Goal: Task Accomplishment & Management: Manage account settings

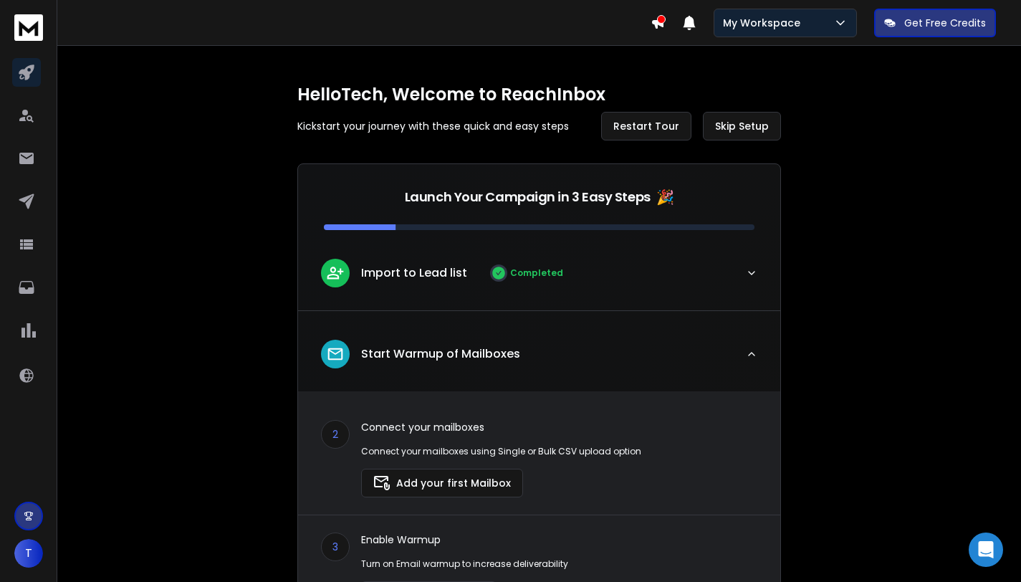
click at [797, 17] on p "My Workspace" at bounding box center [764, 23] width 83 height 14
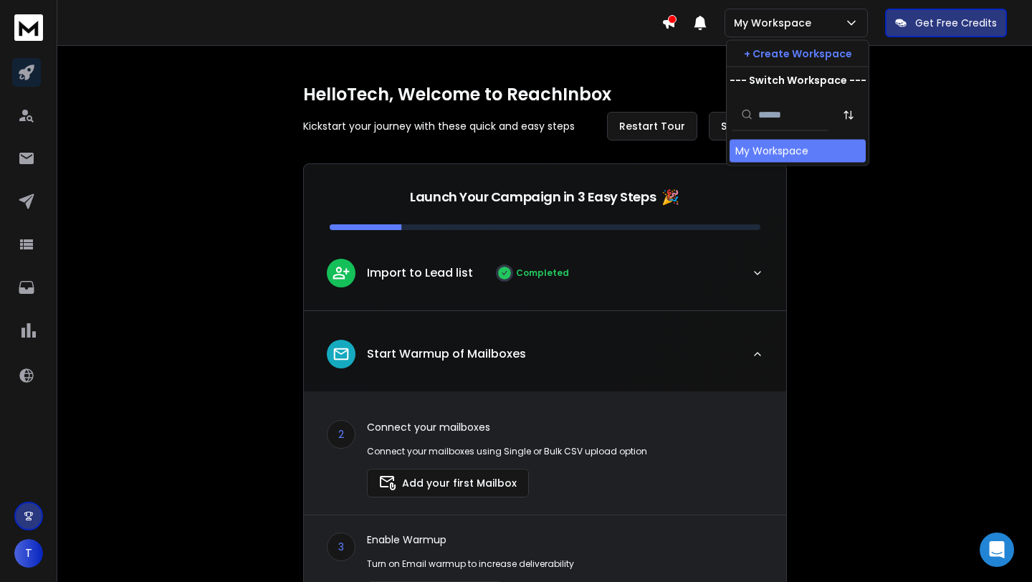
click at [792, 54] on p "+ Create Workspace" at bounding box center [798, 54] width 108 height 14
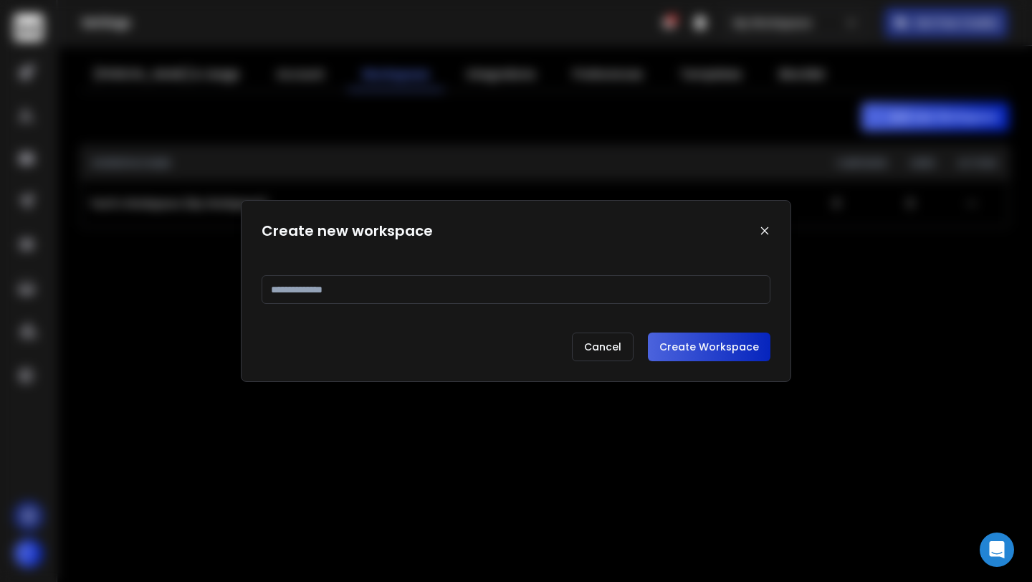
click at [486, 290] on input at bounding box center [516, 289] width 509 height 29
type input "*"
type input "**********"
click at [704, 352] on button "Create Workspace" at bounding box center [709, 346] width 123 height 29
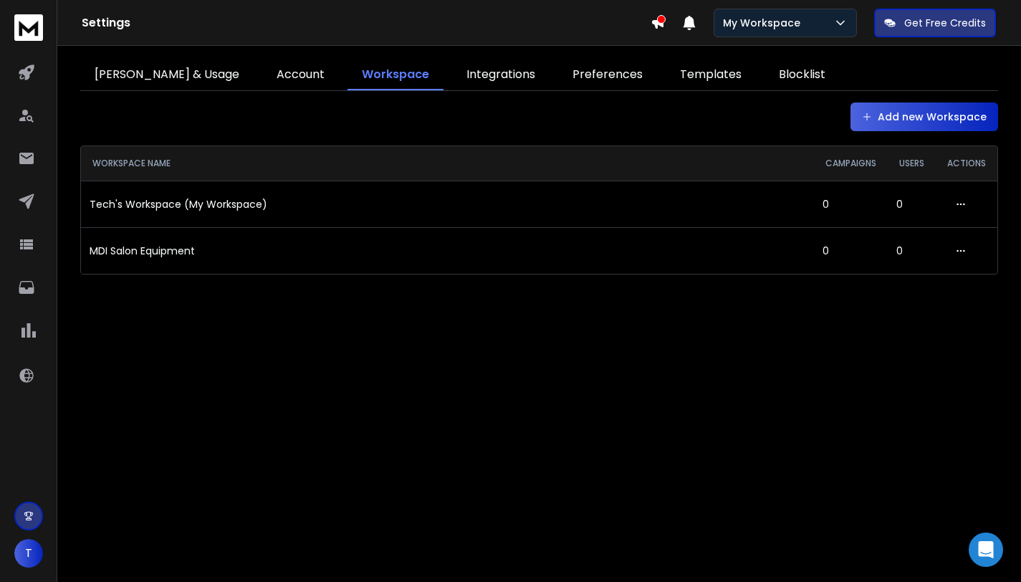
click at [818, 9] on button "My Workspace" at bounding box center [785, 23] width 143 height 29
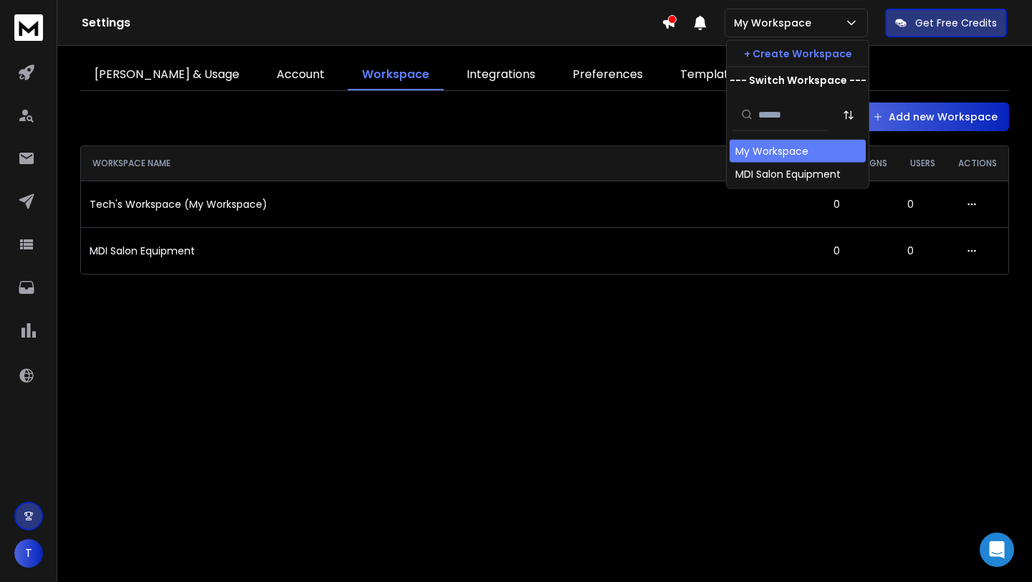
click at [798, 44] on button "+ Create Workspace" at bounding box center [797, 54] width 142 height 26
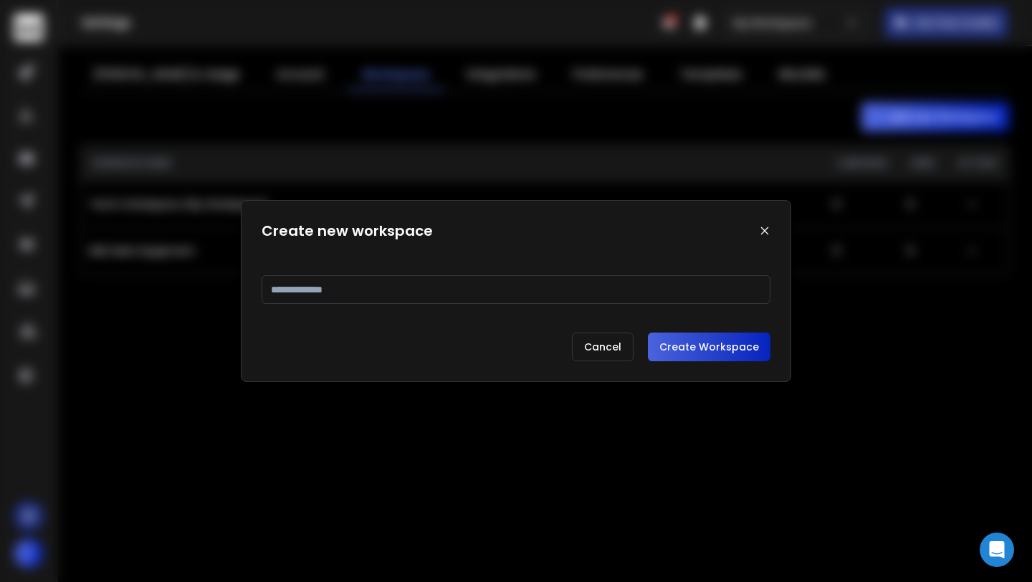
click at [431, 276] on input at bounding box center [516, 289] width 509 height 29
click at [434, 292] on input "**********" at bounding box center [516, 289] width 509 height 29
type input "**********"
click at [686, 341] on button "Create Workspace" at bounding box center [709, 346] width 123 height 29
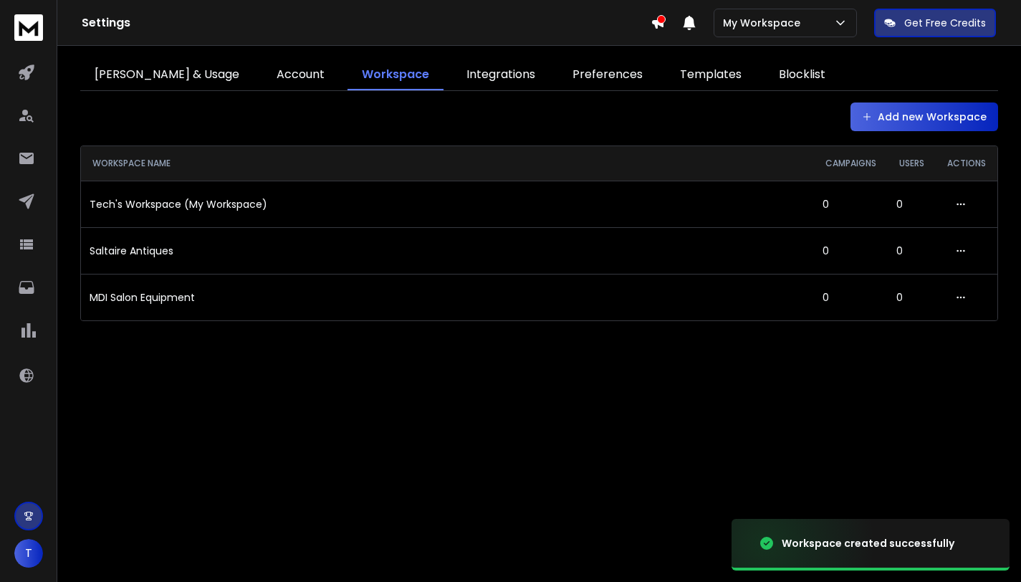
click at [940, 124] on button "Add new Workspace" at bounding box center [924, 116] width 148 height 29
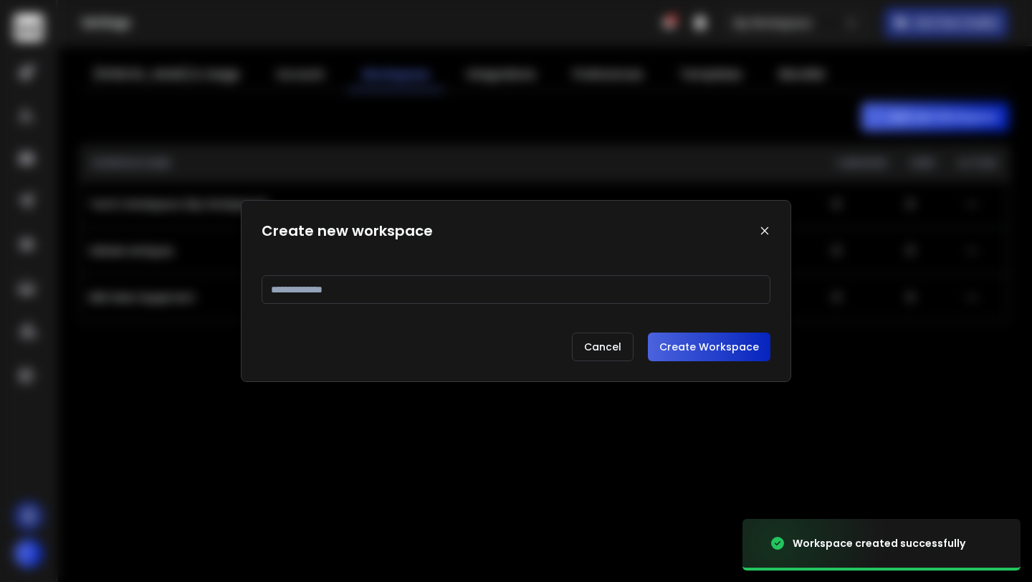
click at [449, 287] on input at bounding box center [516, 289] width 509 height 29
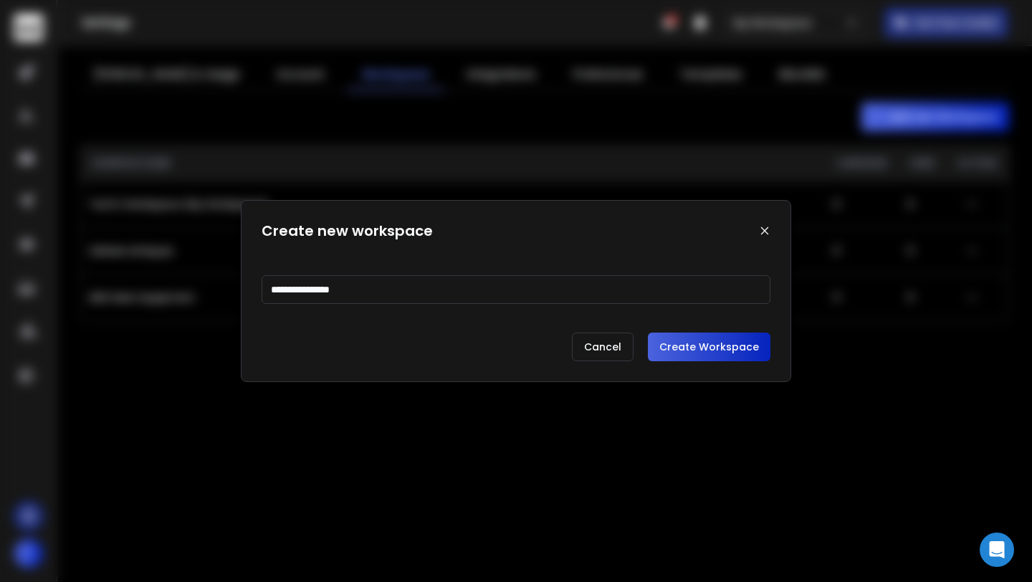
type input "**********"
click at [684, 339] on button "Create Workspace" at bounding box center [709, 346] width 123 height 29
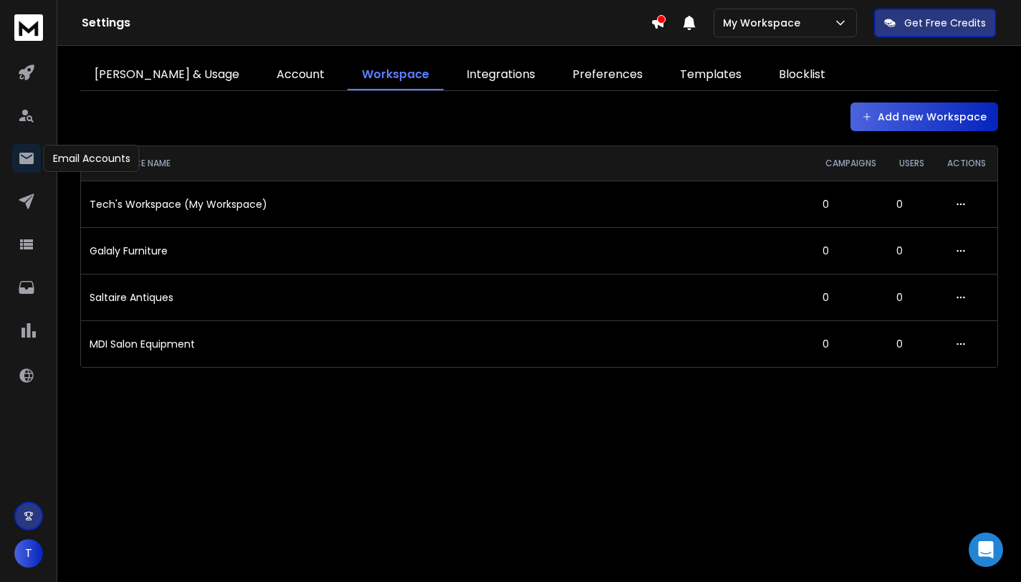
click at [24, 157] on icon at bounding box center [26, 158] width 17 height 17
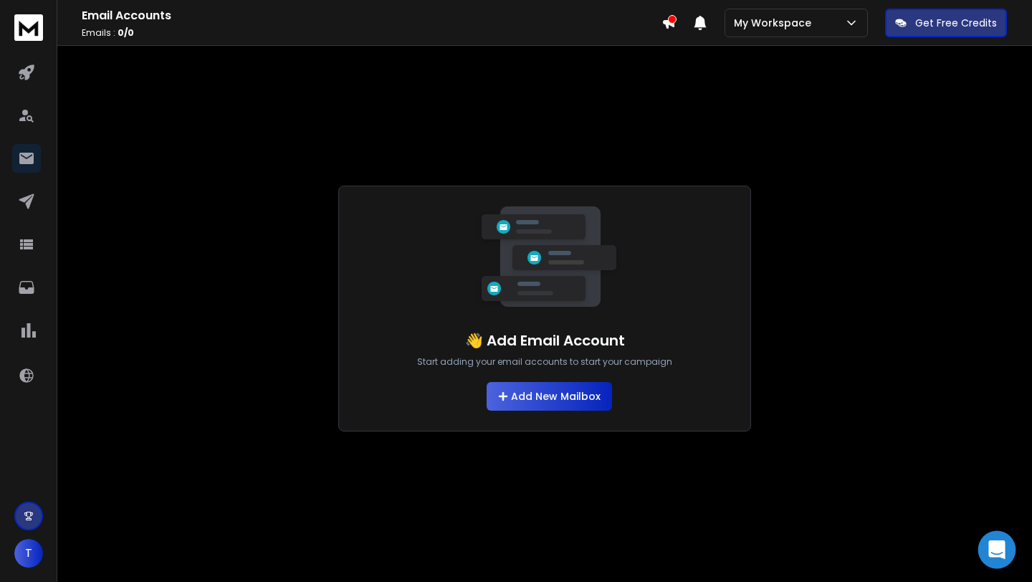
click at [1001, 542] on icon "Open Intercom Messenger" at bounding box center [996, 549] width 19 height 19
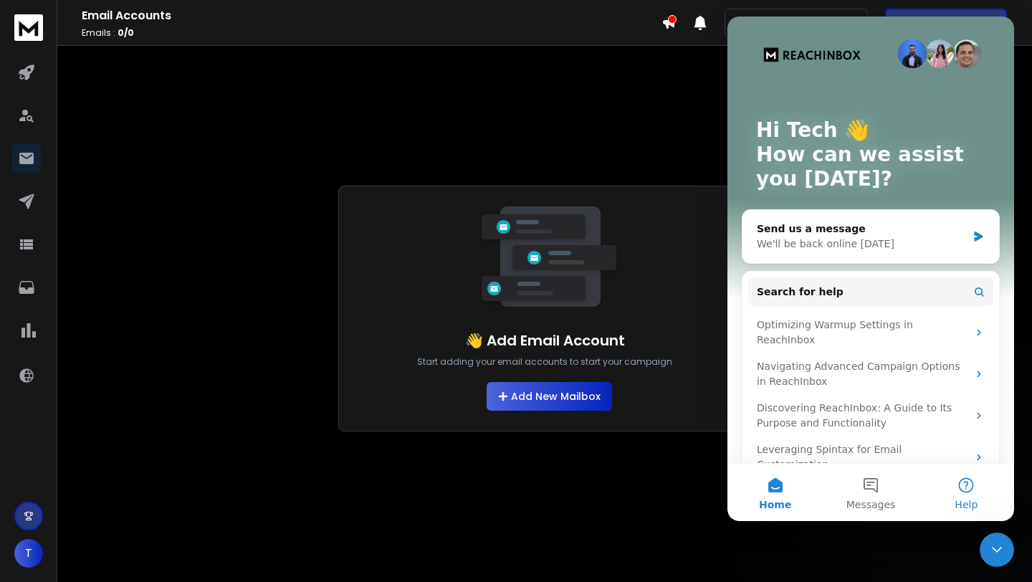
click at [958, 497] on button "Help" at bounding box center [966, 492] width 95 height 57
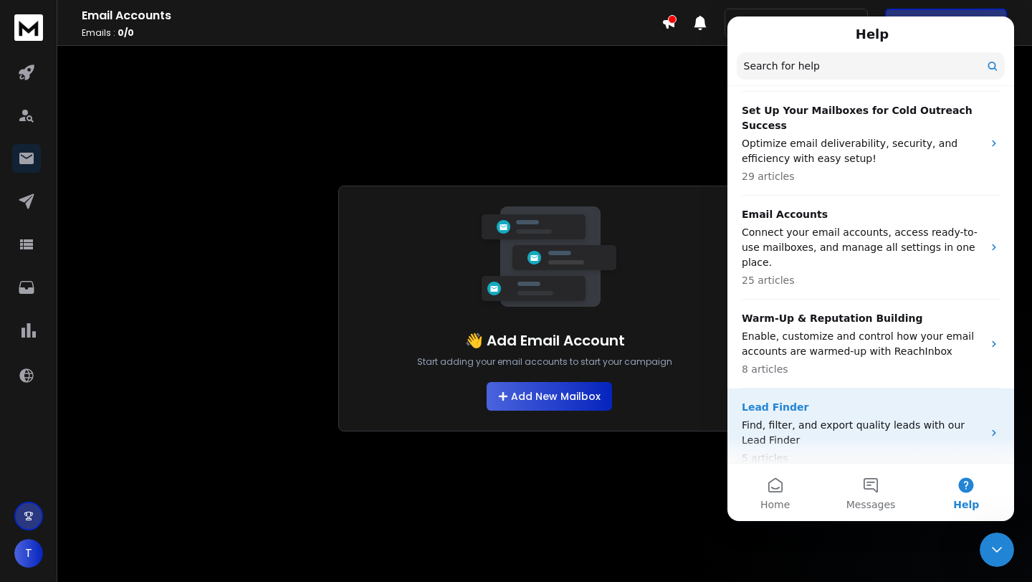
scroll to position [92, 0]
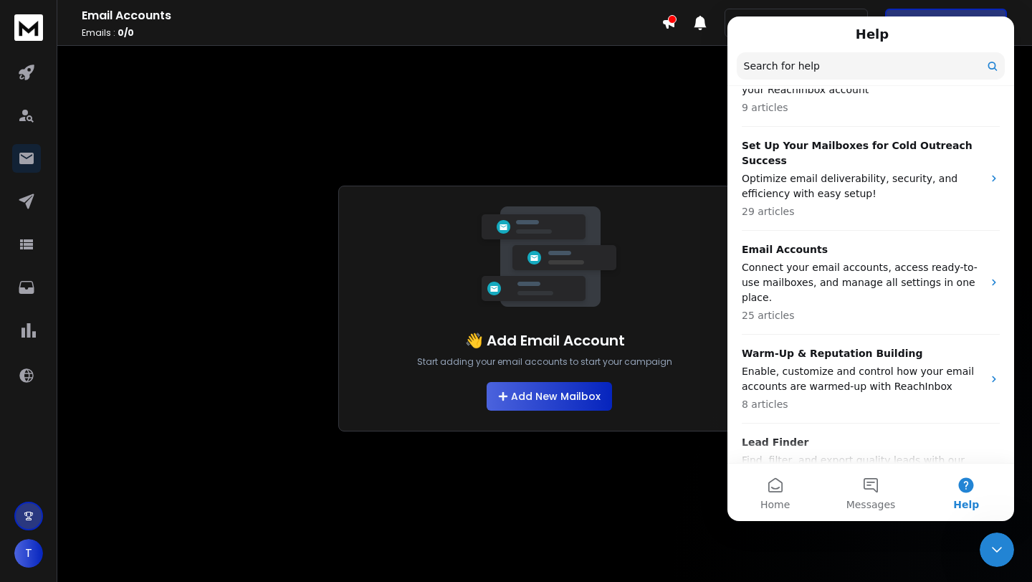
click at [985, 542] on div "Close Intercom Messenger" at bounding box center [996, 549] width 34 height 34
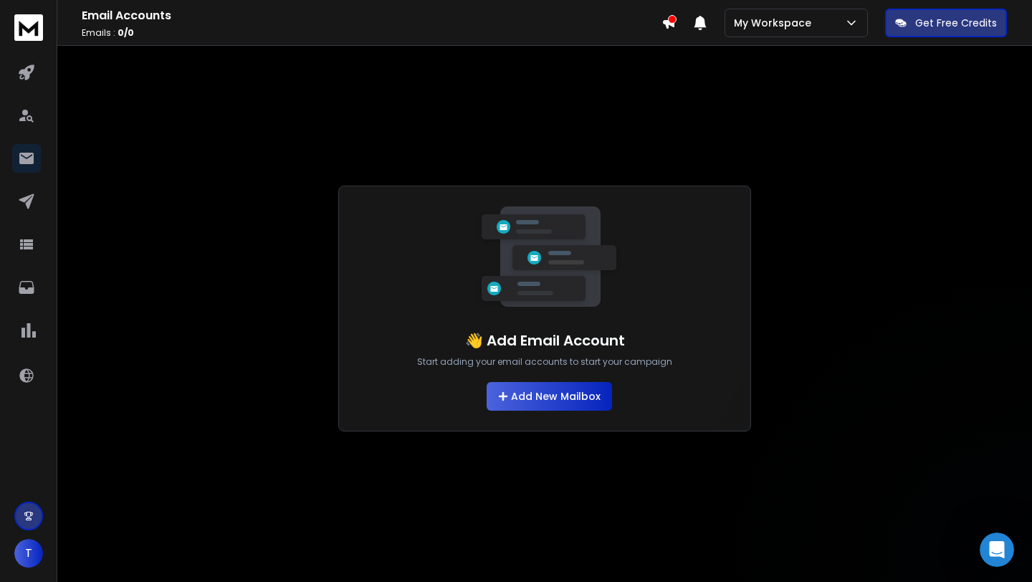
scroll to position [0, 0]
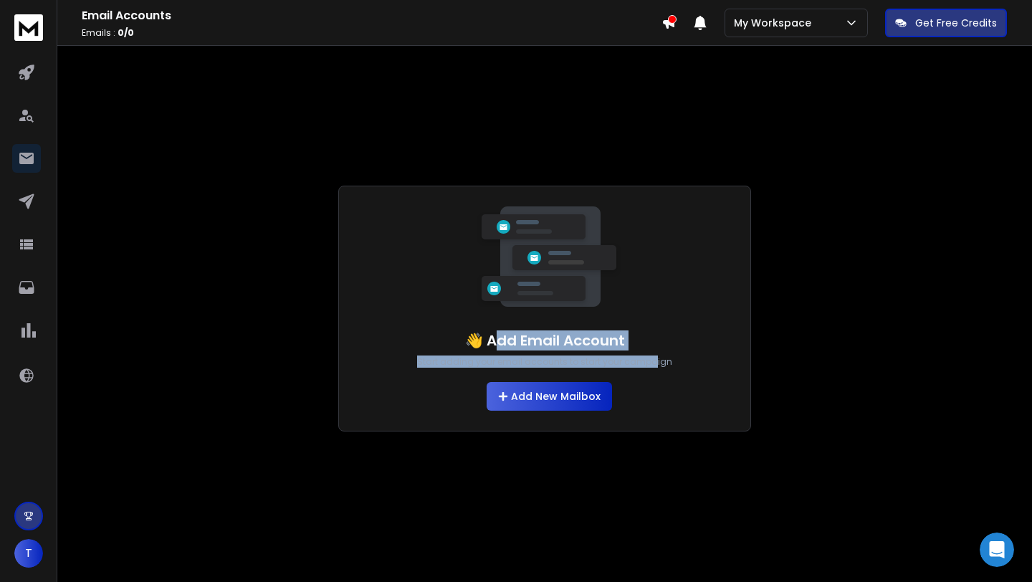
drag, startPoint x: 565, startPoint y: 347, endPoint x: 676, endPoint y: 358, distance: 111.5
click at [676, 358] on div "👋 Add Email Account Start adding your email accounts to start your campaign Add…" at bounding box center [544, 308] width 371 height 204
click at [676, 359] on div "👋 Add Email Account Start adding your email accounts to start your campaign Add…" at bounding box center [544, 308] width 371 height 204
drag, startPoint x: 683, startPoint y: 360, endPoint x: 411, endPoint y: 326, distance: 274.4
click at [387, 317] on div "👋 Add Email Account Start adding your email accounts to start your campaign Add…" at bounding box center [544, 308] width 371 height 204
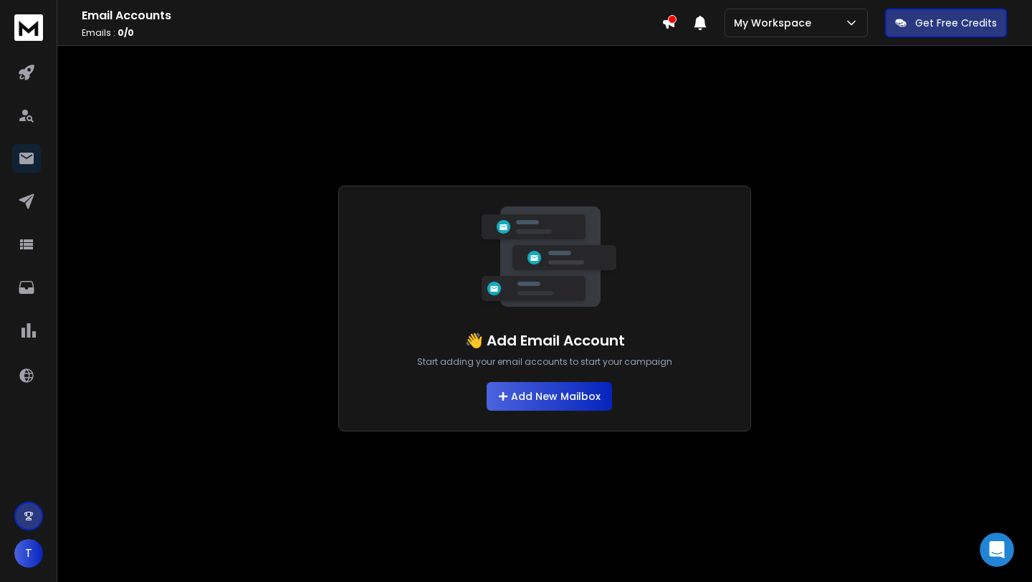
click at [453, 337] on div "👋 Add Email Account Start adding your email accounts to start your campaign" at bounding box center [544, 348] width 255 height 37
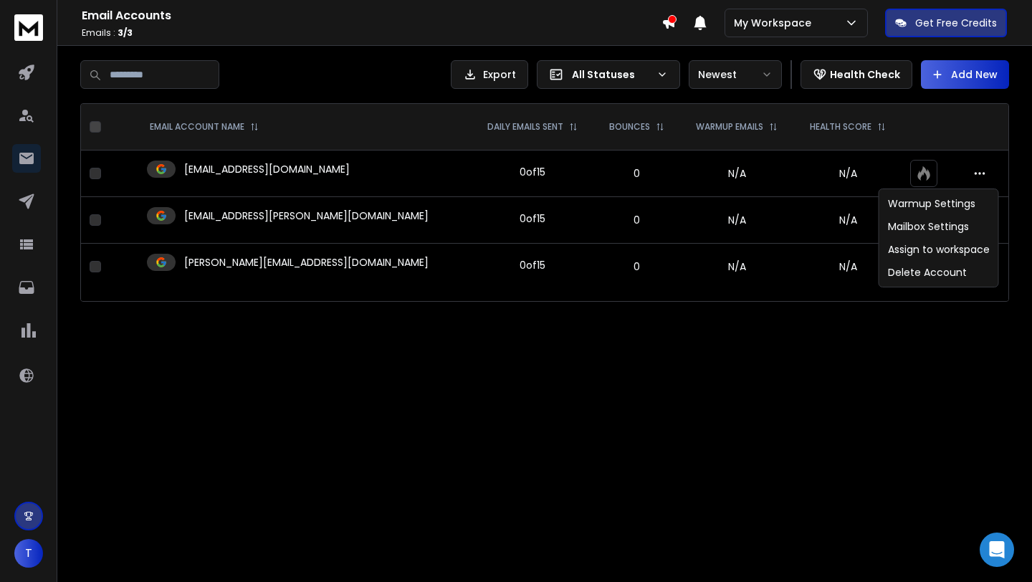
click at [979, 170] on icon at bounding box center [979, 173] width 13 height 13
click at [946, 248] on div "Assign to workspace" at bounding box center [938, 249] width 113 height 23
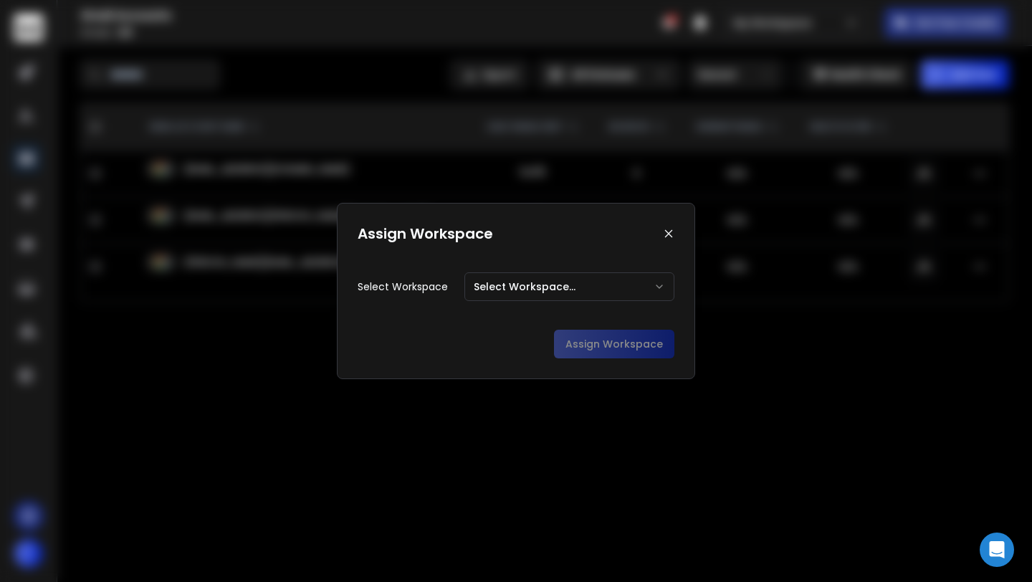
click at [672, 236] on icon at bounding box center [668, 233] width 11 height 11
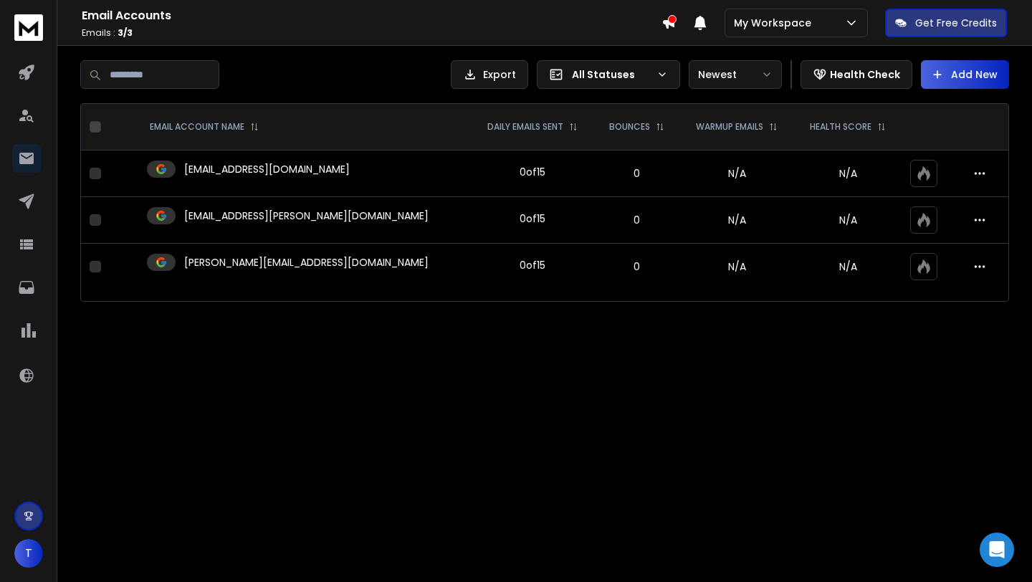
click at [973, 174] on icon at bounding box center [979, 173] width 13 height 13
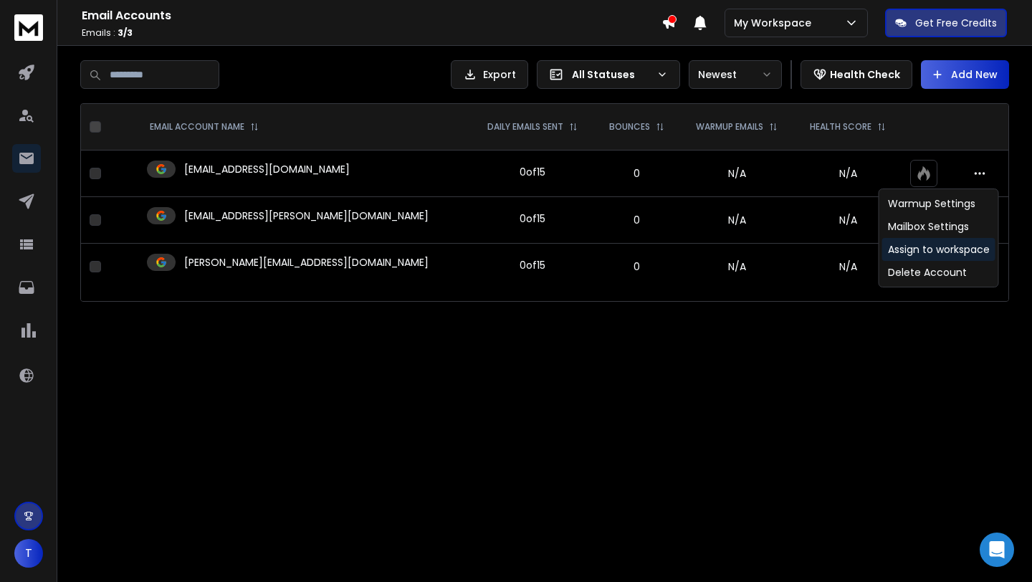
click at [929, 248] on div "Assign to workspace" at bounding box center [938, 249] width 113 height 23
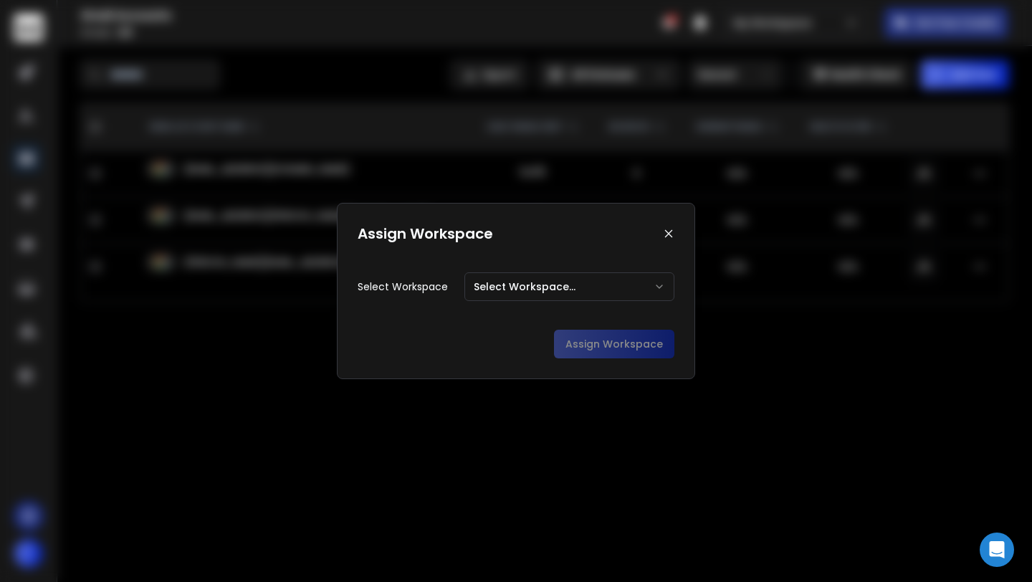
click at [570, 274] on button "Select Workspace..." at bounding box center [569, 286] width 210 height 29
click at [615, 352] on button "Assign Workspace" at bounding box center [614, 344] width 120 height 29
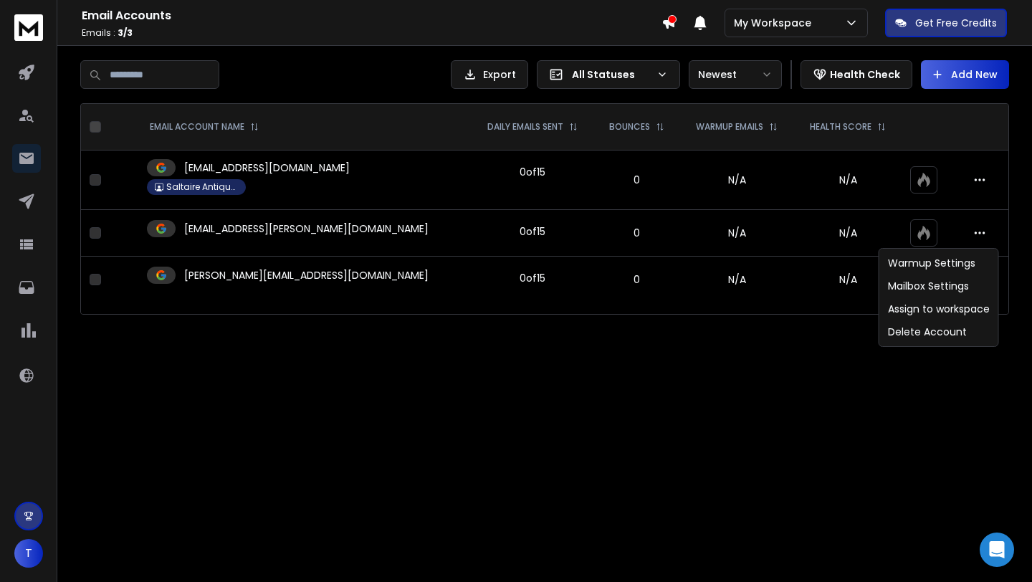
click at [973, 236] on icon at bounding box center [979, 232] width 13 height 13
click at [893, 307] on div "Assign to workspace" at bounding box center [938, 308] width 113 height 23
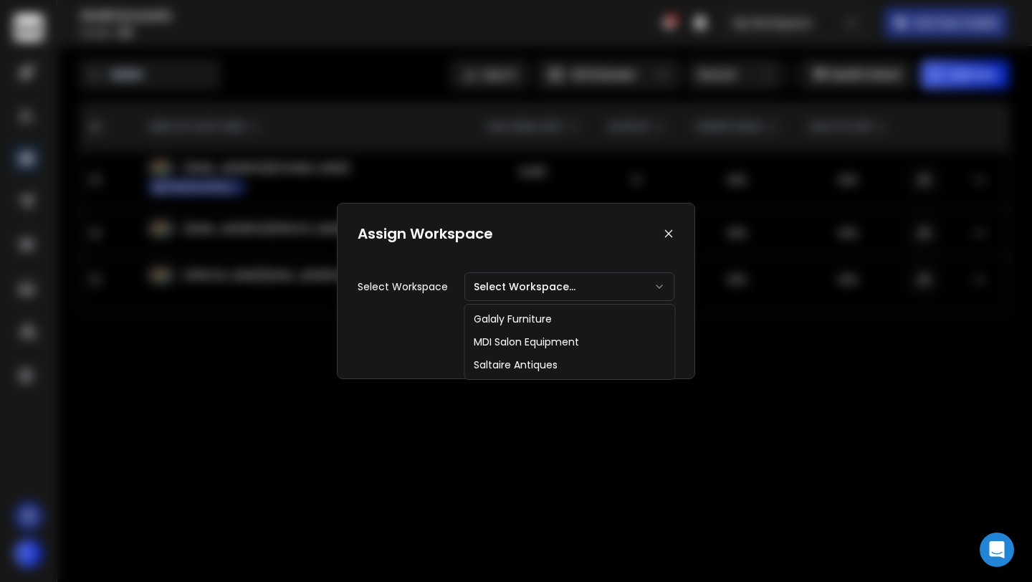
click at [525, 285] on button "Select Workspace..." at bounding box center [569, 286] width 210 height 29
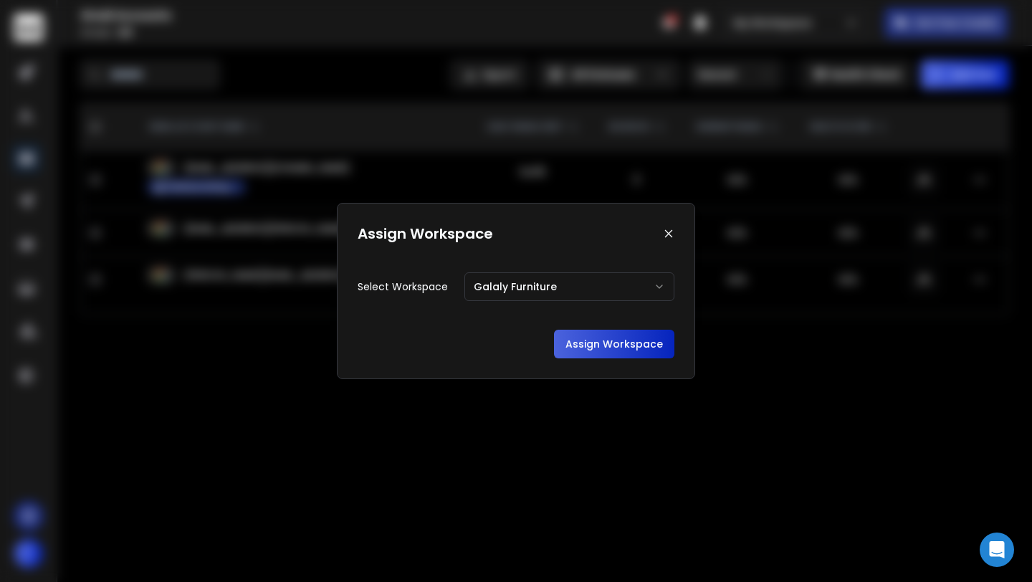
click at [587, 334] on button "Assign Workspace" at bounding box center [614, 344] width 120 height 29
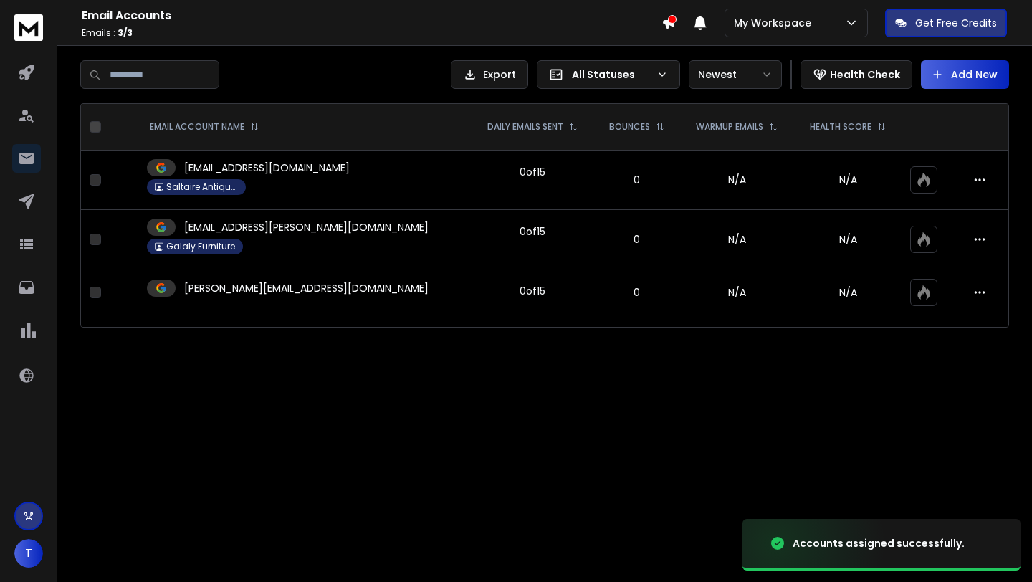
click at [983, 292] on button at bounding box center [979, 292] width 41 height 24
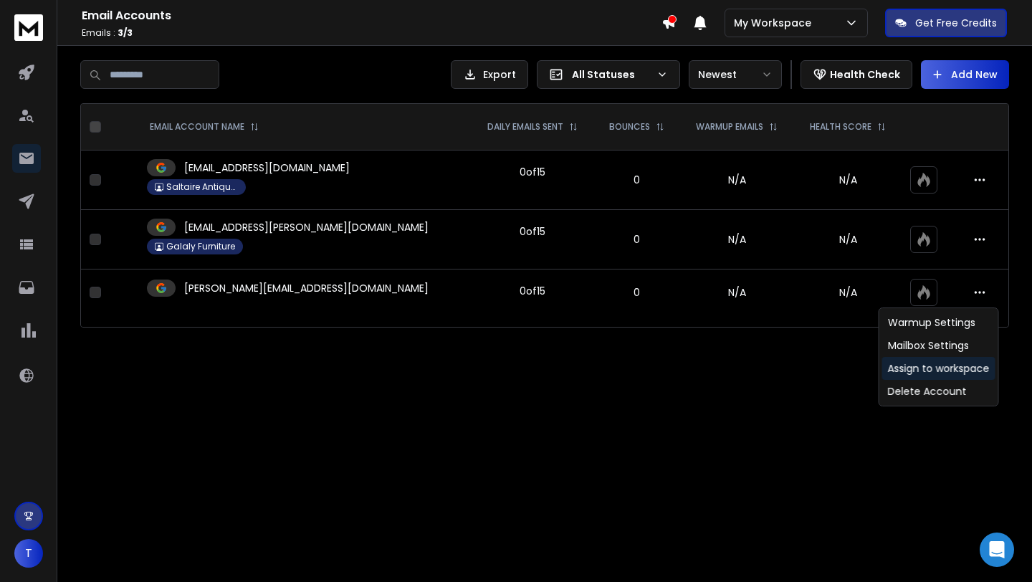
click at [918, 365] on div "Assign to workspace" at bounding box center [938, 368] width 113 height 23
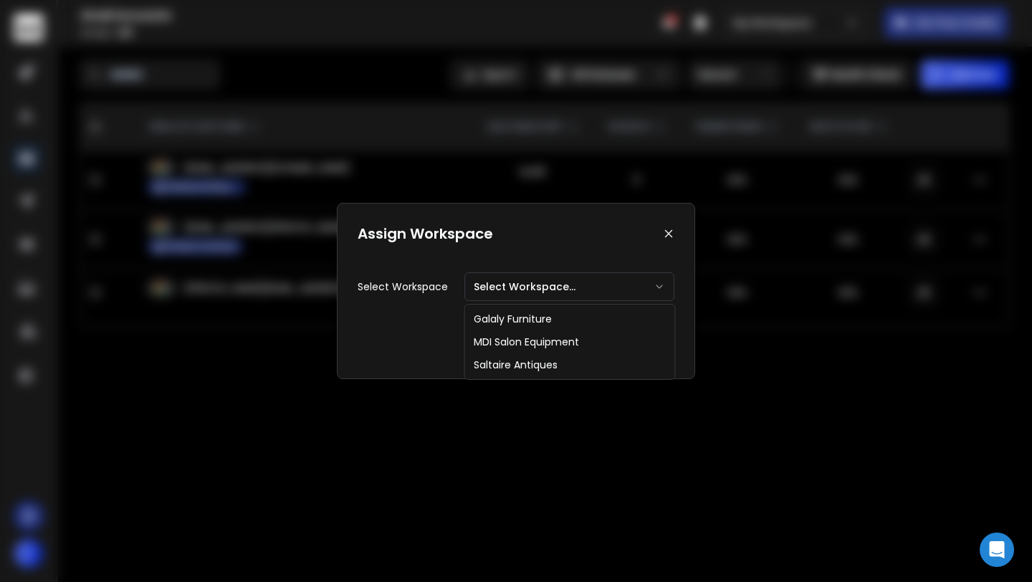
click at [547, 289] on button "Select Workspace..." at bounding box center [569, 286] width 210 height 29
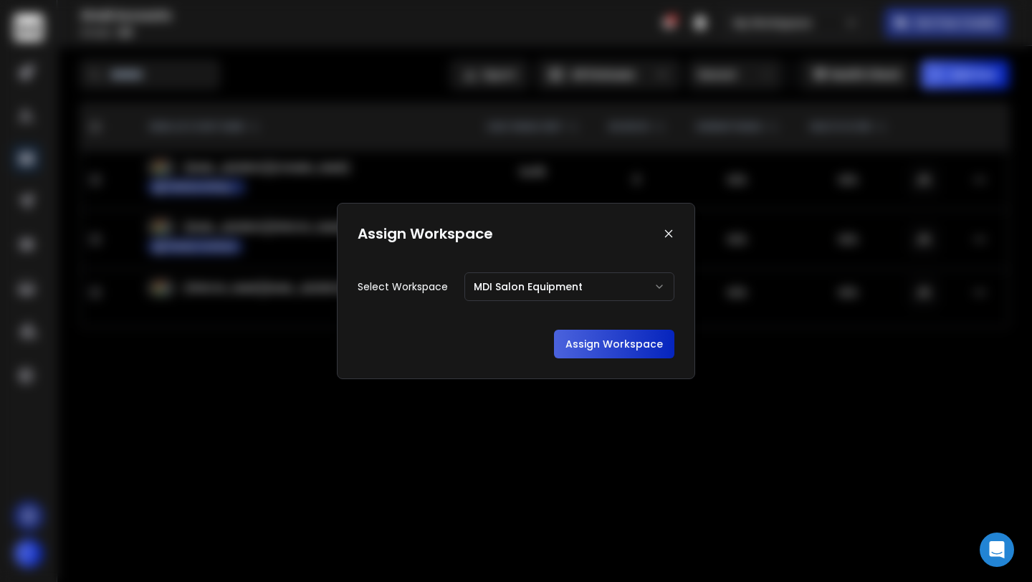
click at [599, 344] on button "Assign Workspace" at bounding box center [614, 344] width 120 height 29
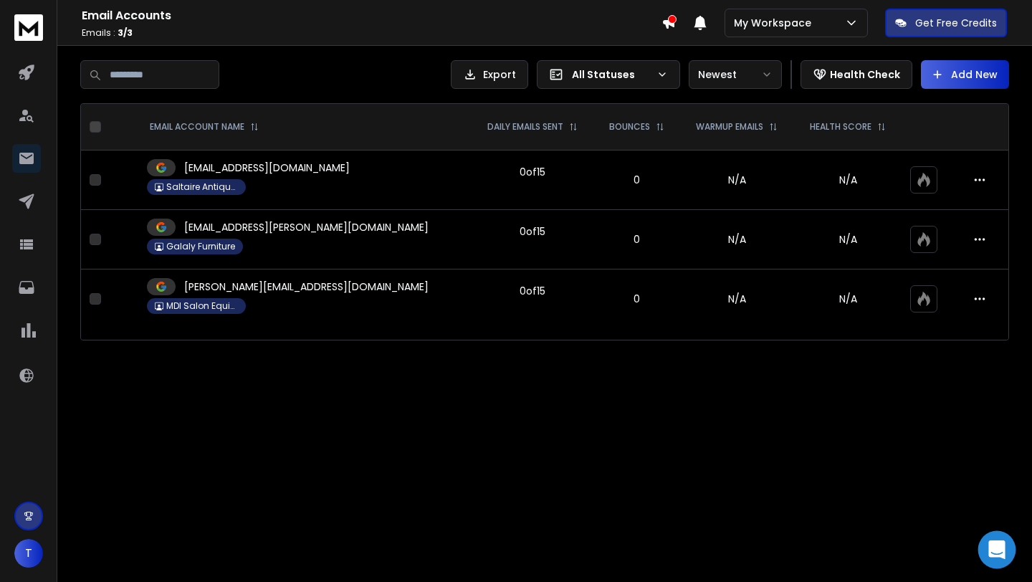
click at [994, 544] on icon "Open Intercom Messenger" at bounding box center [996, 549] width 16 height 19
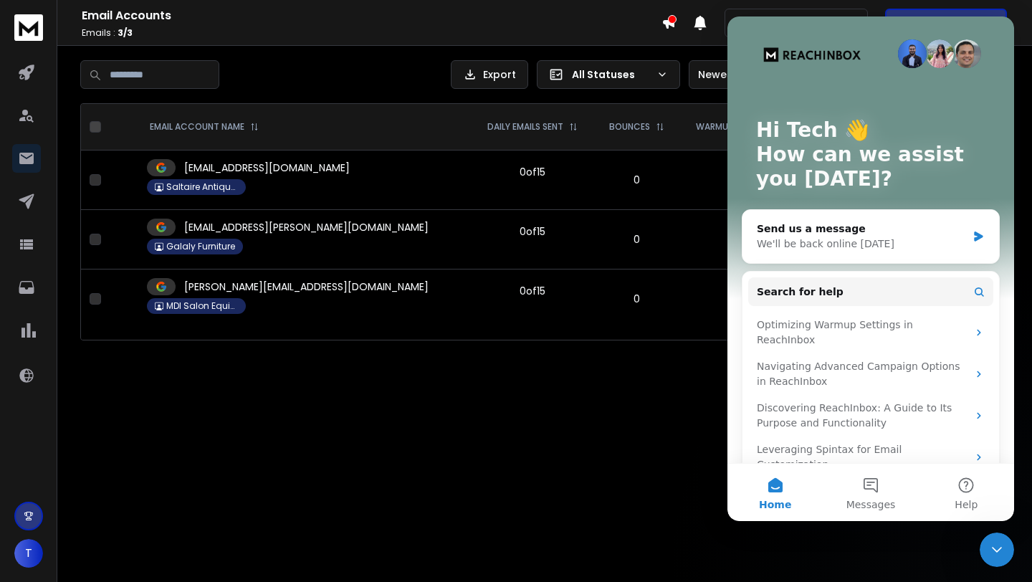
click at [996, 546] on icon "Close Intercom Messenger" at bounding box center [996, 549] width 17 height 17
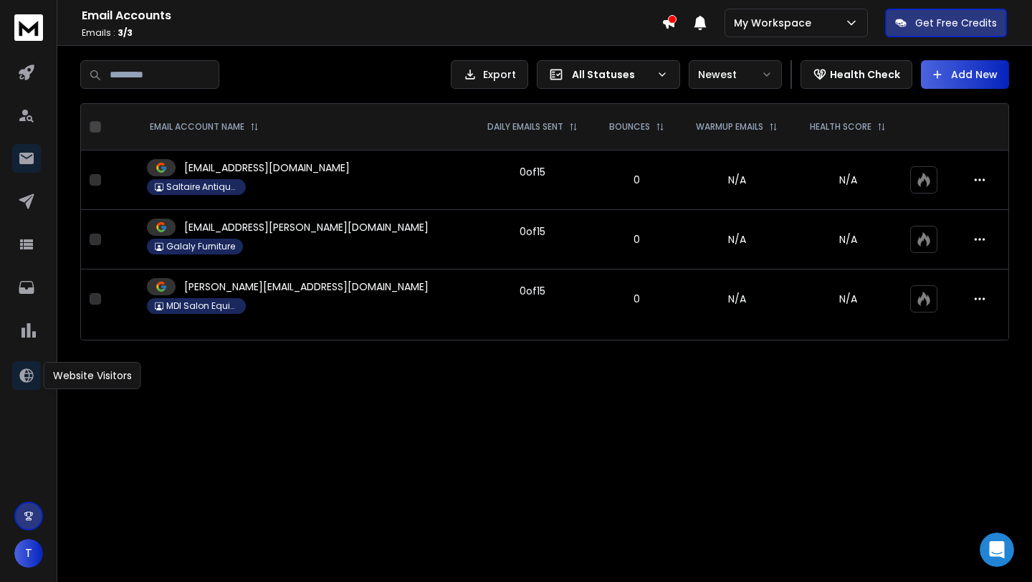
click at [29, 373] on icon at bounding box center [26, 375] width 14 height 14
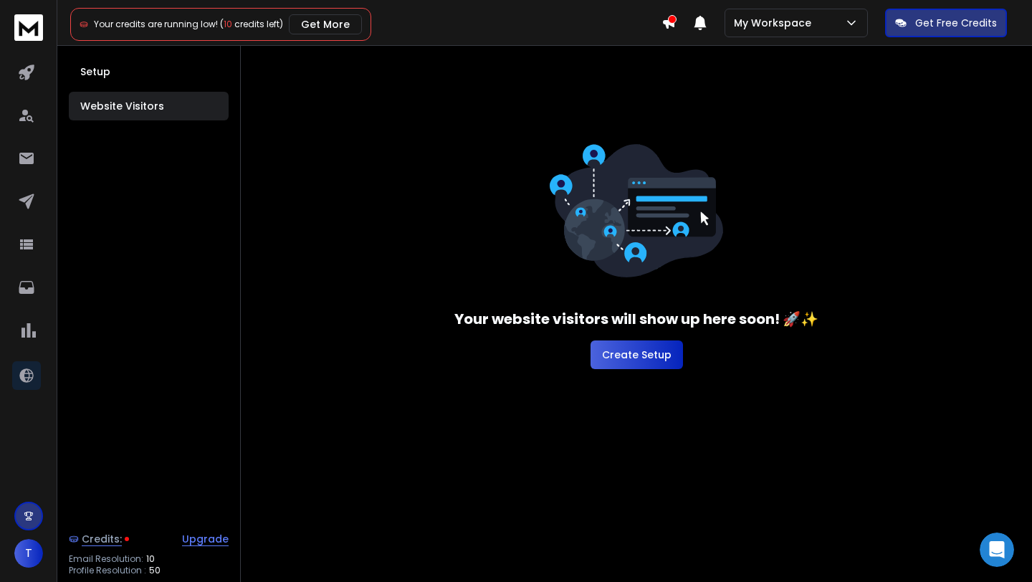
click at [202, 541] on div "Upgrade" at bounding box center [205, 539] width 47 height 14
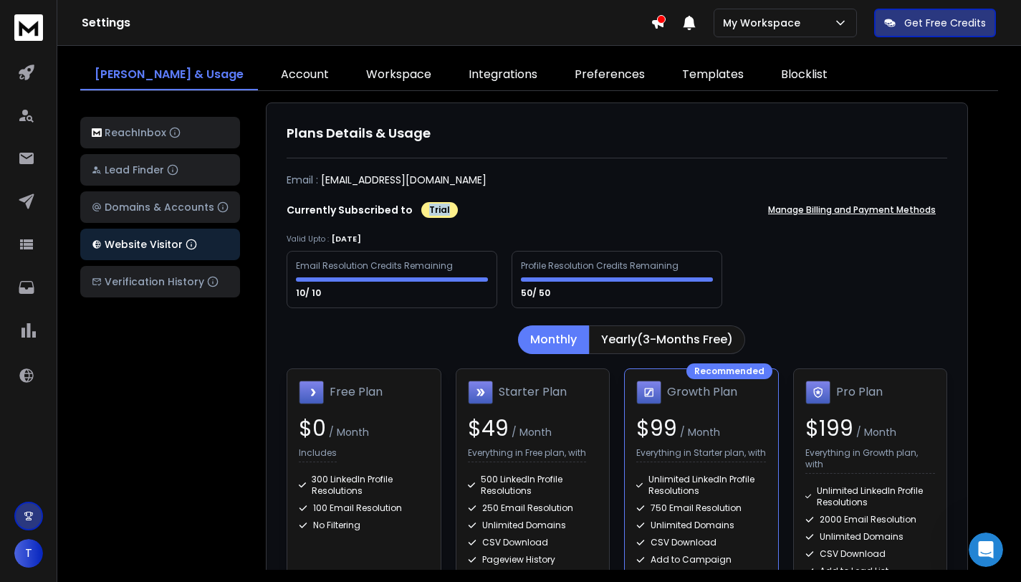
drag, startPoint x: 441, startPoint y: 205, endPoint x: 416, endPoint y: 208, distance: 26.0
click at [421, 208] on div "Trial" at bounding box center [439, 210] width 37 height 16
click at [461, 208] on div "Currently Subscribed to Trial" at bounding box center [522, 210] width 470 height 29
drag, startPoint x: 413, startPoint y: 208, endPoint x: 446, endPoint y: 206, distance: 32.4
click at [445, 206] on div "Trial" at bounding box center [439, 210] width 37 height 16
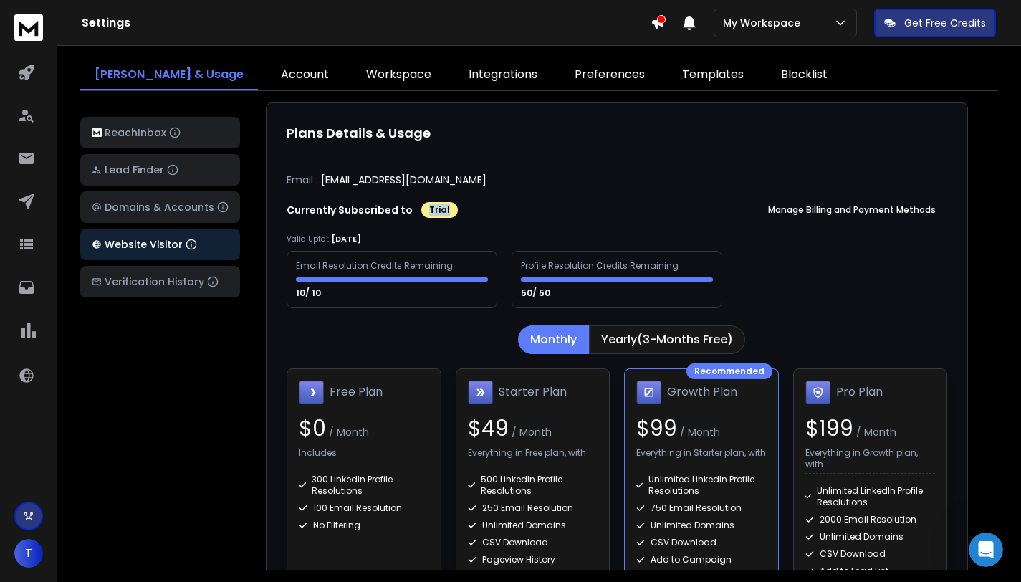
click at [446, 206] on div "Trial" at bounding box center [439, 210] width 37 height 16
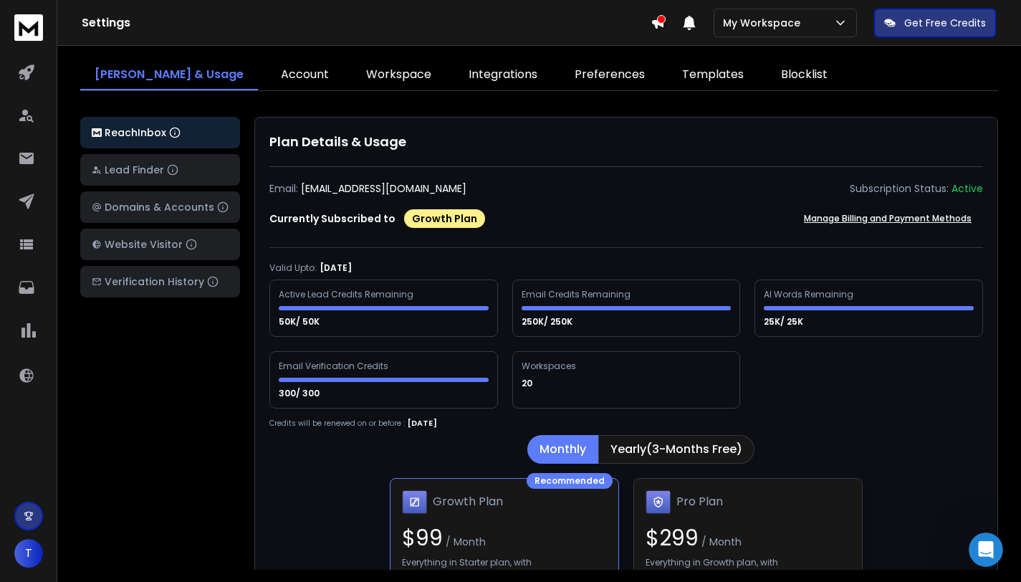
click at [196, 132] on button "ReachInbox" at bounding box center [160, 133] width 160 height 32
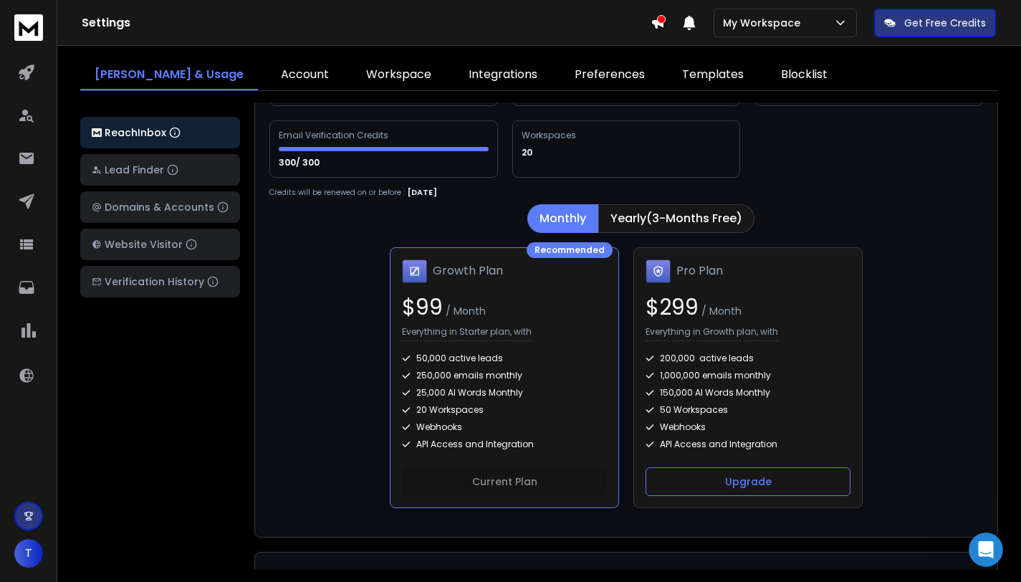
scroll to position [72, 0]
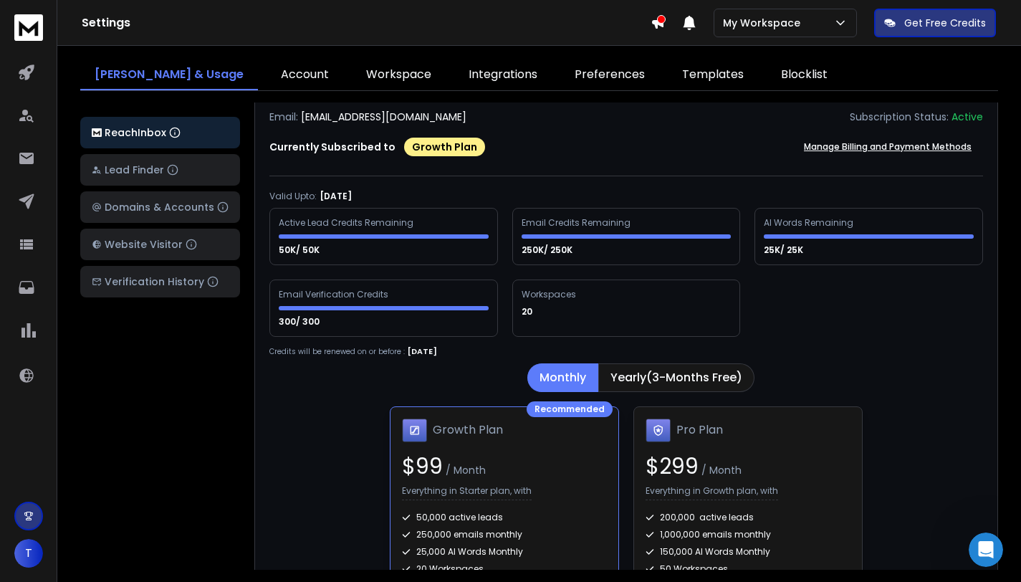
click at [214, 246] on button "Website Visitor" at bounding box center [160, 245] width 160 height 32
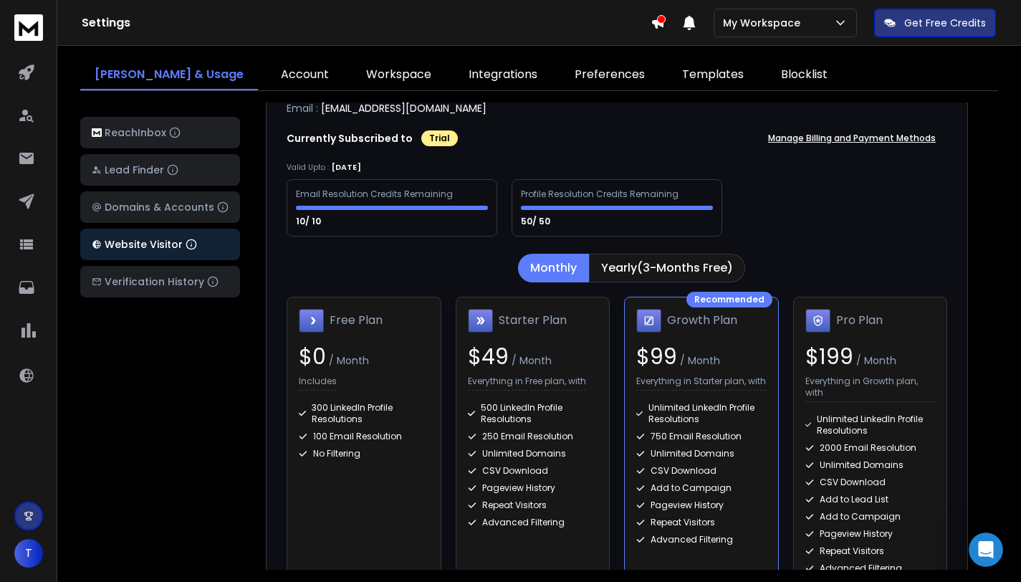
scroll to position [143, 0]
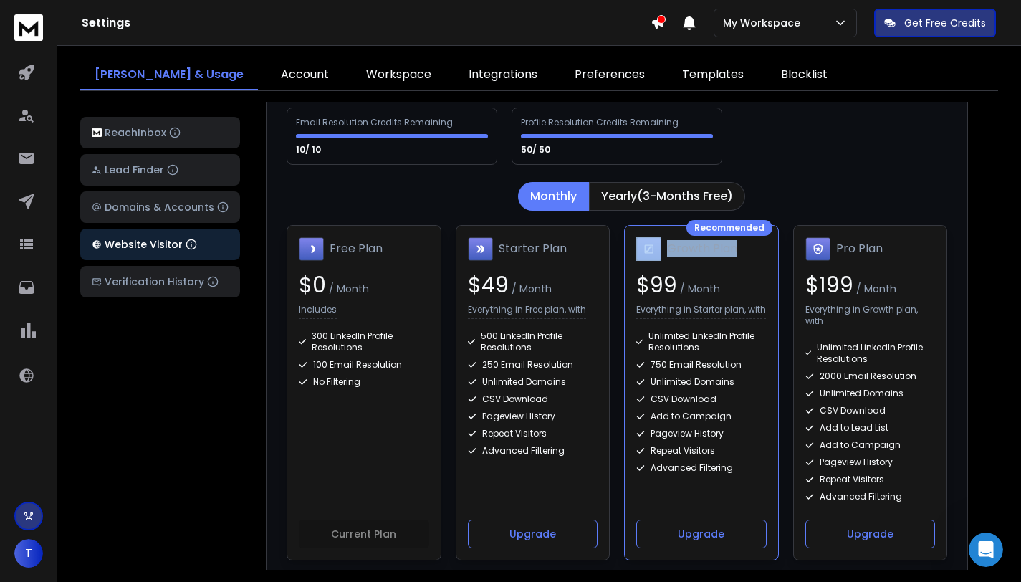
drag, startPoint x: 696, startPoint y: 251, endPoint x: 648, endPoint y: 249, distance: 48.8
click at [648, 249] on div "Growth Plan" at bounding box center [701, 249] width 130 height 24
click at [726, 258] on div "Growth Plan" at bounding box center [701, 249] width 130 height 24
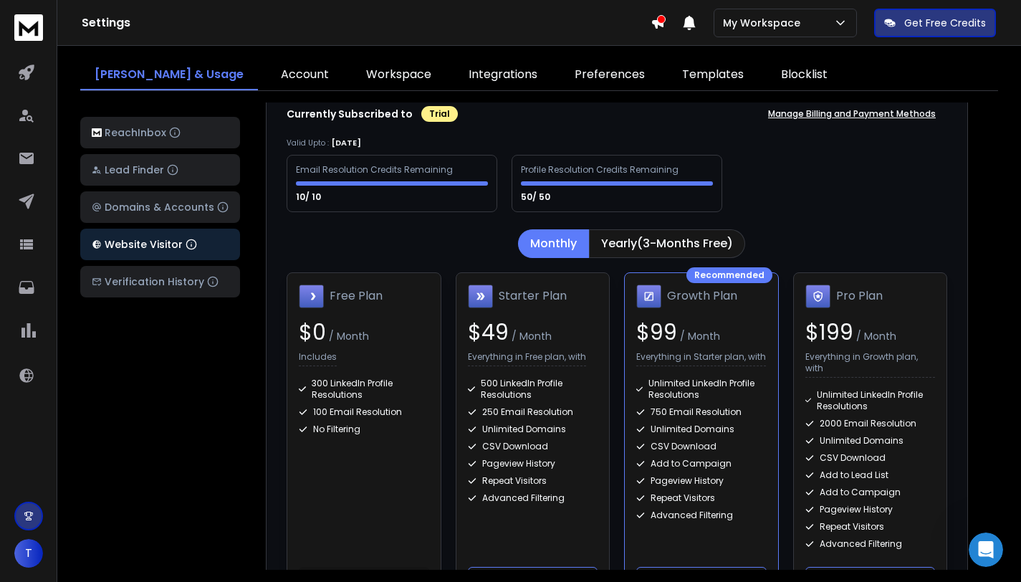
scroll to position [0, 0]
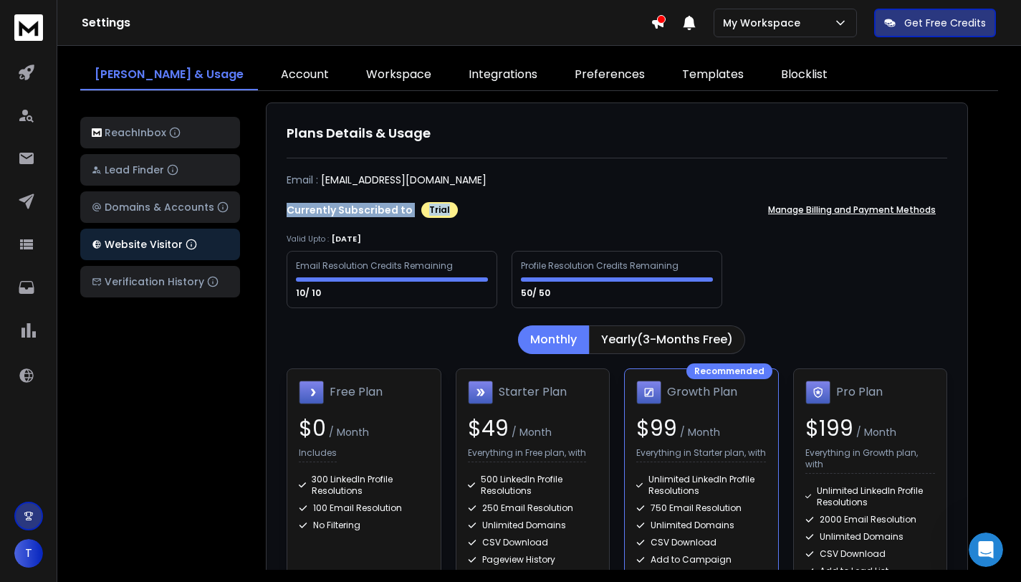
drag, startPoint x: 267, startPoint y: 204, endPoint x: 464, endPoint y: 208, distance: 196.3
click at [464, 208] on div "Plans Details & Usage Email : tech@dleaf.com Currently Subscribed to Trial Mana…" at bounding box center [617, 420] width 702 height 636
click at [464, 208] on div "Currently Subscribed to Trial" at bounding box center [522, 210] width 470 height 29
click at [138, 206] on button "Domains & Accounts" at bounding box center [160, 207] width 160 height 32
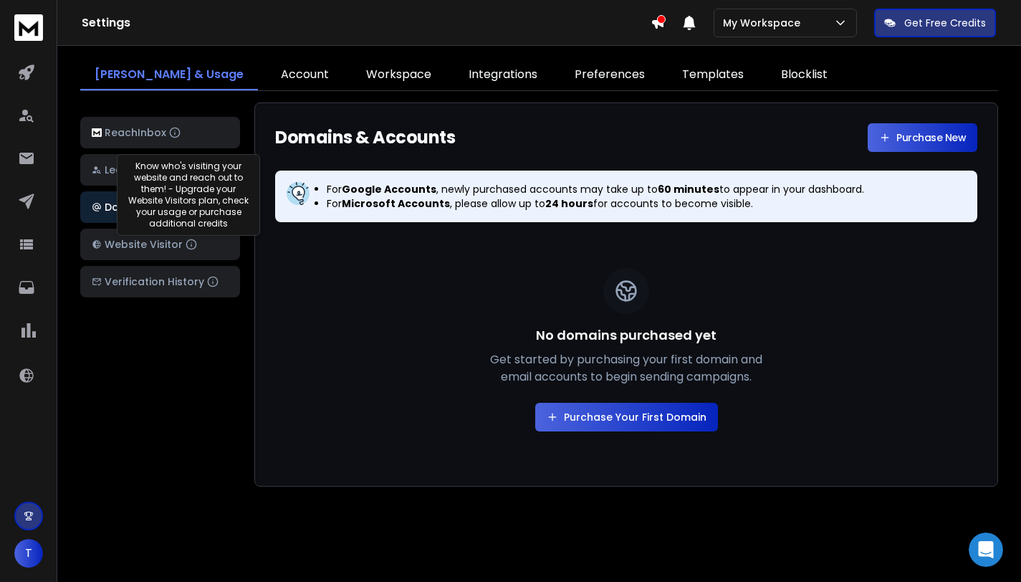
click at [154, 250] on button "Website Visitor" at bounding box center [160, 245] width 160 height 32
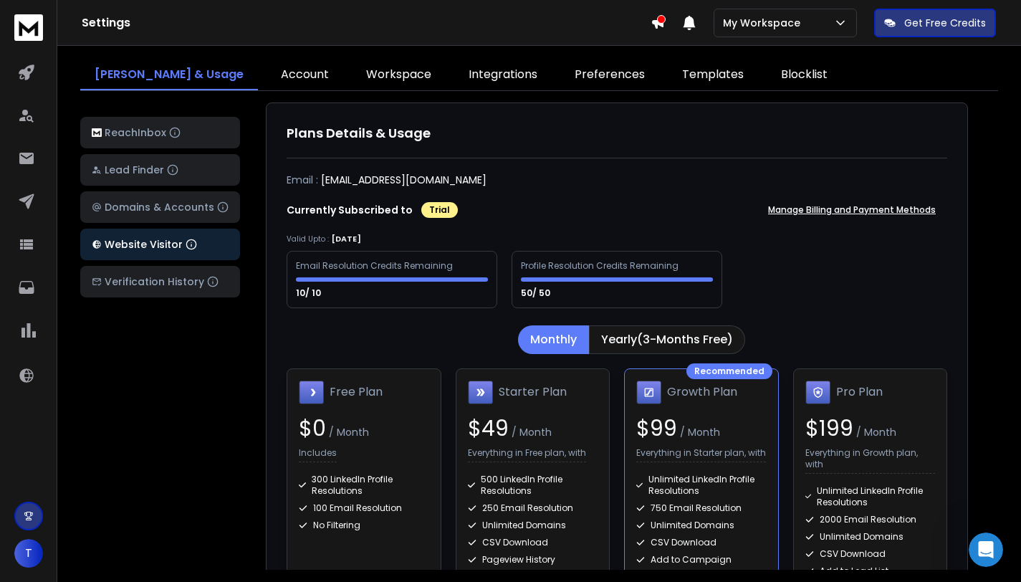
click at [150, 292] on button "Verification History" at bounding box center [160, 282] width 160 height 32
click at [129, 246] on button "Website Visitor" at bounding box center [160, 245] width 160 height 32
click at [125, 163] on button "Lead Finder" at bounding box center [160, 170] width 160 height 32
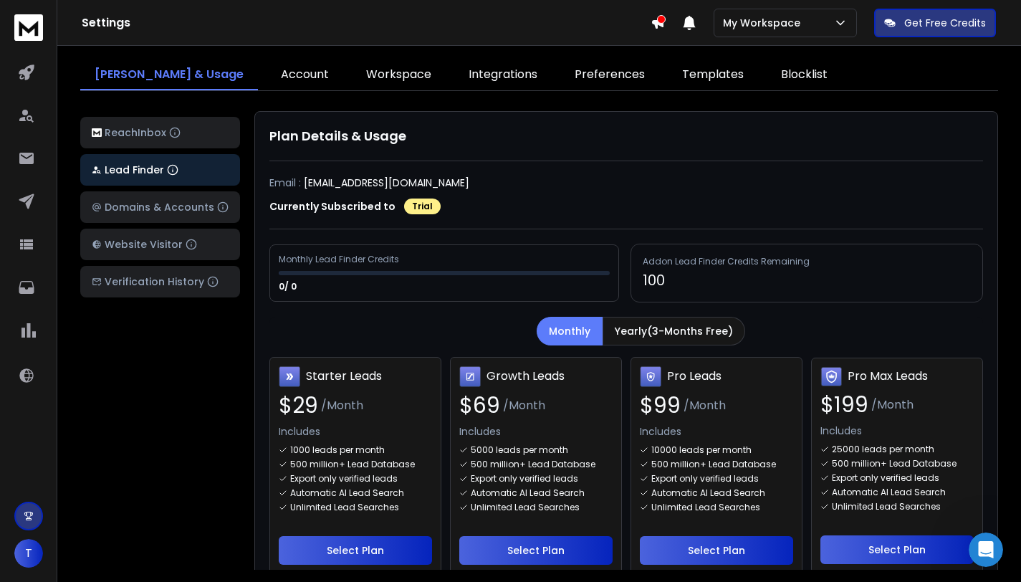
scroll to position [72, 0]
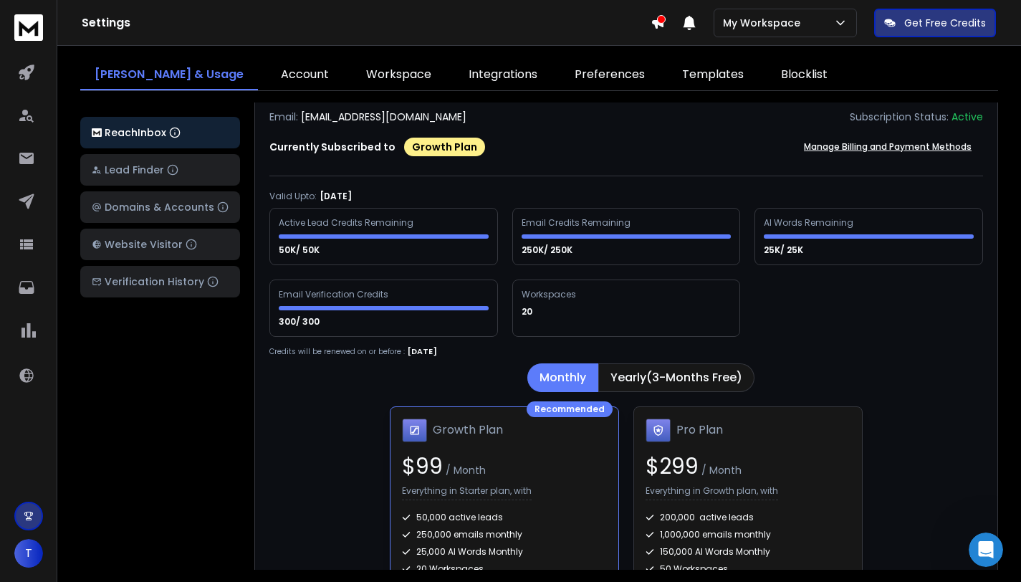
click at [200, 133] on button "ReachInbox" at bounding box center [160, 133] width 160 height 32
click at [49, 160] on div "Email Accounts" at bounding box center [92, 158] width 96 height 27
click at [4, 157] on div "T" at bounding box center [28, 291] width 57 height 582
click at [21, 157] on icon at bounding box center [26, 158] width 14 height 11
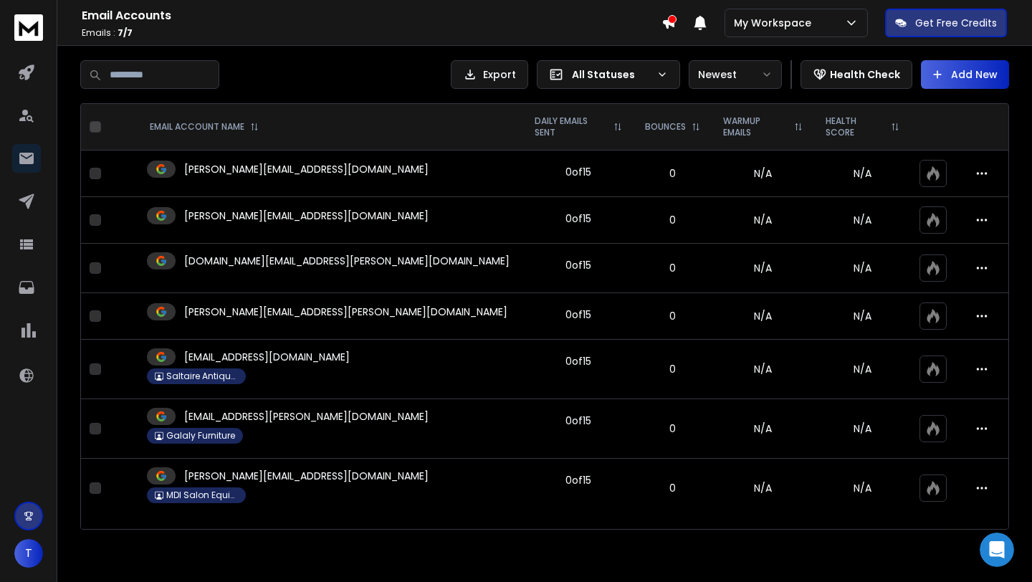
click at [975, 317] on icon at bounding box center [981, 316] width 13 height 13
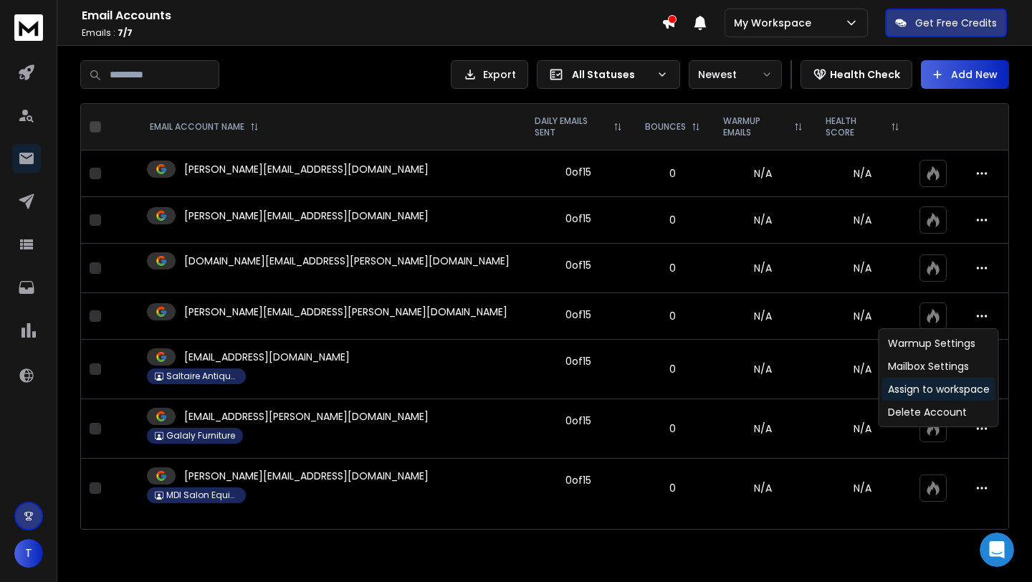
click at [931, 391] on div "Assign to workspace" at bounding box center [938, 389] width 113 height 23
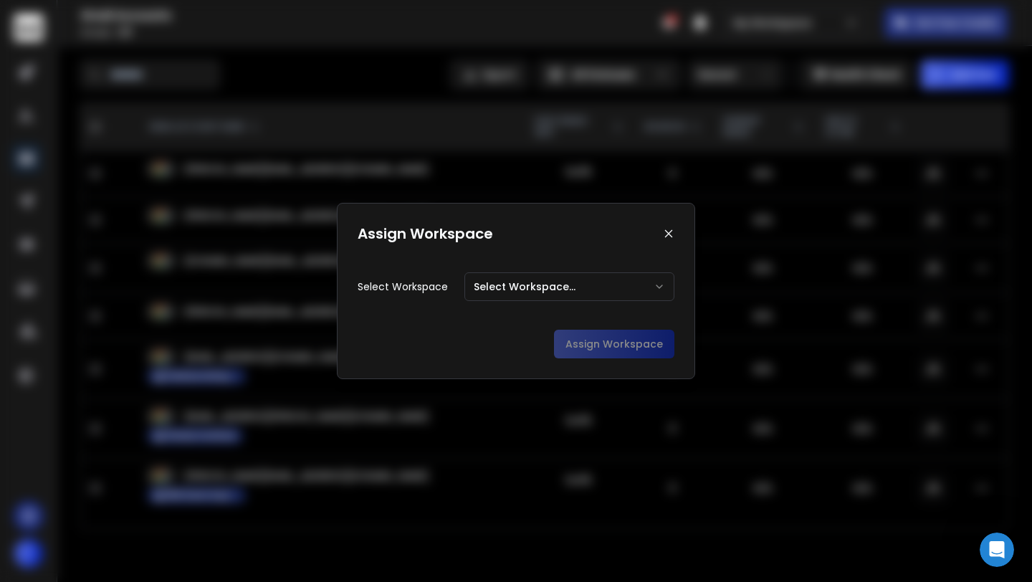
click at [585, 286] on button "Select Workspace..." at bounding box center [569, 286] width 210 height 29
click at [612, 337] on button "Assign Workspace" at bounding box center [614, 344] width 120 height 29
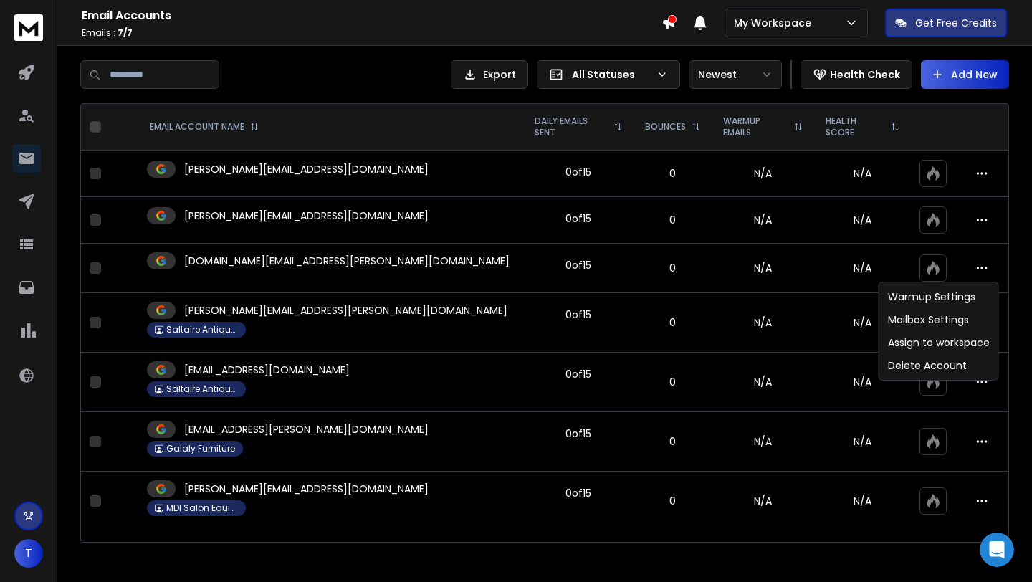
click at [975, 262] on icon at bounding box center [981, 268] width 13 height 13
click at [929, 346] on div "Assign to workspace" at bounding box center [938, 342] width 113 height 23
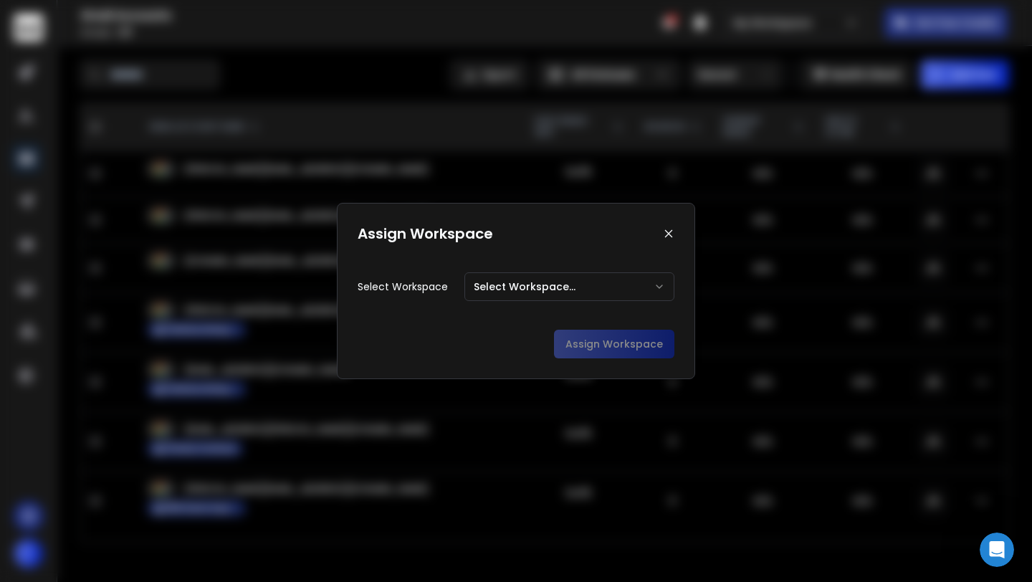
click at [569, 297] on button "Select Workspace..." at bounding box center [569, 286] width 210 height 29
click at [600, 345] on button "Assign Workspace" at bounding box center [614, 344] width 120 height 29
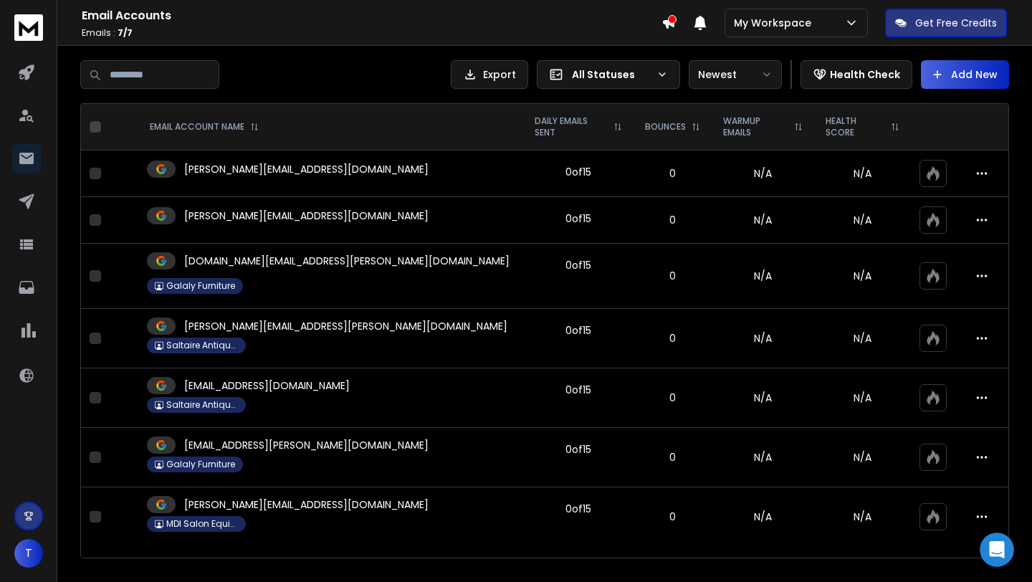
click at [976, 217] on icon at bounding box center [981, 220] width 13 height 13
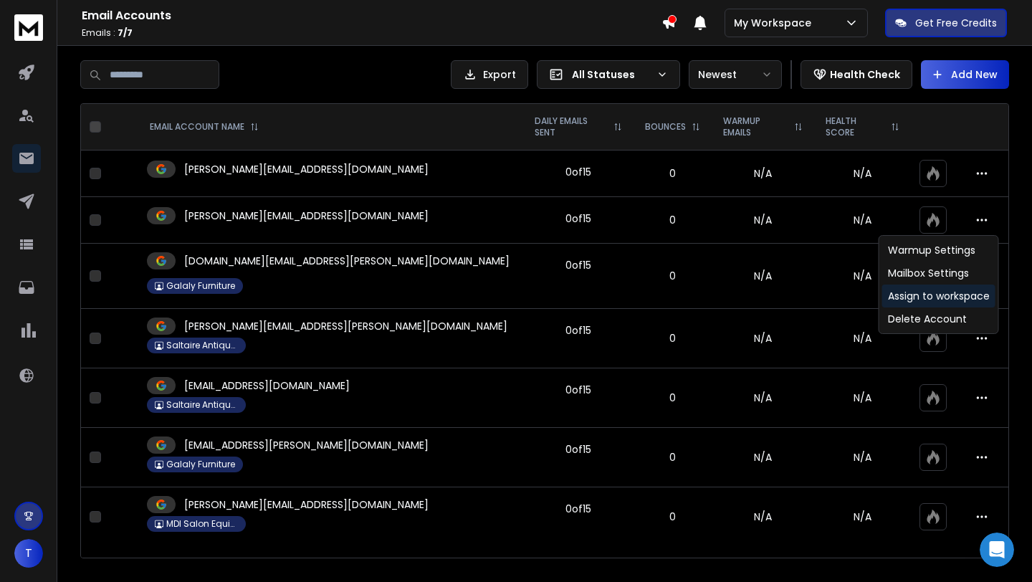
click at [902, 289] on div "Assign to workspace" at bounding box center [938, 295] width 113 height 23
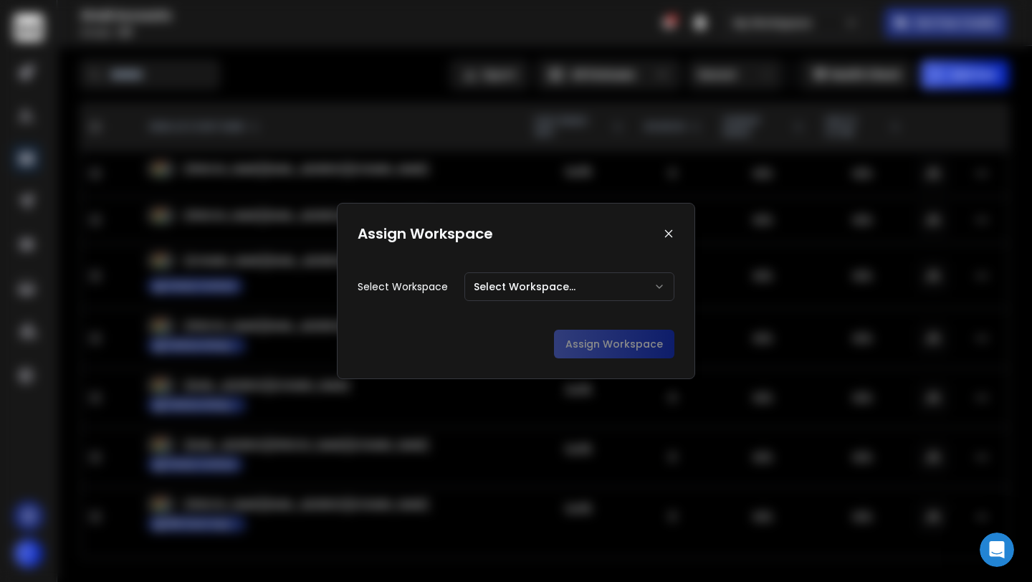
click at [590, 296] on button "Select Workspace..." at bounding box center [569, 286] width 210 height 29
click at [603, 344] on button "Assign Workspace" at bounding box center [614, 344] width 120 height 29
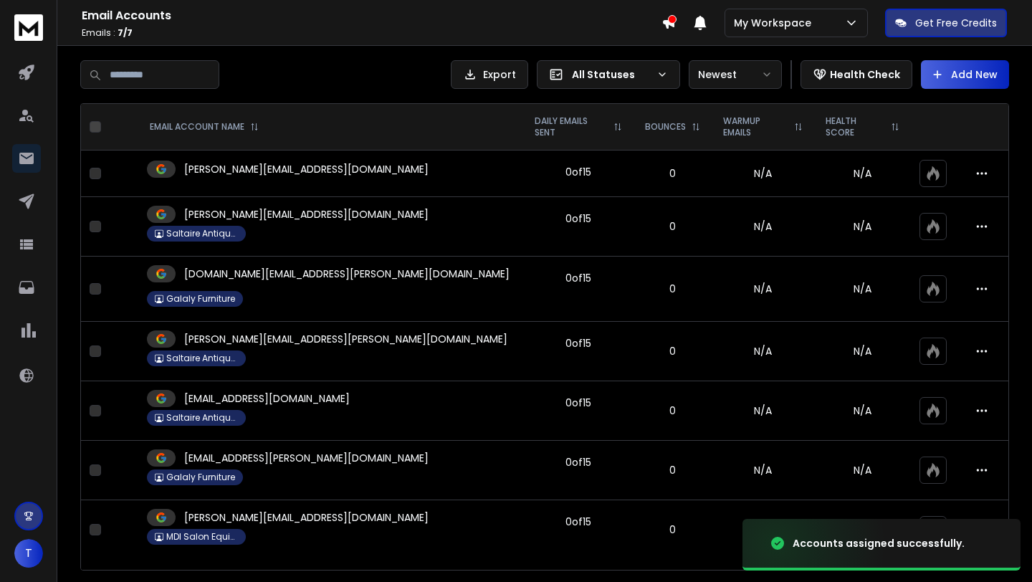
click at [978, 173] on icon at bounding box center [981, 173] width 13 height 13
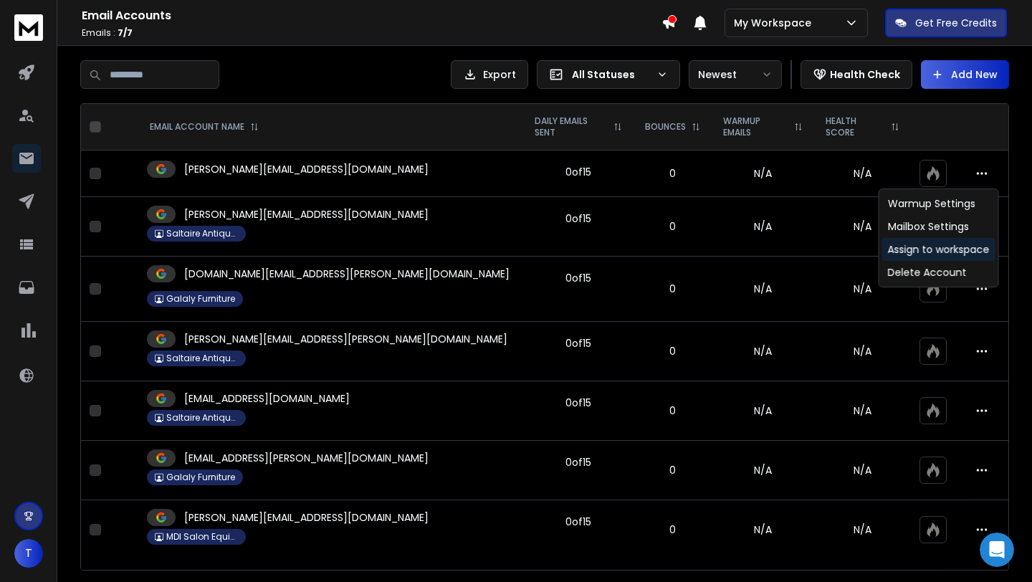
click at [917, 247] on div "Assign to workspace" at bounding box center [938, 249] width 113 height 23
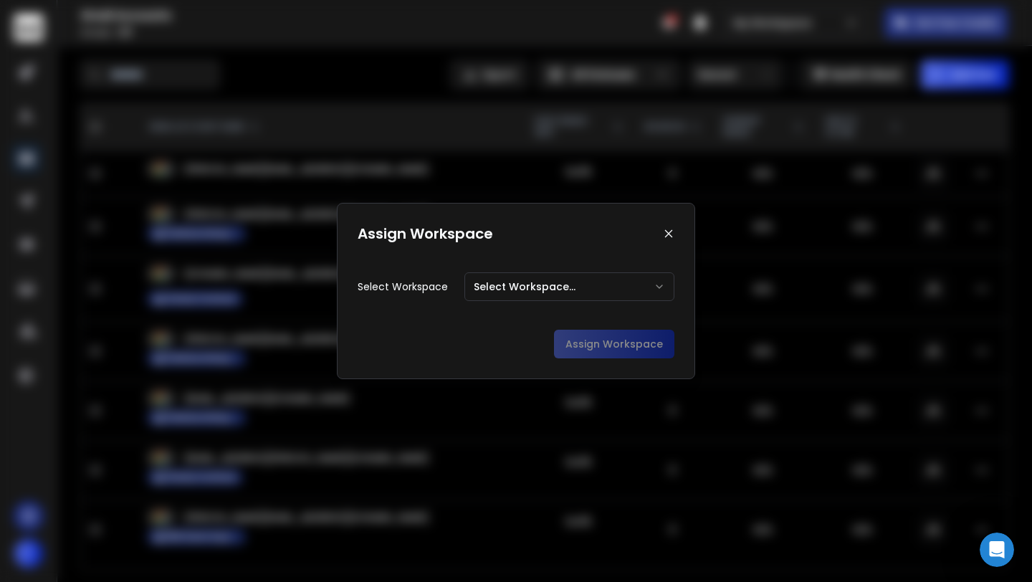
click at [558, 275] on button "Select Workspace..." at bounding box center [569, 286] width 210 height 29
click at [592, 336] on button "Assign Workspace" at bounding box center [614, 344] width 120 height 29
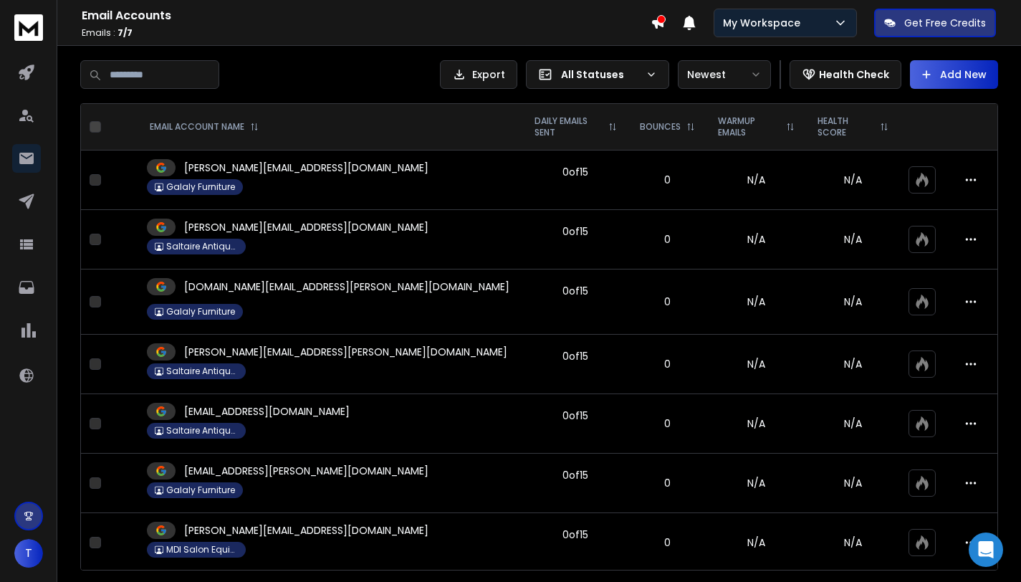
click at [844, 24] on icon "button" at bounding box center [840, 23] width 14 height 14
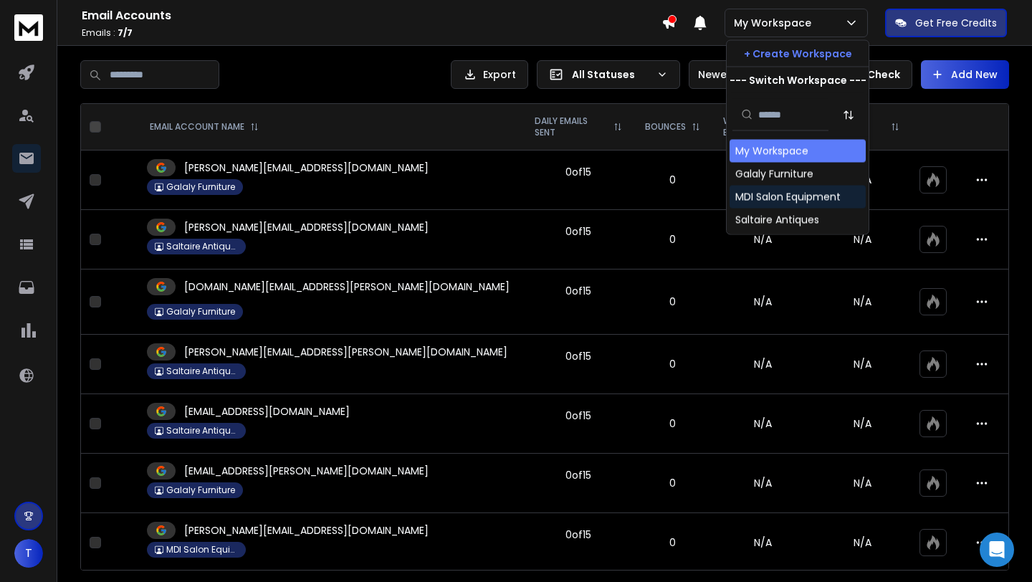
click at [785, 198] on div "MDI Salon Equipment" at bounding box center [787, 197] width 105 height 14
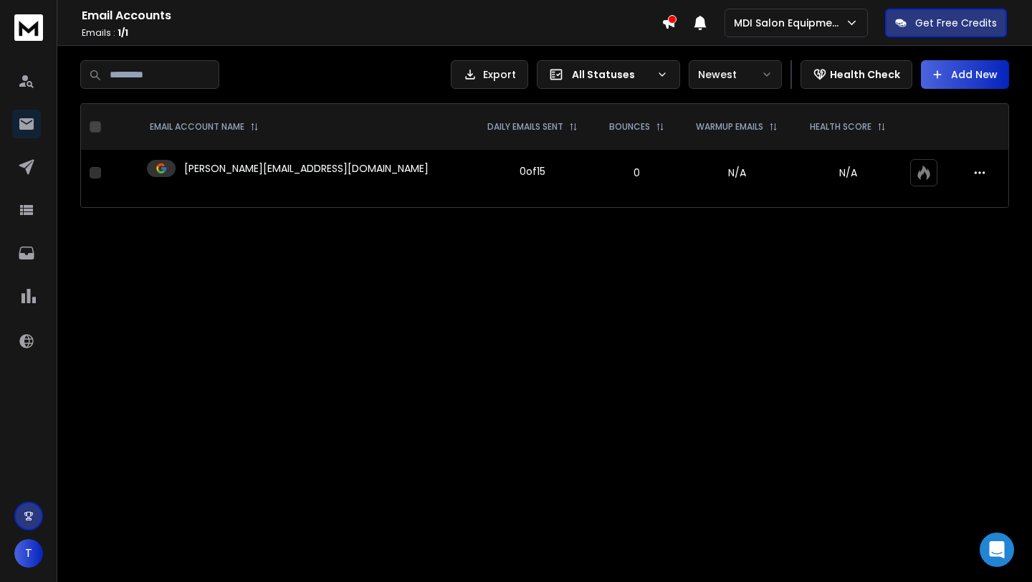
click at [965, 169] on button at bounding box center [979, 172] width 41 height 24
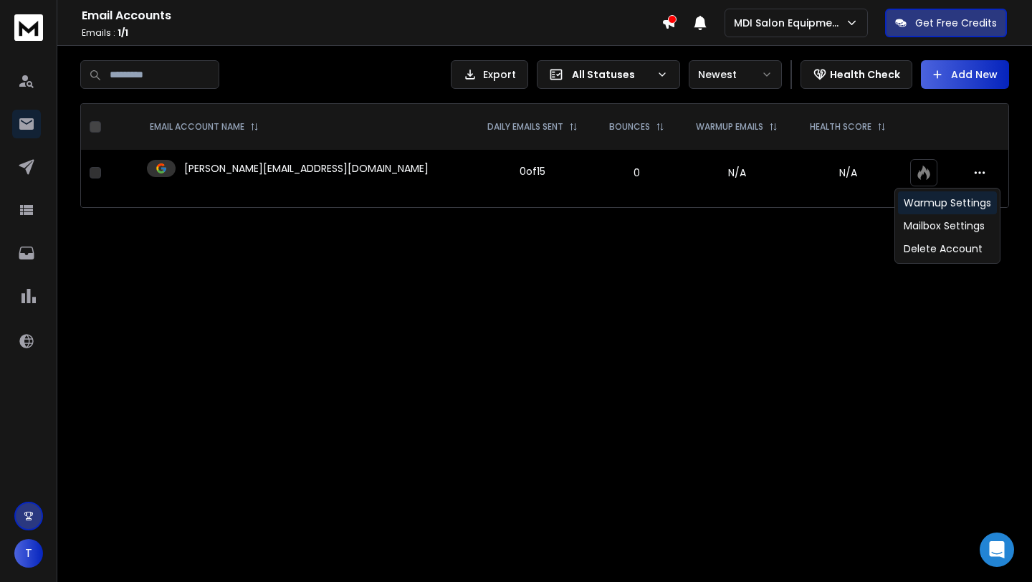
click at [956, 200] on div "Warmup Settings" at bounding box center [947, 202] width 99 height 23
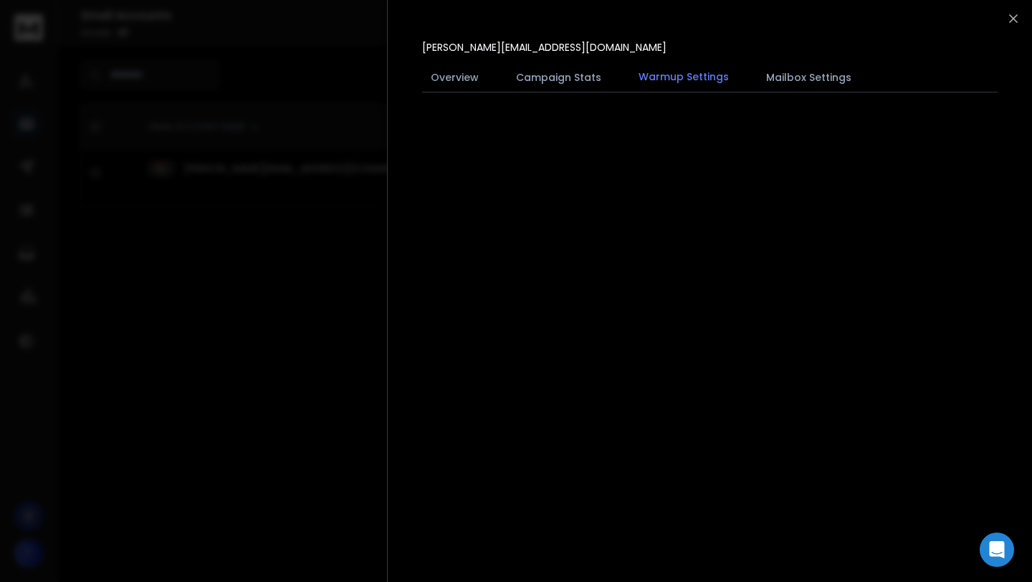
click at [455, 69] on button "Overview" at bounding box center [454, 78] width 65 height 32
click at [575, 69] on button "Campaign Stats" at bounding box center [558, 78] width 102 height 32
click at [663, 72] on button "Warmup Settings" at bounding box center [683, 78] width 107 height 32
click at [1016, 21] on div "Multi Select Table Sheet alex@mdisalon.com Overview Campaign Stats Warmup Setti…" at bounding box center [709, 291] width 645 height 582
click at [1014, 16] on icon "button" at bounding box center [1013, 18] width 14 height 14
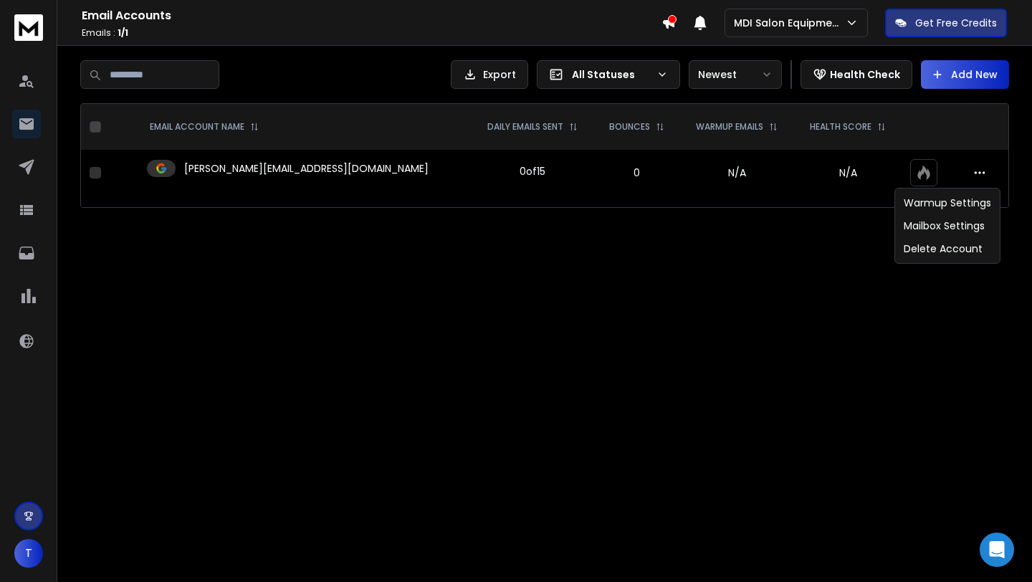
click at [963, 179] on button at bounding box center [979, 172] width 41 height 24
click at [944, 199] on div "Warmup Settings" at bounding box center [947, 202] width 99 height 23
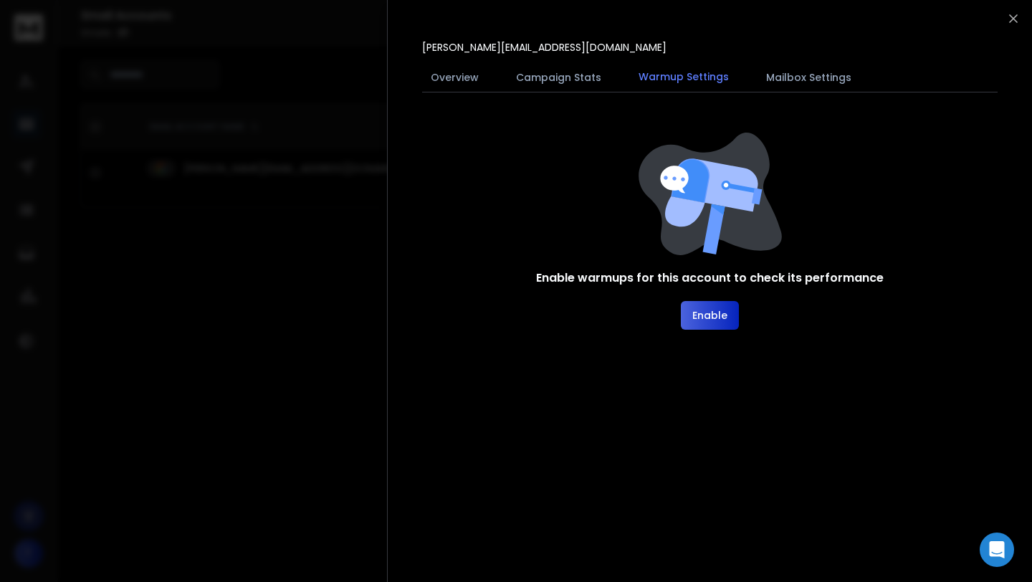
click at [719, 309] on button "Enable" at bounding box center [710, 315] width 58 height 29
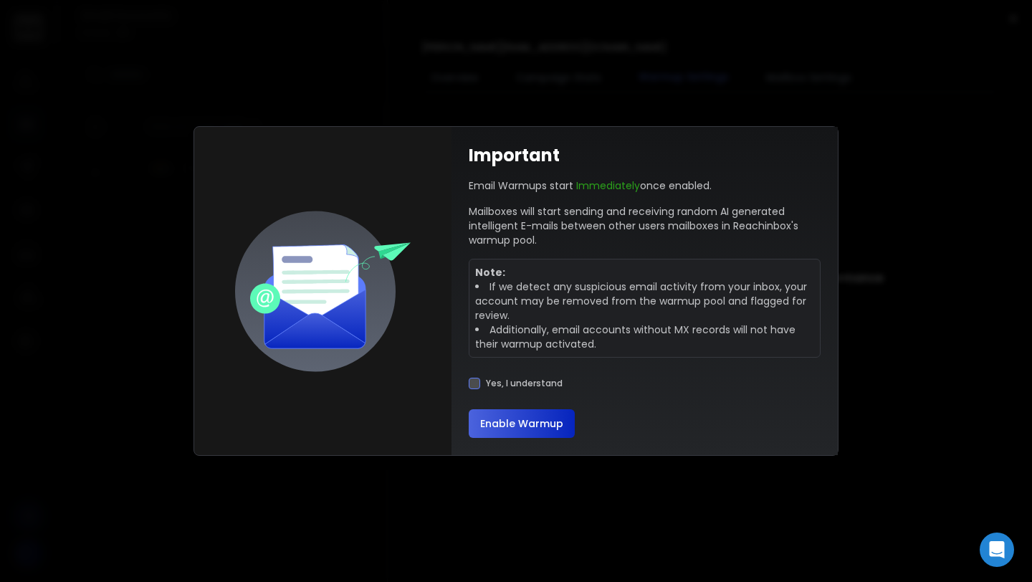
click at [474, 380] on button "Yes, I understand" at bounding box center [474, 383] width 11 height 11
click at [528, 421] on button "Enable Warmup" at bounding box center [522, 423] width 106 height 29
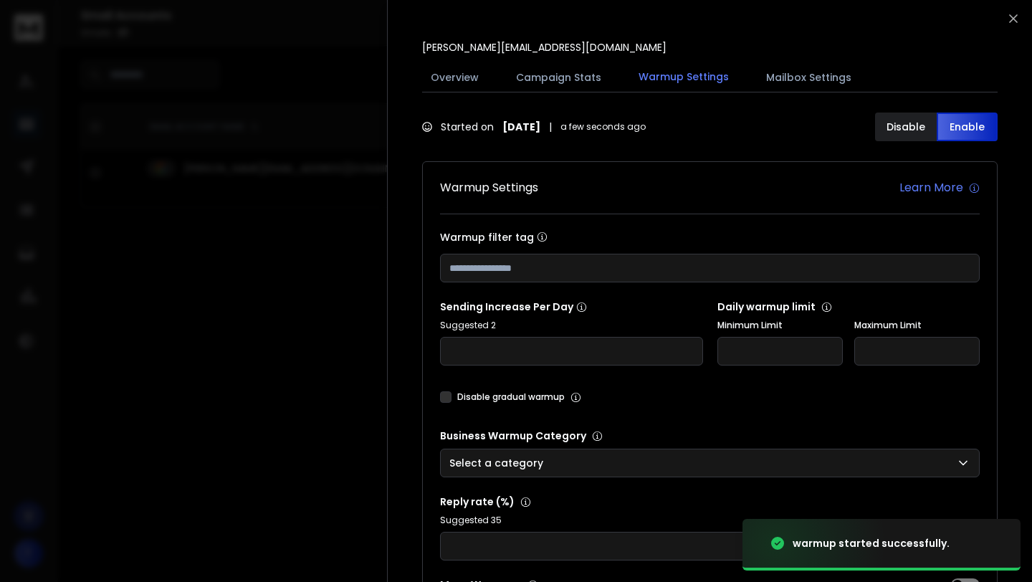
click at [537, 267] on input at bounding box center [709, 268] width 539 height 29
type input "**********"
type input "*"
type input "**"
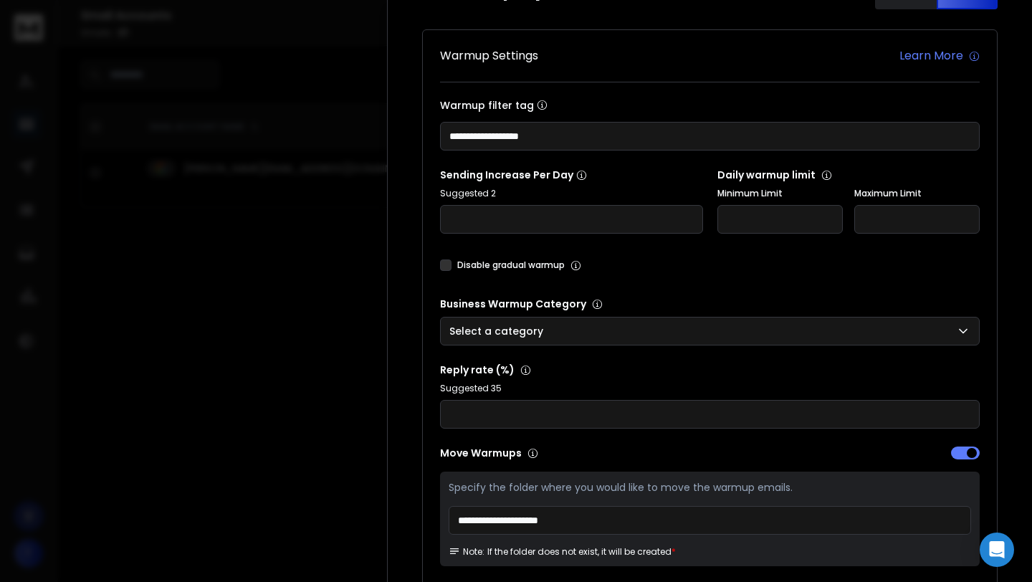
scroll to position [143, 0]
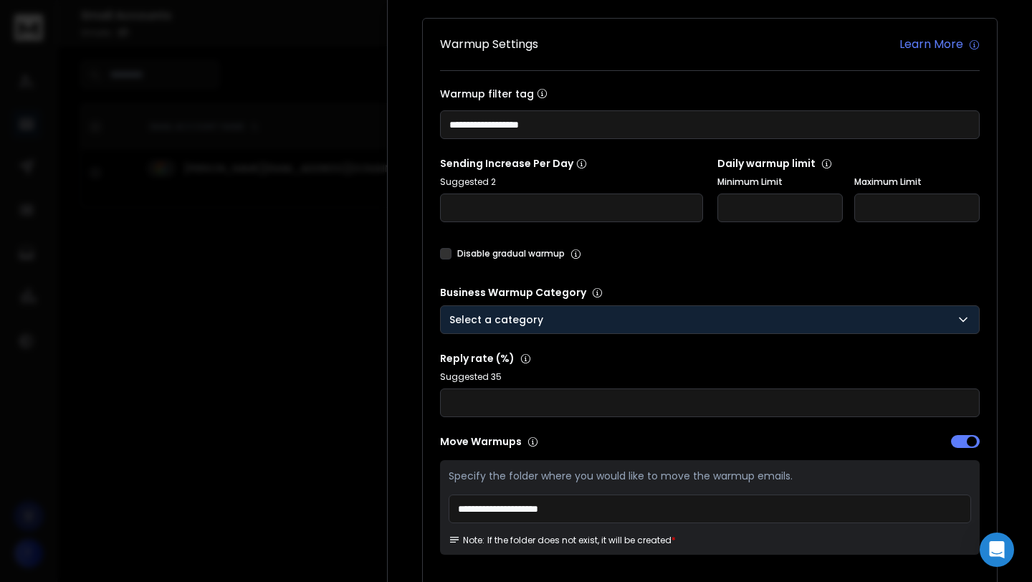
click at [534, 313] on p "Select a category" at bounding box center [499, 319] width 100 height 14
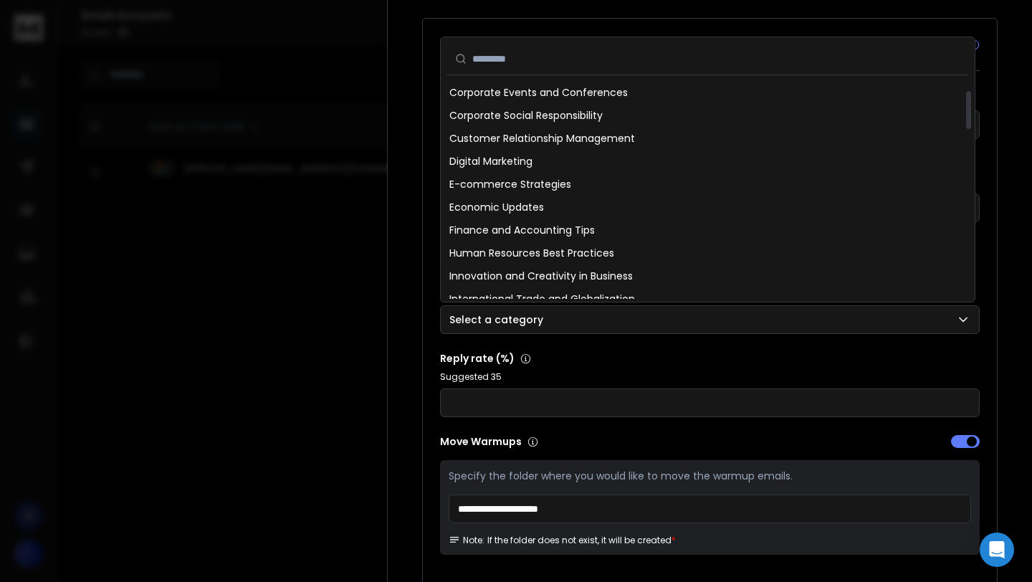
scroll to position [0, 0]
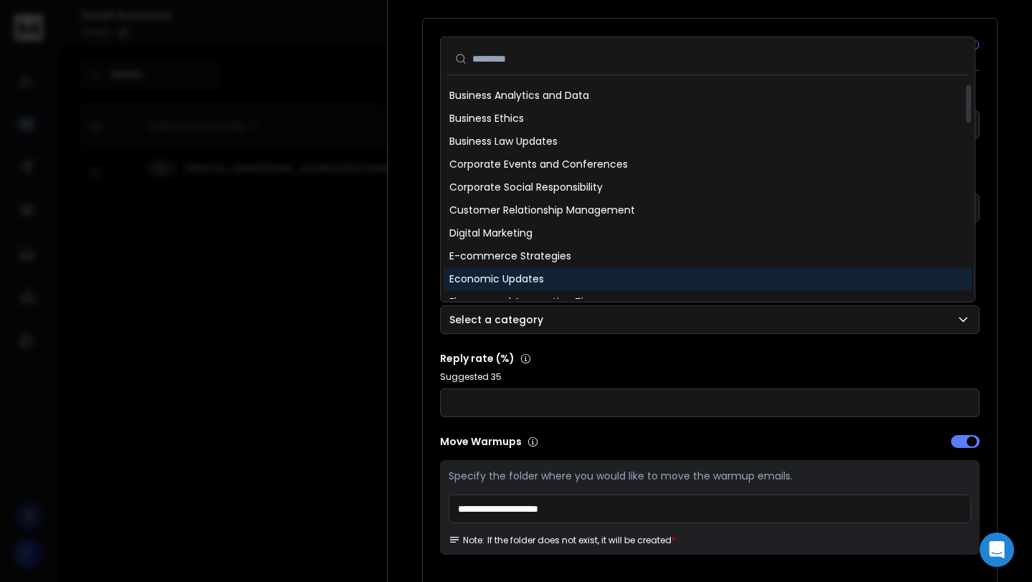
click at [605, 360] on div at bounding box center [516, 291] width 1032 height 582
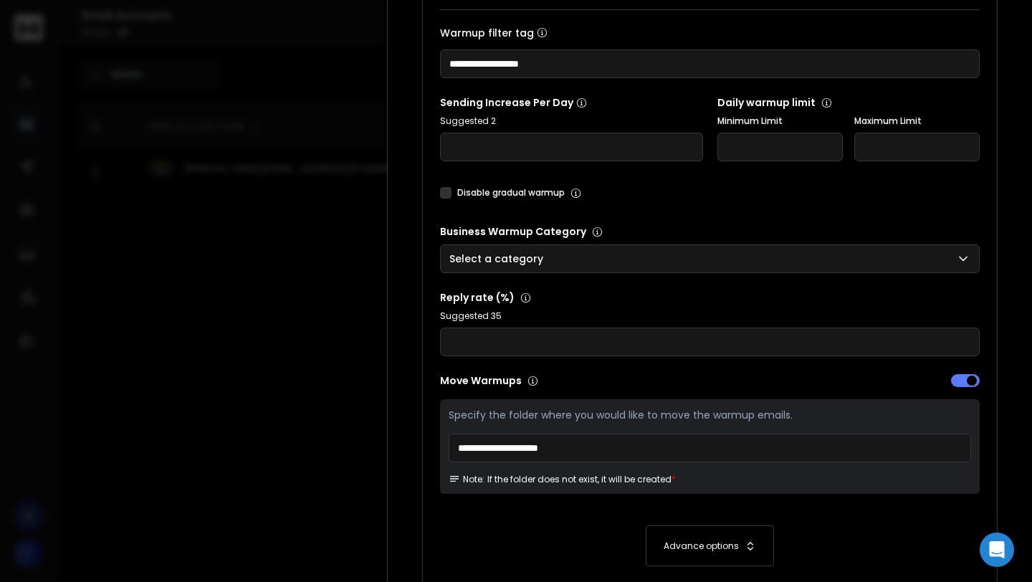
scroll to position [215, 0]
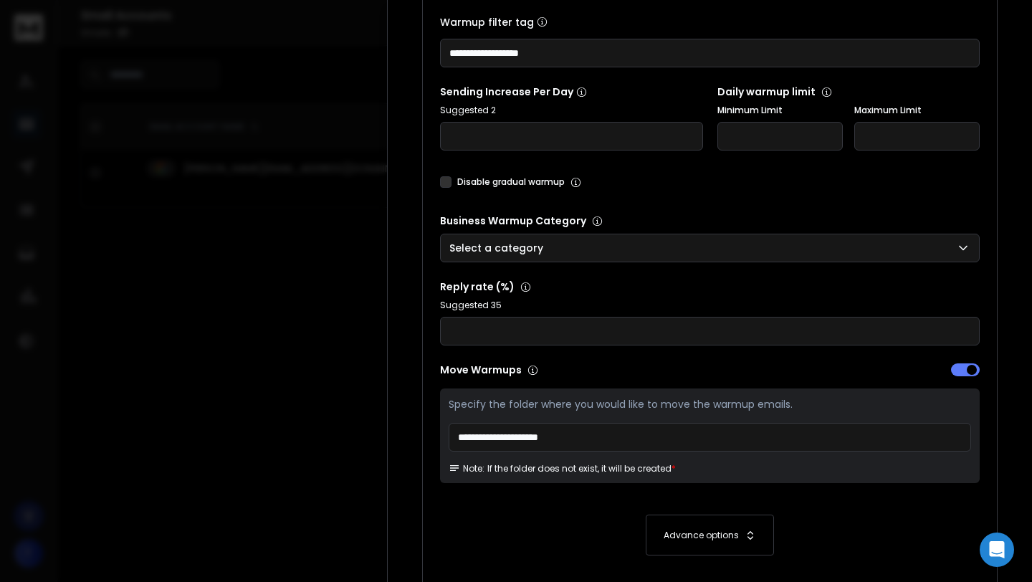
click at [545, 333] on input "**" at bounding box center [709, 331] width 539 height 29
click at [583, 302] on p "Suggested 35" at bounding box center [709, 304] width 539 height 11
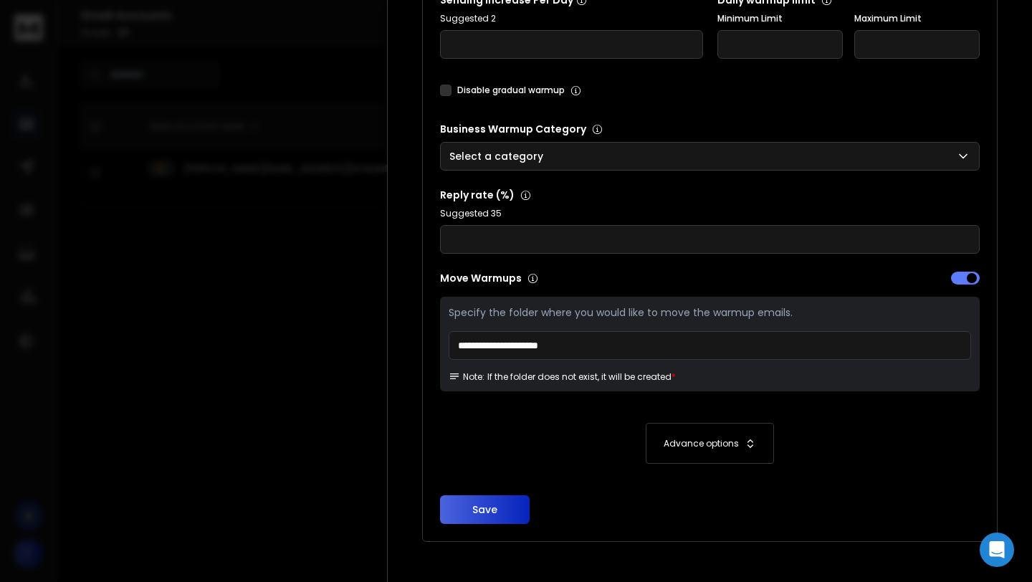
click at [683, 451] on div "Advance options" at bounding box center [710, 443] width 128 height 41
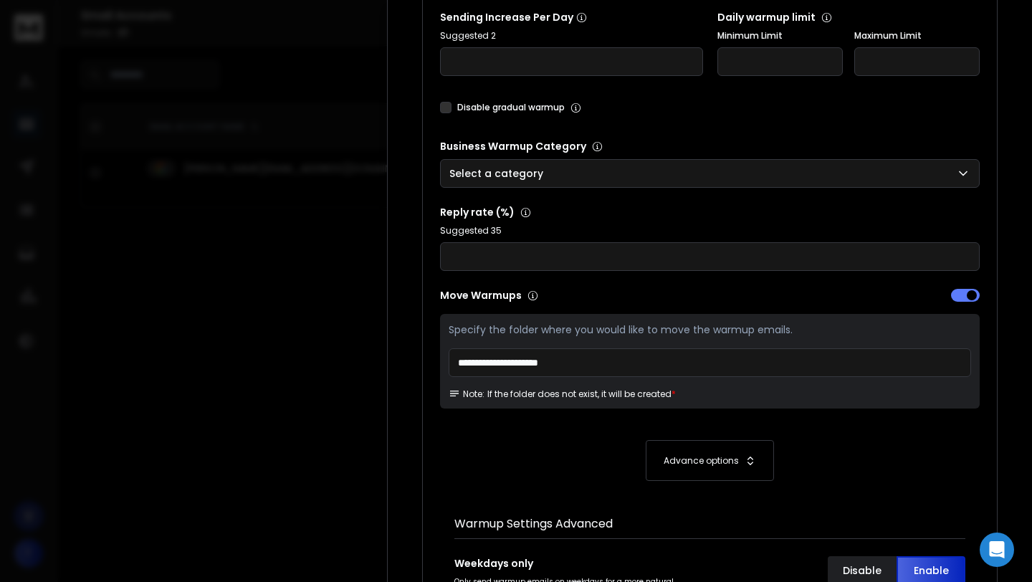
scroll to position [255, 0]
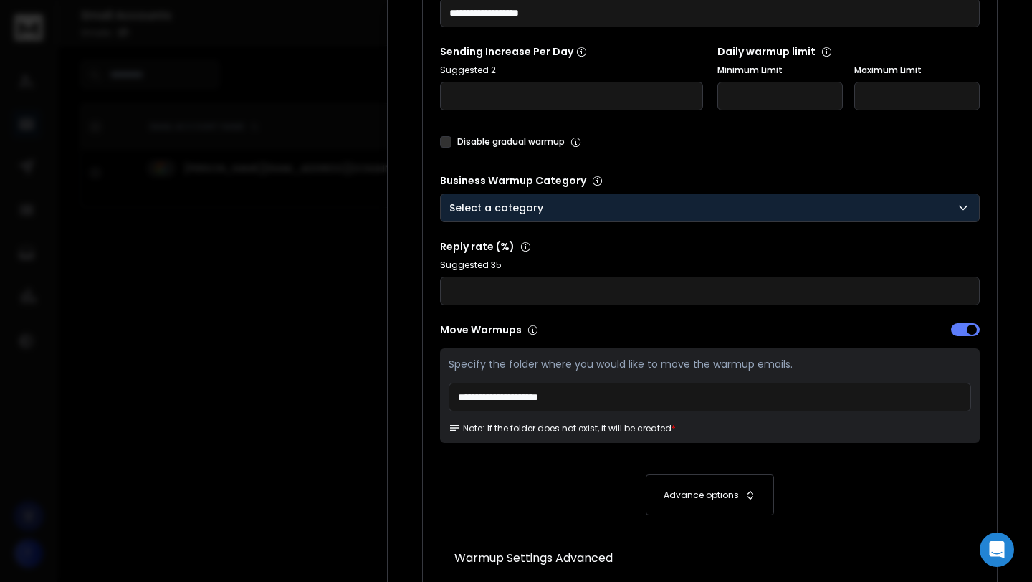
click at [587, 206] on div "Select a category" at bounding box center [709, 208] width 521 height 14
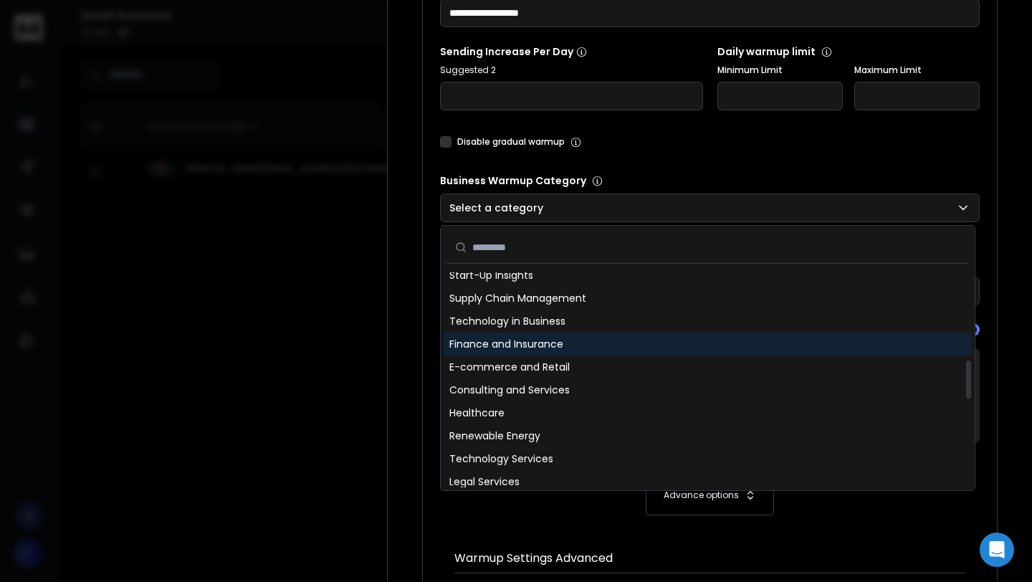
scroll to position [499, 0]
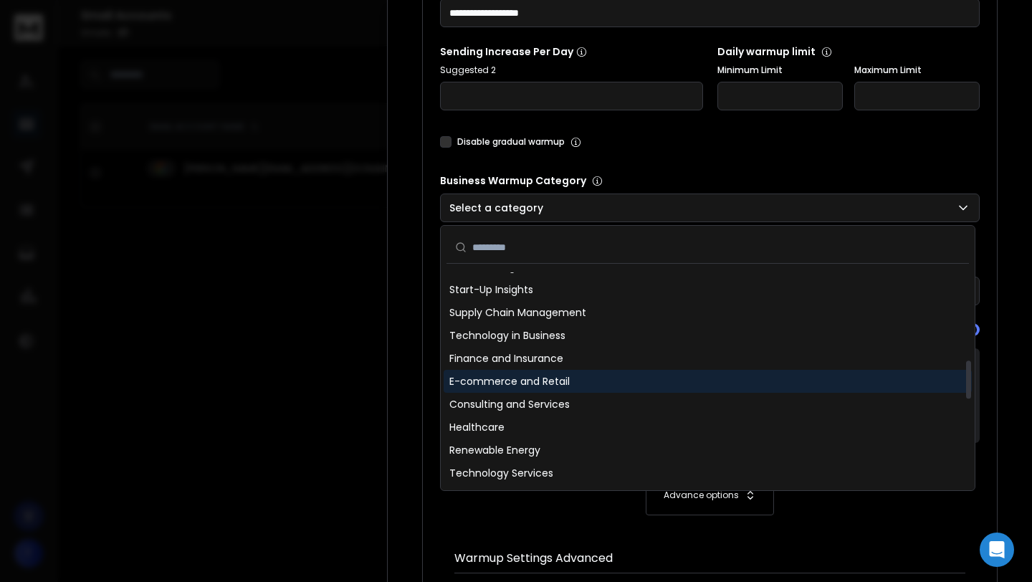
click at [566, 381] on span "E-commerce and Retail" at bounding box center [509, 381] width 120 height 14
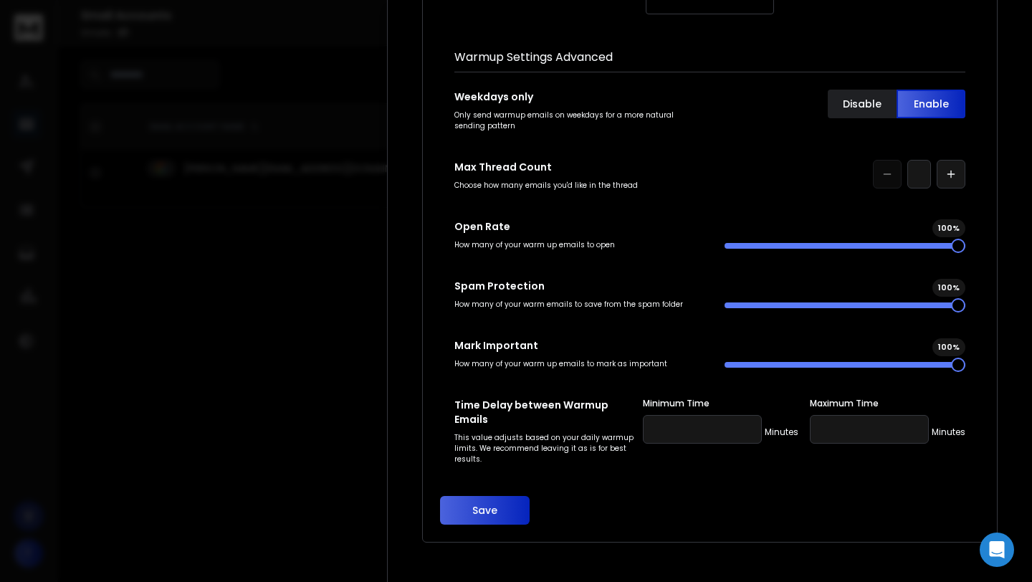
scroll to position [757, 0]
click at [478, 509] on button "Save" at bounding box center [485, 509] width 90 height 29
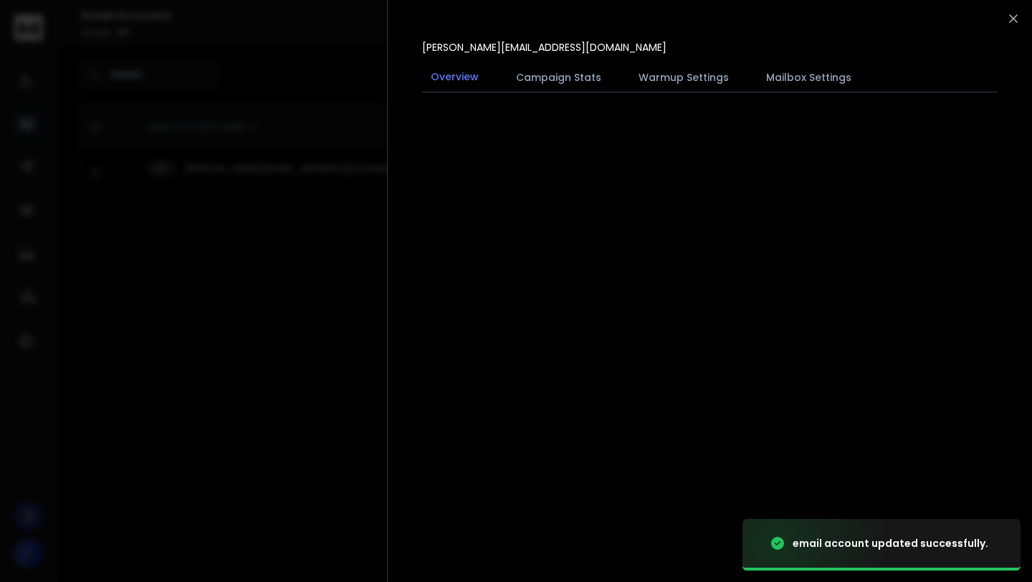
scroll to position [0, 0]
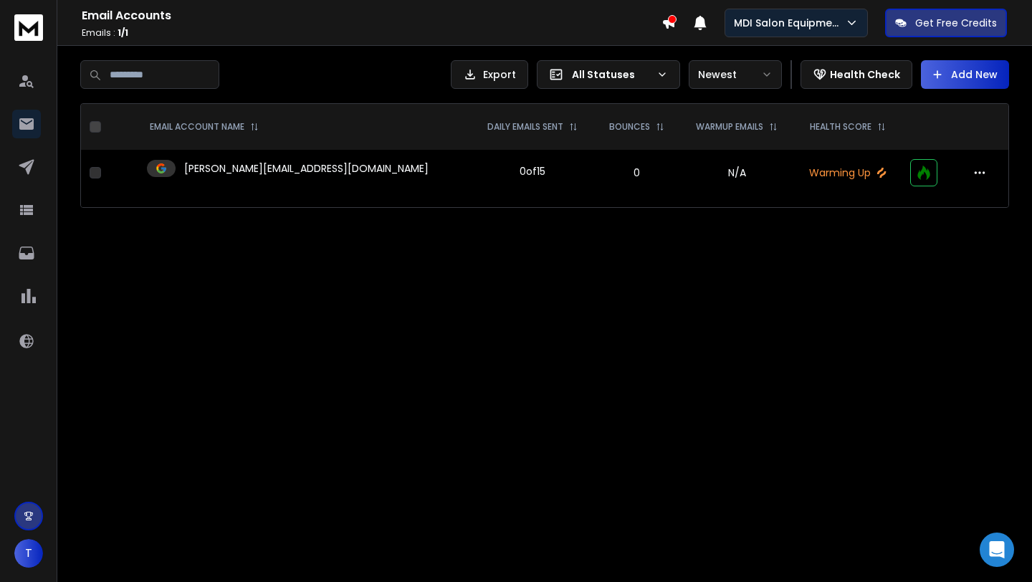
click at [796, 22] on p "MDI Salon Equipment" at bounding box center [789, 23] width 111 height 14
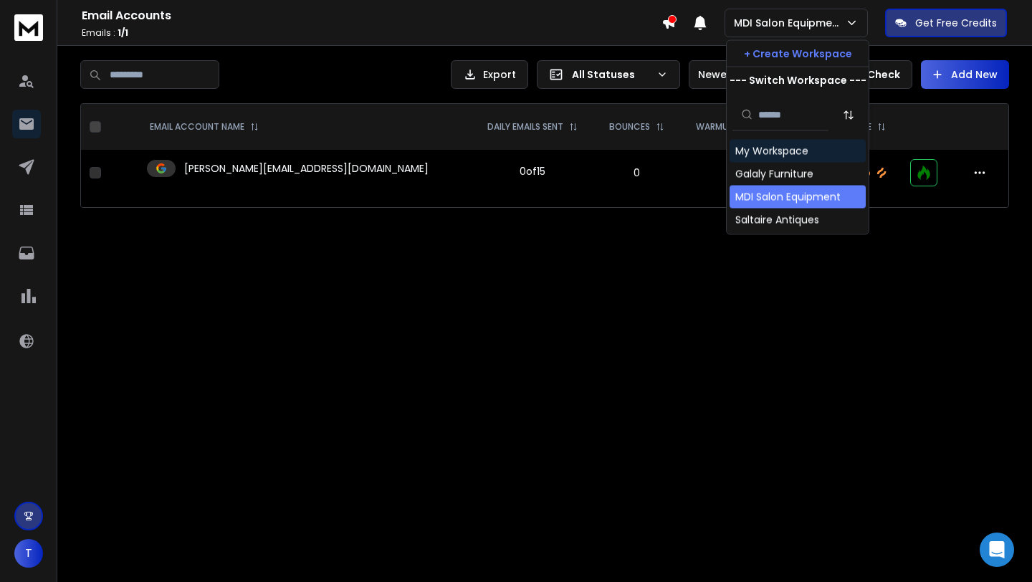
click at [792, 148] on div "My Workspace" at bounding box center [771, 151] width 73 height 14
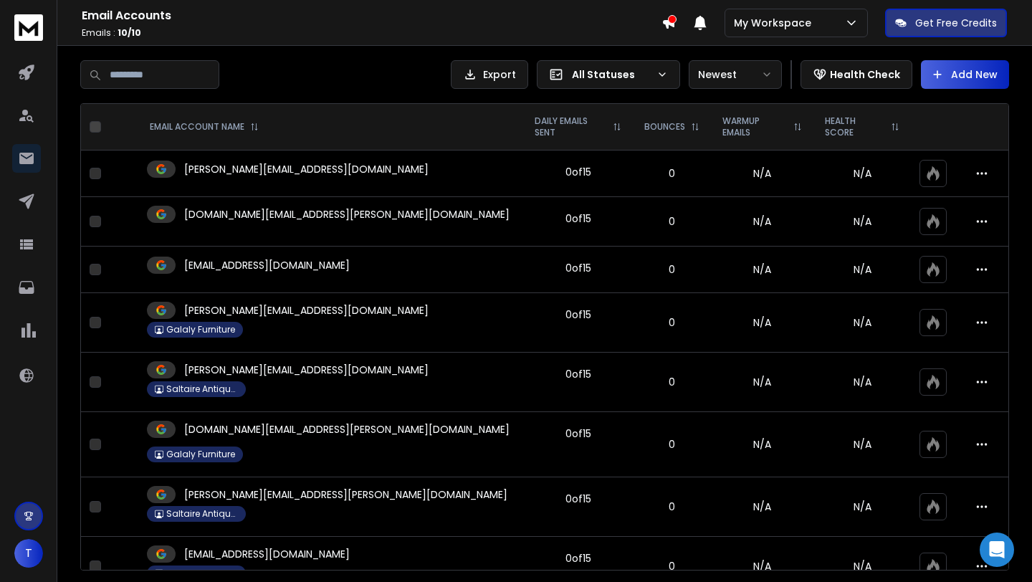
click at [975, 269] on icon at bounding box center [981, 269] width 13 height 13
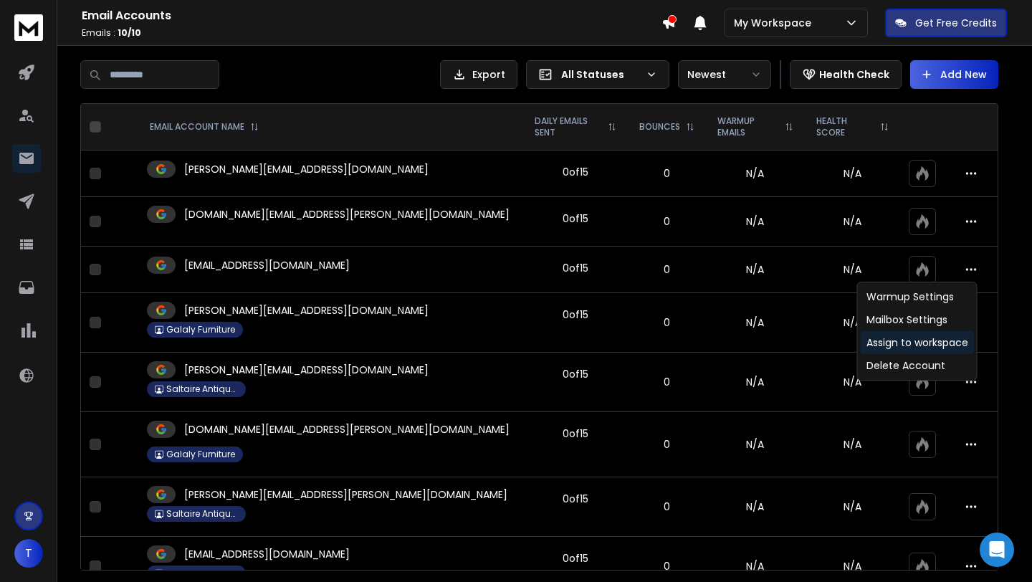
click at [926, 342] on div "Assign to workspace" at bounding box center [916, 342] width 113 height 23
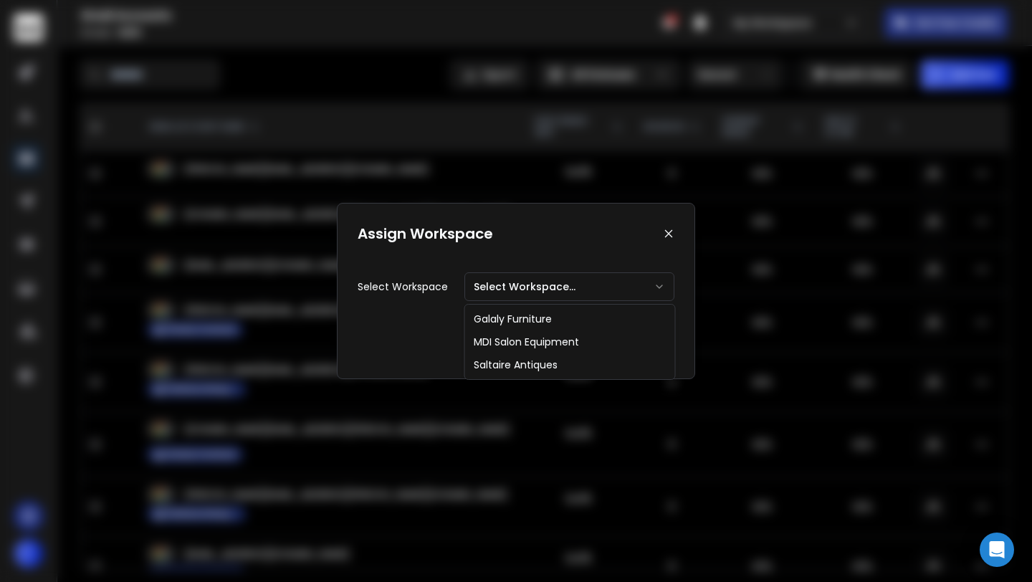
click at [547, 282] on button "Select Workspace..." at bounding box center [569, 286] width 210 height 29
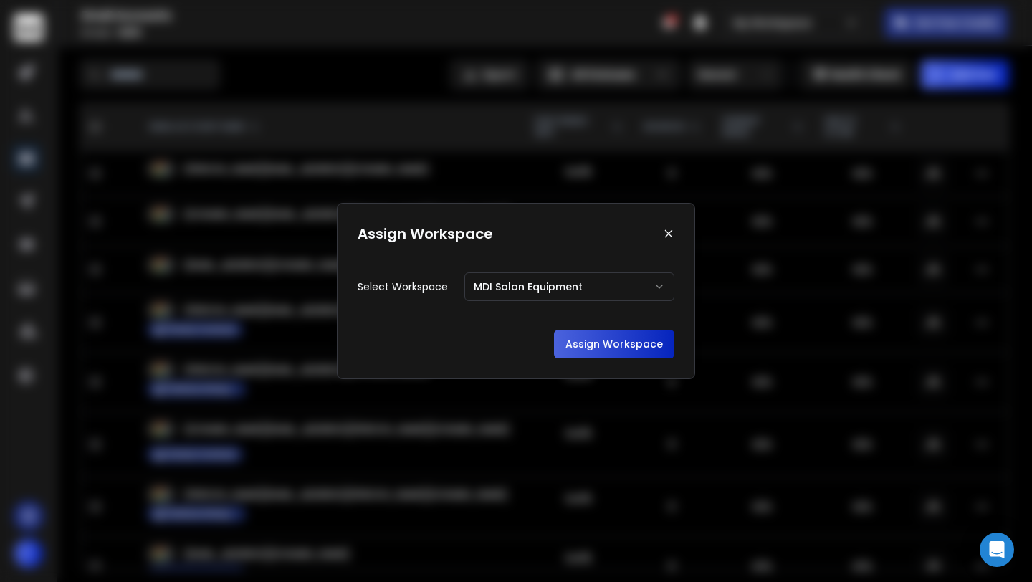
click at [634, 342] on button "Assign Workspace" at bounding box center [614, 344] width 120 height 29
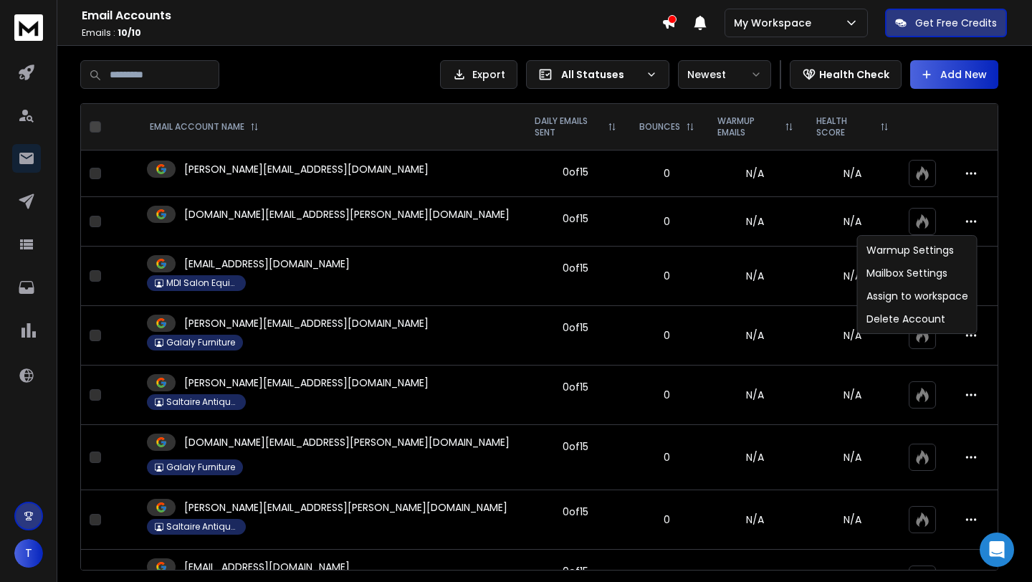
click at [964, 221] on icon at bounding box center [970, 221] width 13 height 13
click at [906, 287] on div "Assign to workspace" at bounding box center [916, 295] width 113 height 23
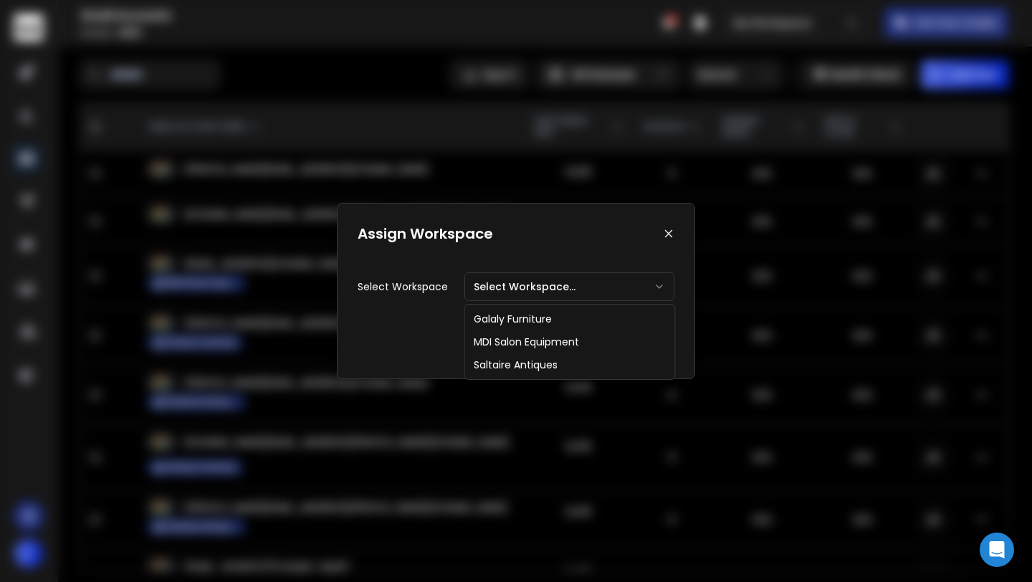
click at [563, 279] on button "Select Workspace..." at bounding box center [569, 286] width 210 height 29
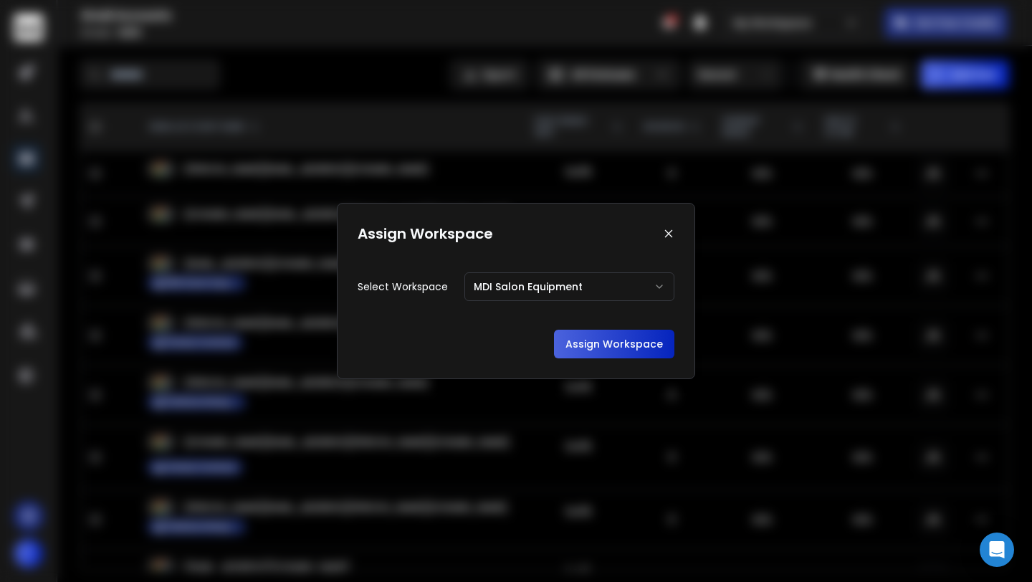
click at [630, 355] on button "Assign Workspace" at bounding box center [614, 344] width 120 height 29
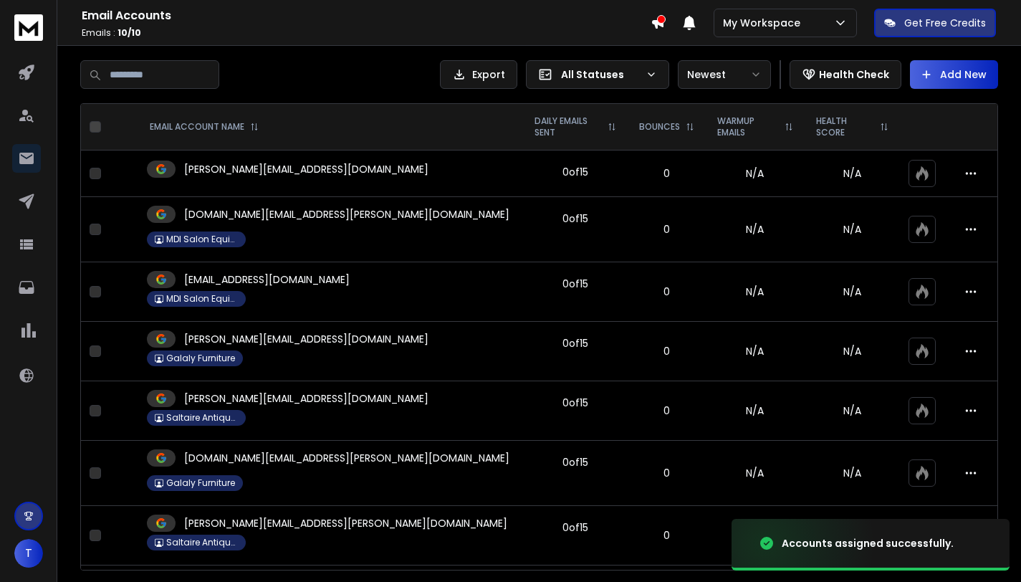
click at [964, 177] on icon at bounding box center [970, 173] width 13 height 13
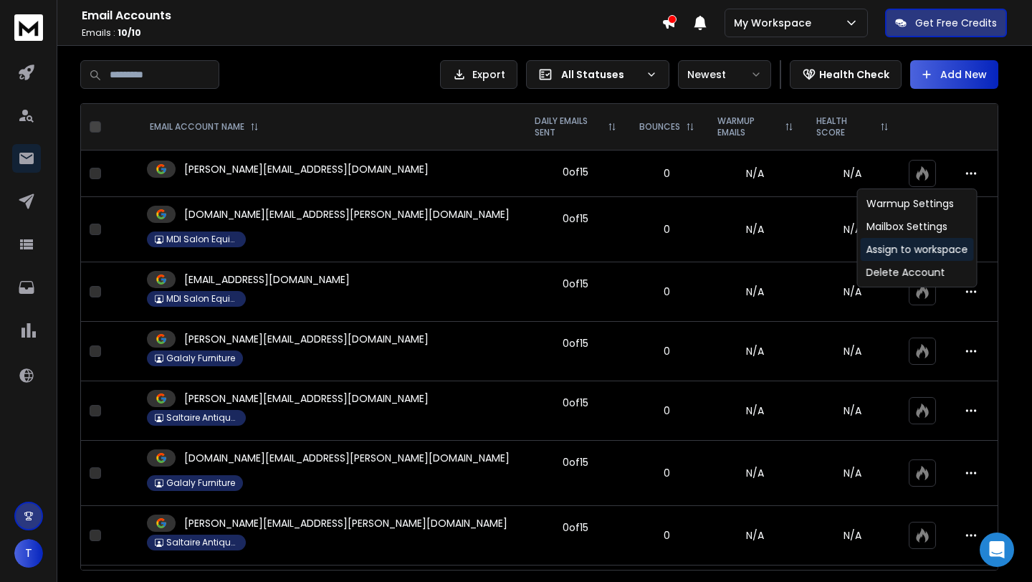
click at [926, 249] on div "Assign to workspace" at bounding box center [916, 249] width 113 height 23
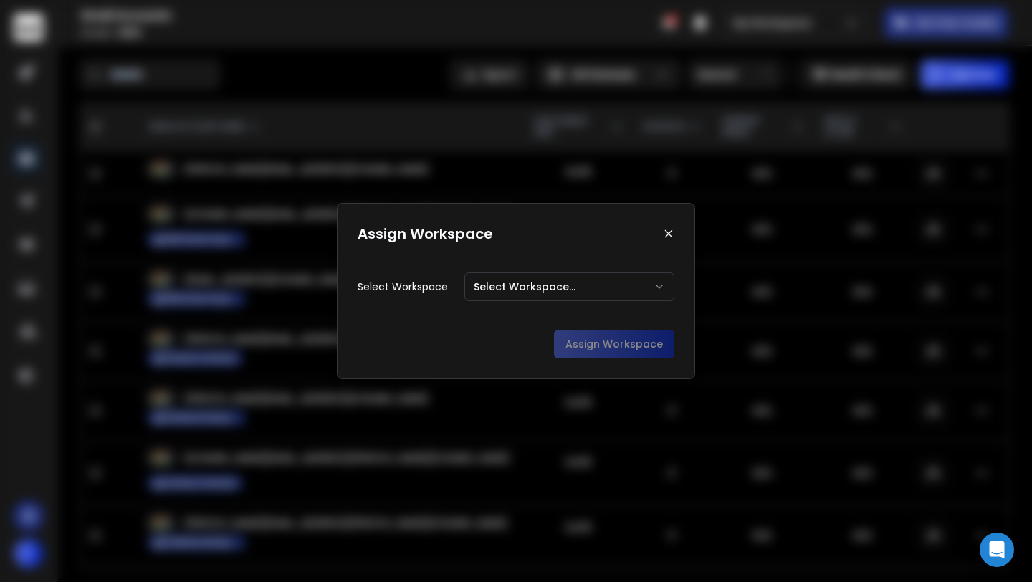
click at [622, 285] on button "Select Workspace..." at bounding box center [569, 286] width 210 height 29
click at [617, 335] on button "Assign Workspace" at bounding box center [614, 344] width 120 height 29
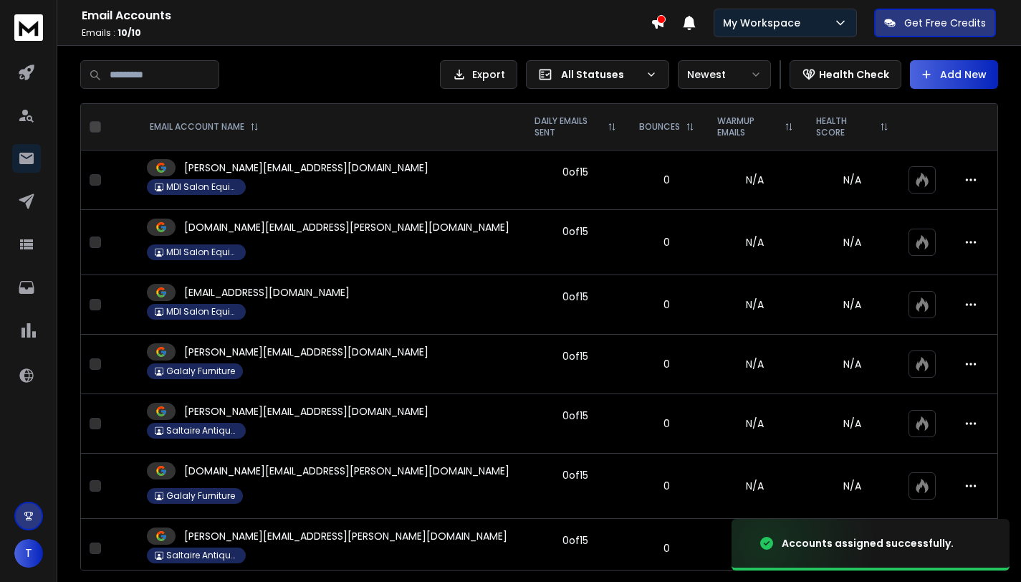
click at [790, 18] on p "My Workspace" at bounding box center [764, 23] width 83 height 14
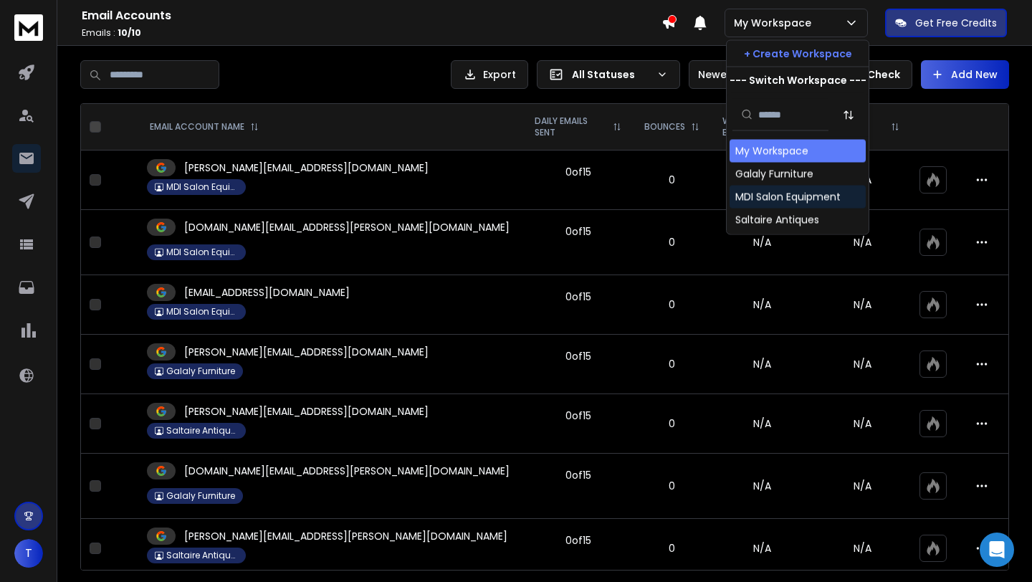
click at [766, 199] on div "MDI Salon Equipment" at bounding box center [787, 197] width 105 height 14
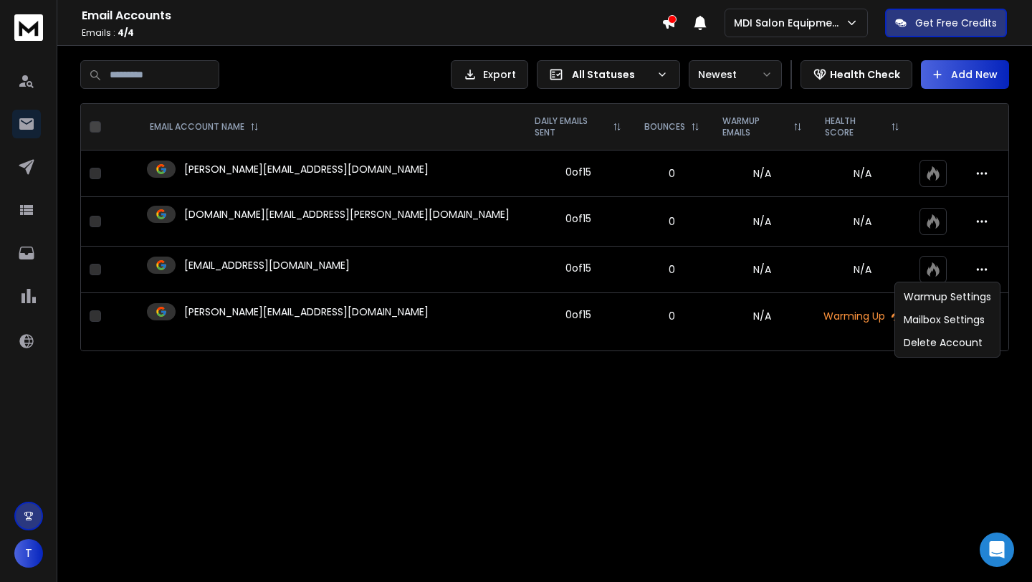
click at [977, 264] on icon at bounding box center [981, 269] width 13 height 13
click at [965, 294] on div "Warmup Settings" at bounding box center [947, 296] width 99 height 23
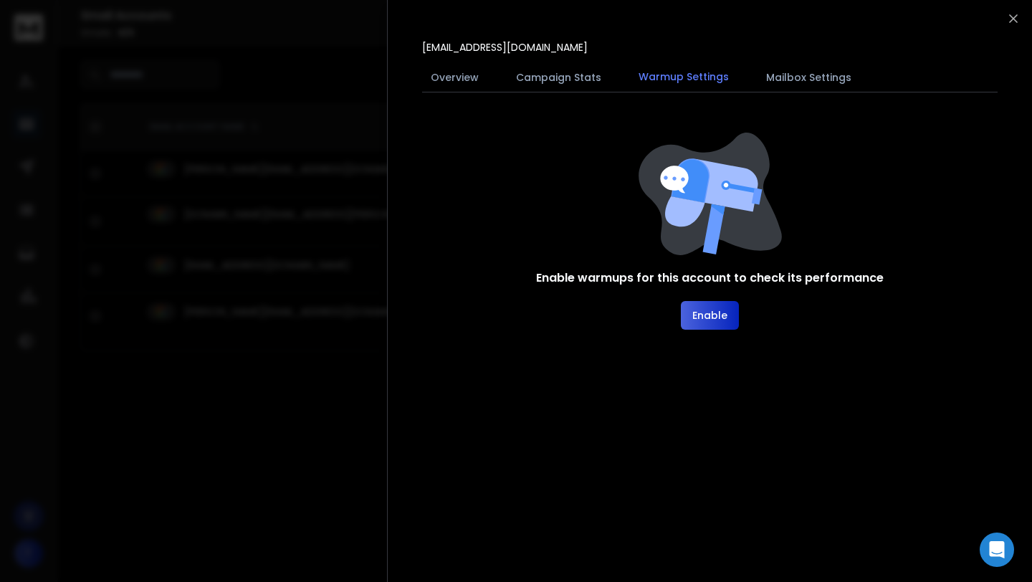
click at [714, 289] on div "Enable warmups for this account to check its performance Enable" at bounding box center [709, 231] width 575 height 197
click at [706, 308] on button "Enable" at bounding box center [710, 315] width 58 height 29
click at [699, 309] on button "Enable" at bounding box center [710, 315] width 58 height 29
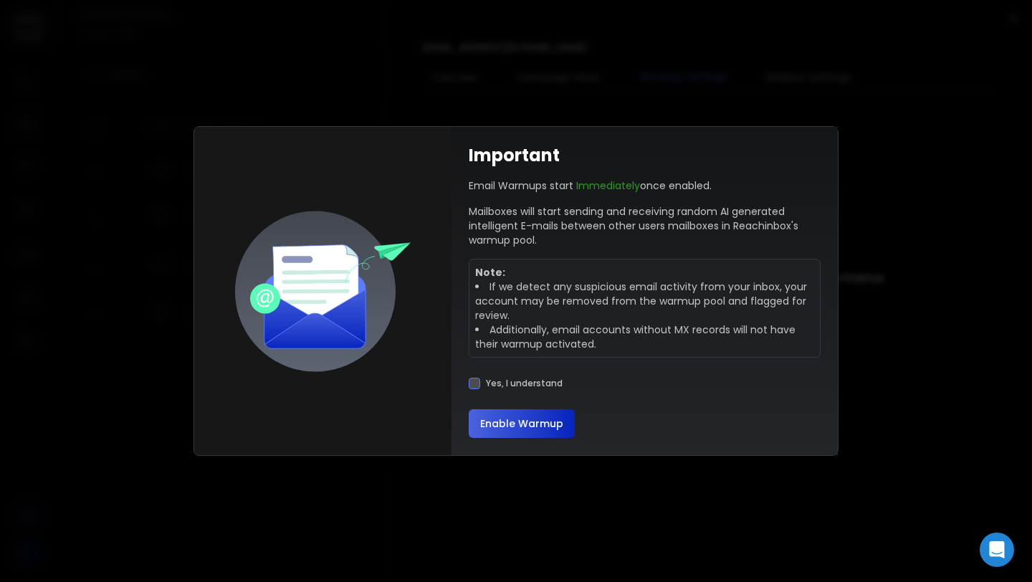
click at [479, 379] on button "Yes, I understand" at bounding box center [474, 383] width 11 height 11
click at [512, 418] on button "Enable Warmup" at bounding box center [522, 423] width 106 height 29
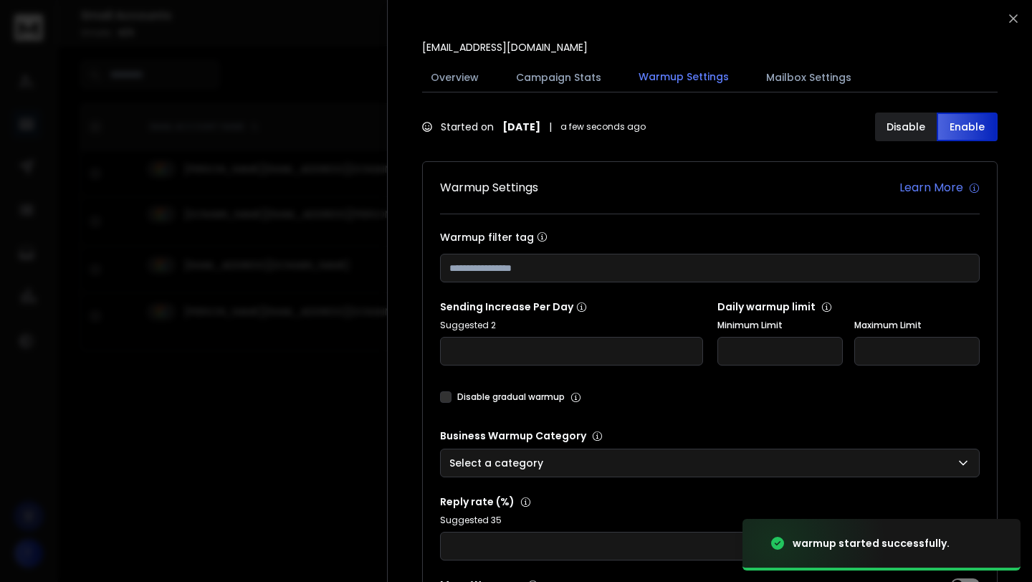
type input "**********"
type input "*"
type input "**"
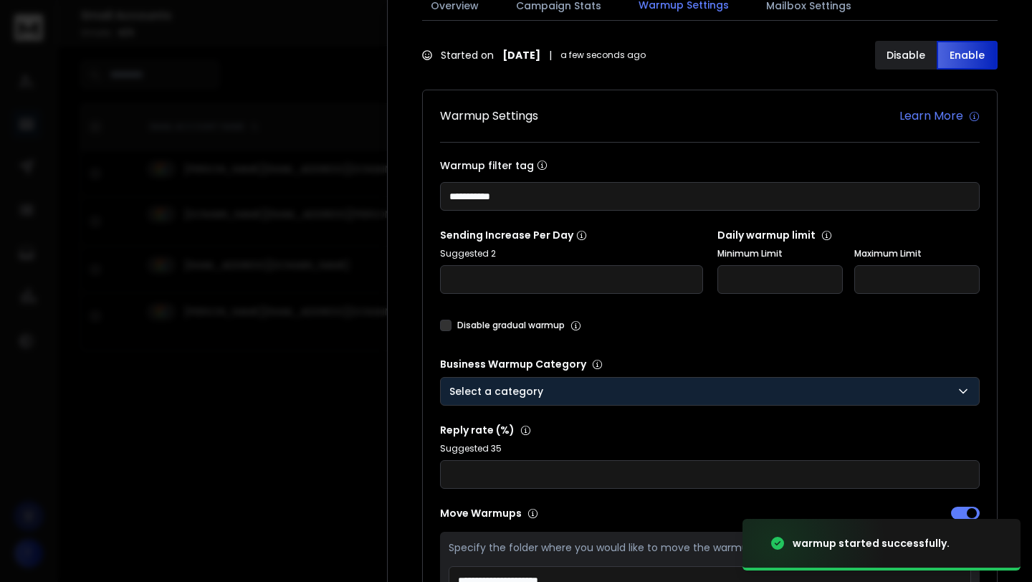
click at [623, 386] on div "Select a category" at bounding box center [709, 391] width 521 height 14
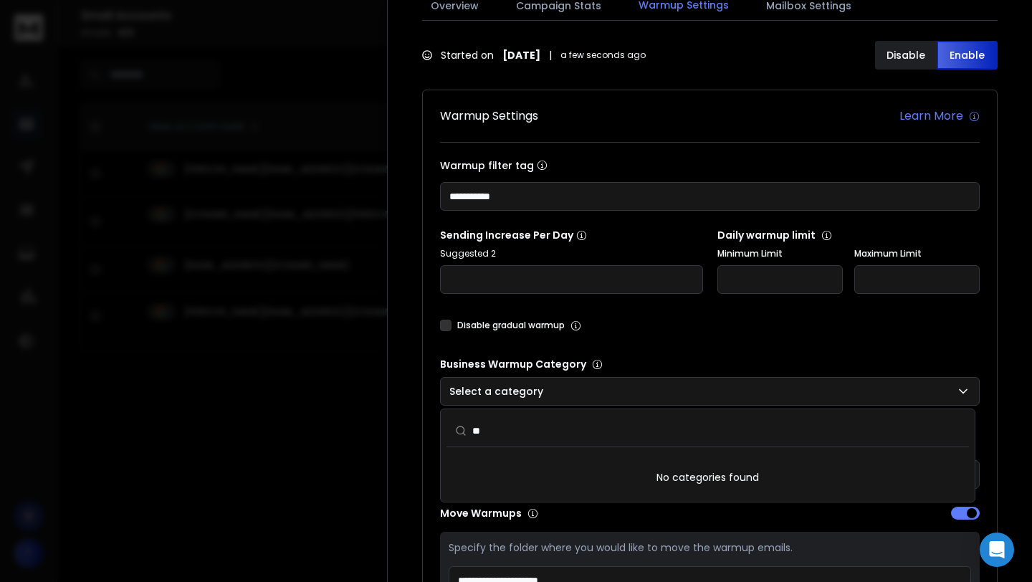
type input "*"
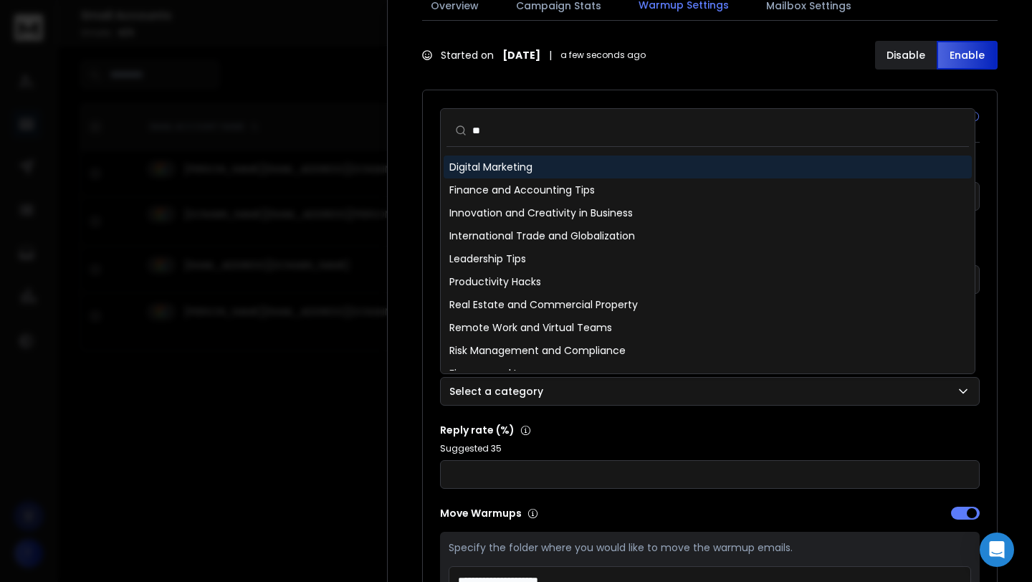
type input "*"
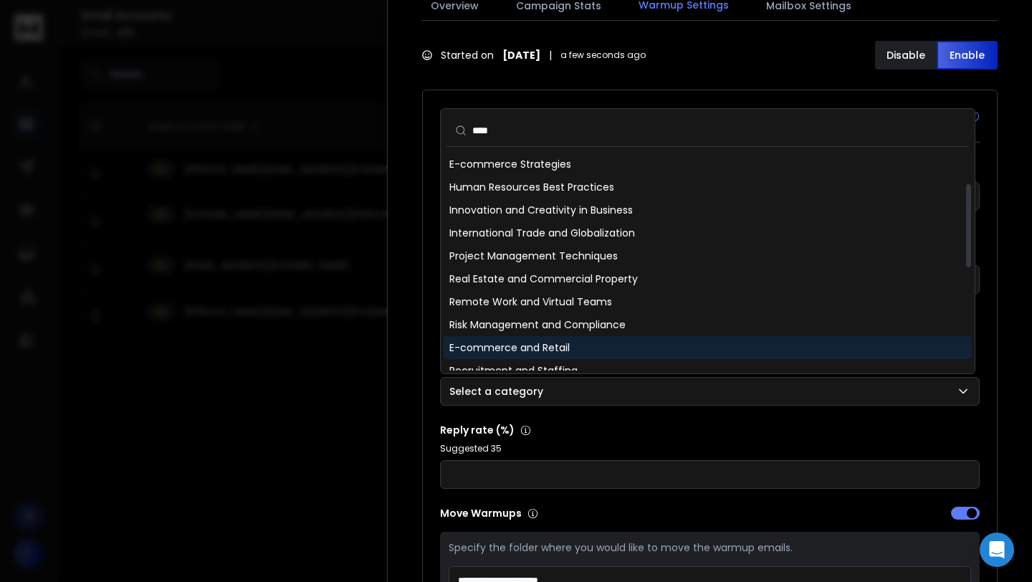
type input "****"
click at [738, 350] on div "E-commerce and Retail" at bounding box center [707, 347] width 528 height 23
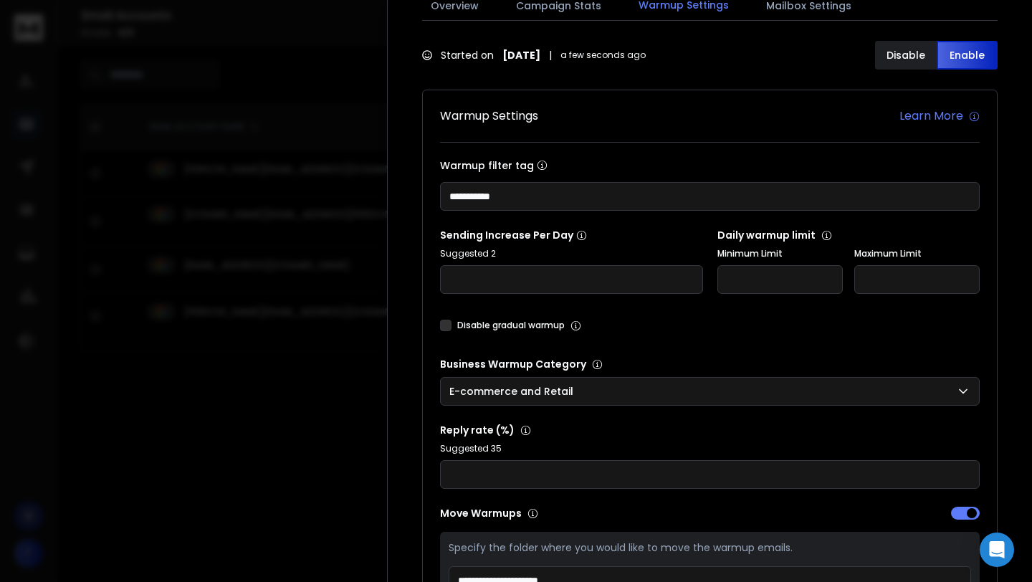
scroll to position [307, 0]
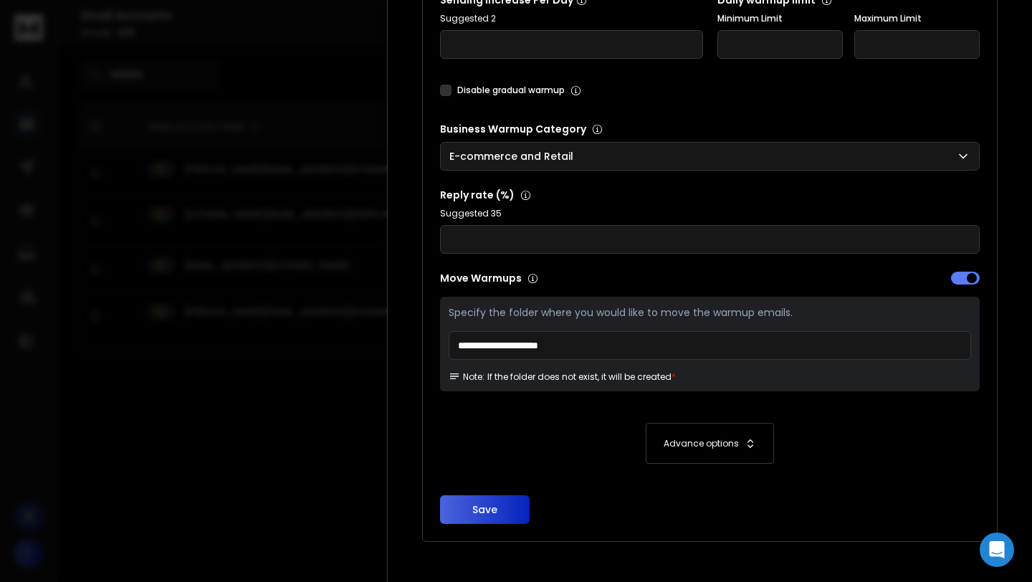
click at [470, 501] on button "Save" at bounding box center [485, 509] width 90 height 29
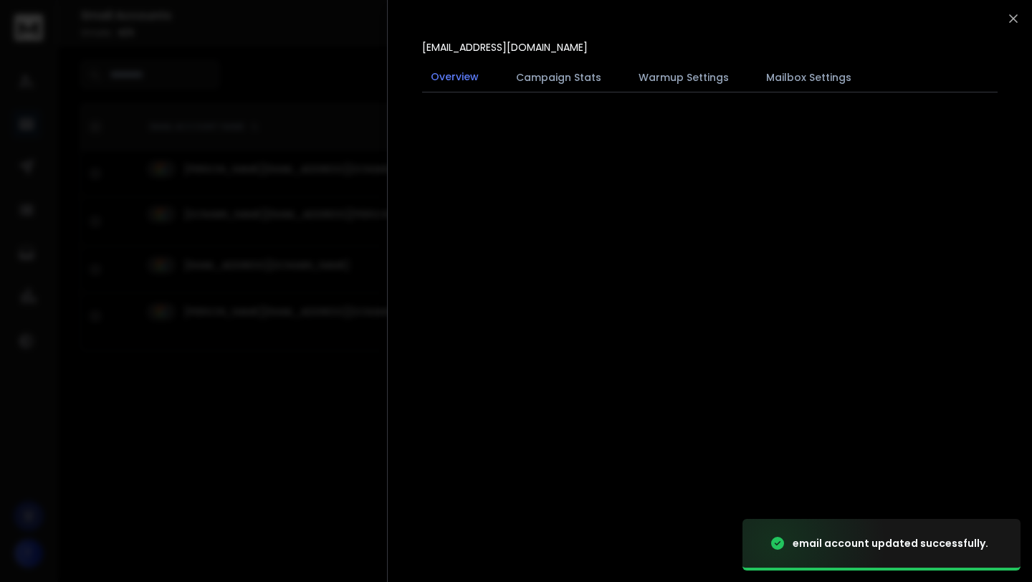
scroll to position [0, 0]
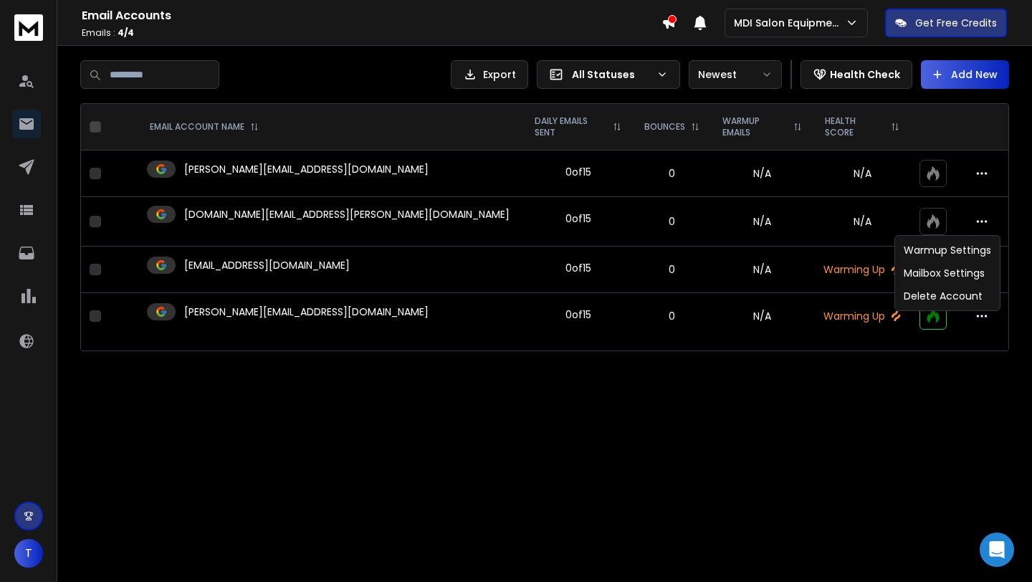
click at [975, 215] on icon at bounding box center [981, 221] width 13 height 13
click at [966, 249] on div "Warmup Settings" at bounding box center [947, 250] width 99 height 23
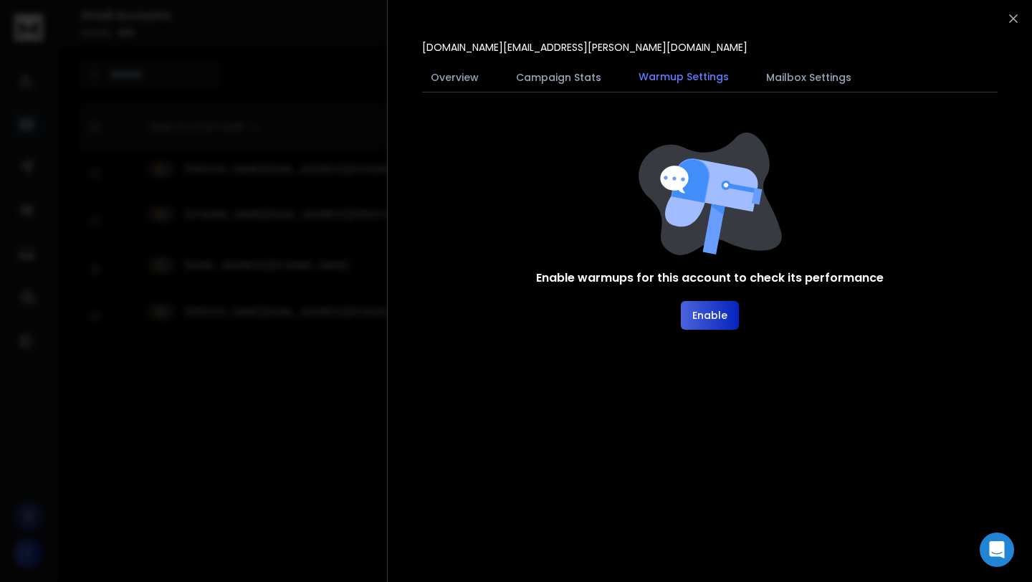
click at [707, 333] on div "jordan.kim@mdisalon.com Overview Campaign Stats Warmup Settings Mailbox Setting…" at bounding box center [710, 184] width 610 height 335
click at [713, 320] on button "Enable" at bounding box center [710, 315] width 58 height 29
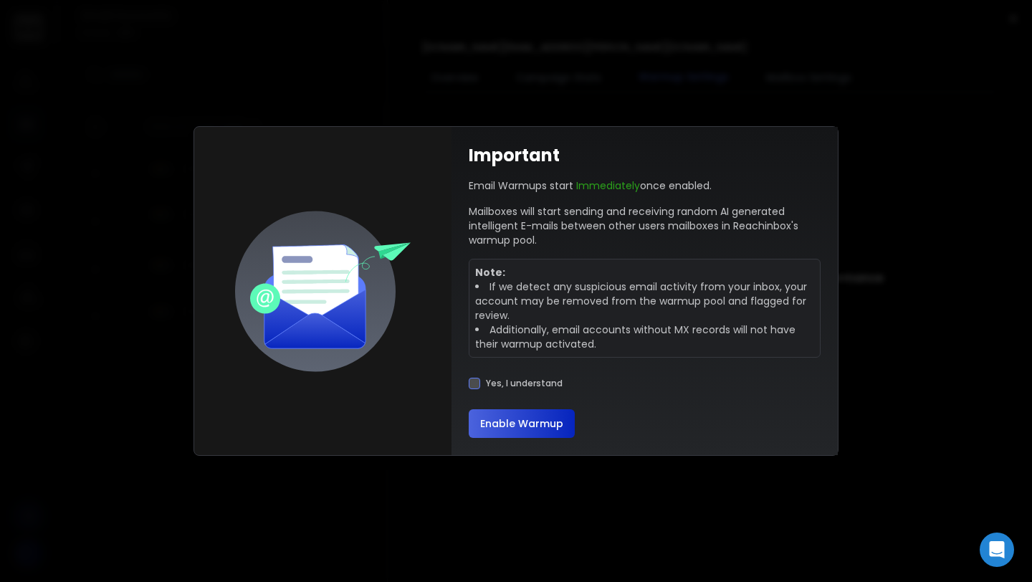
click at [481, 378] on div "Yes, I understand" at bounding box center [516, 383] width 94 height 11
click at [475, 385] on button "Yes, I understand" at bounding box center [474, 383] width 11 height 11
click at [504, 424] on button "Enable Warmup" at bounding box center [522, 423] width 106 height 29
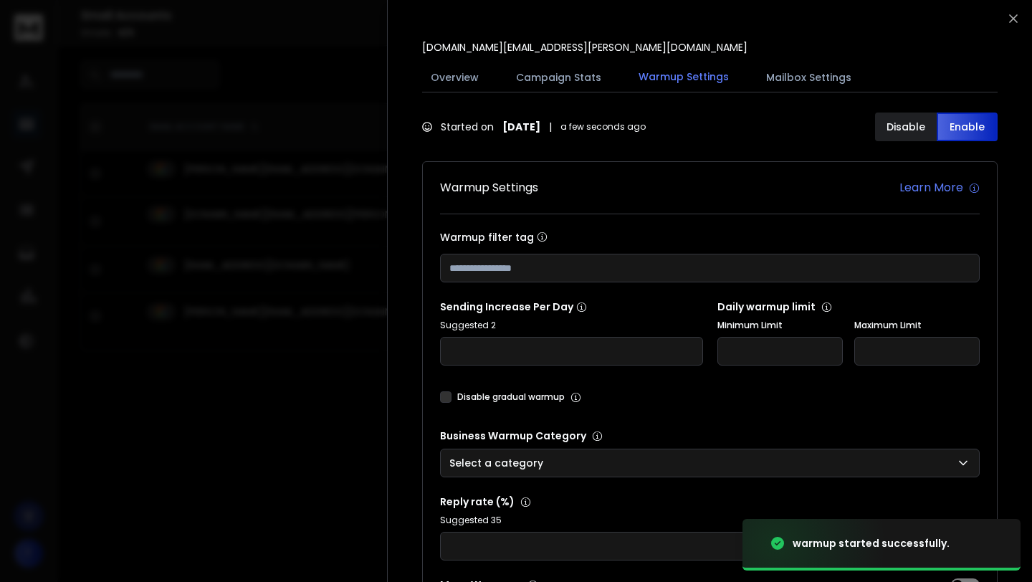
type input "**********"
type input "*"
type input "**"
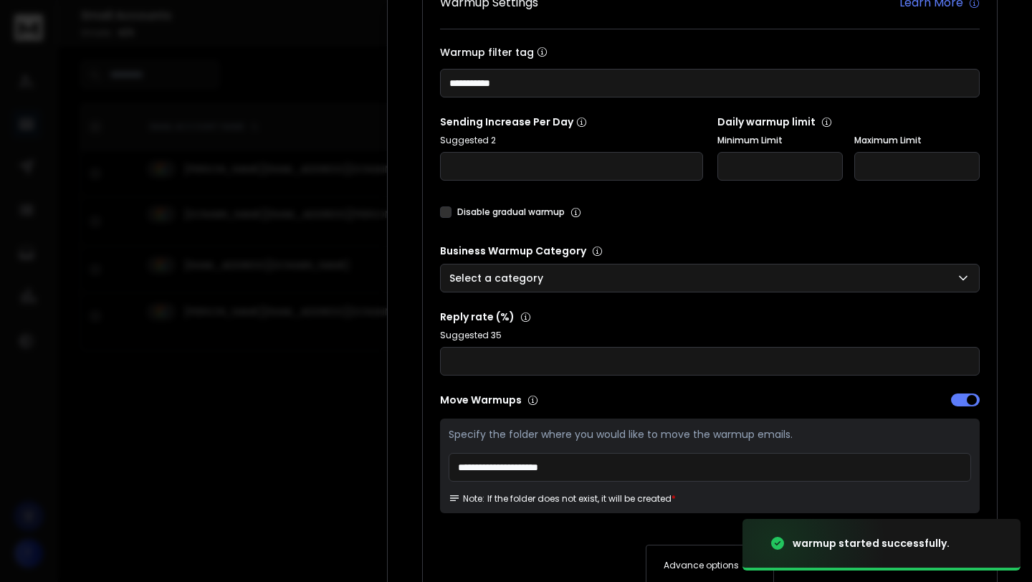
scroll to position [143, 0]
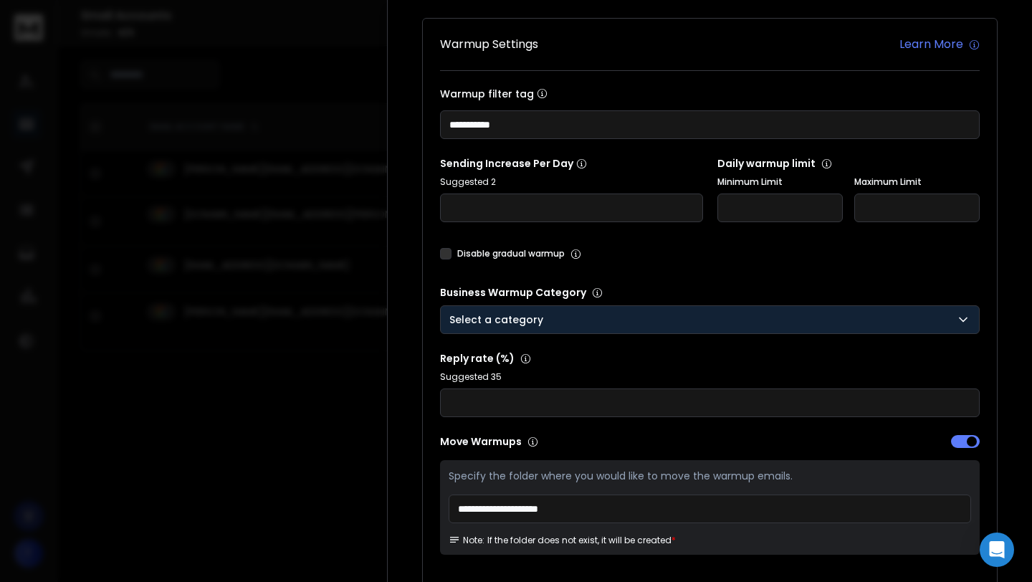
click at [575, 315] on div "Select a category" at bounding box center [709, 319] width 521 height 14
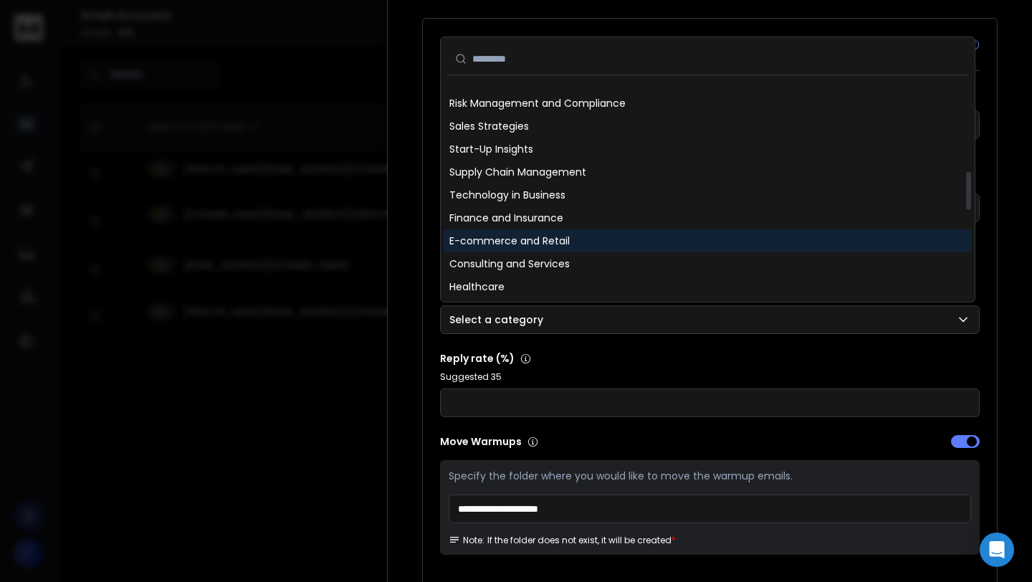
scroll to position [502, 0]
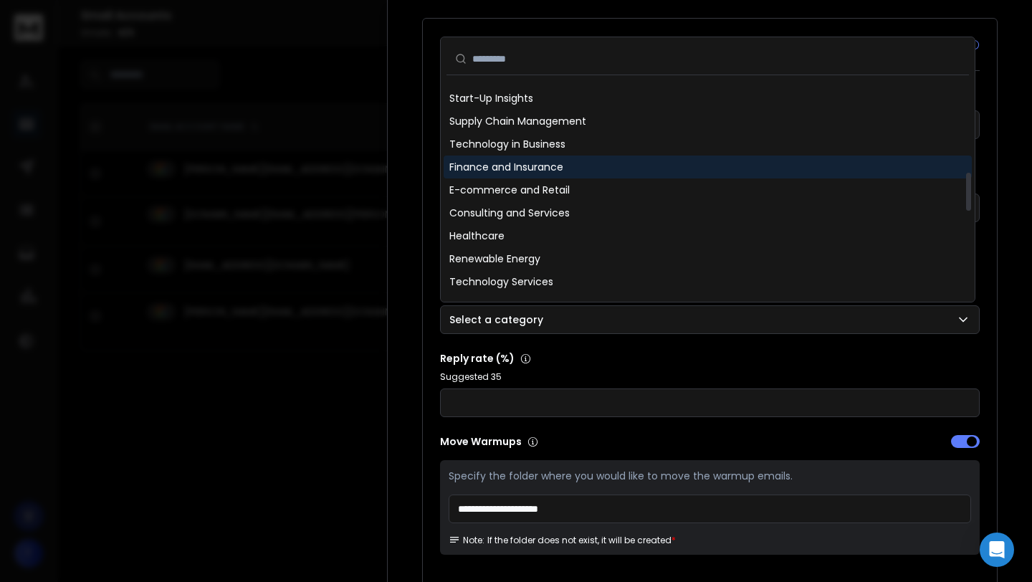
click at [529, 192] on span "E-commerce and Retail" at bounding box center [509, 190] width 120 height 14
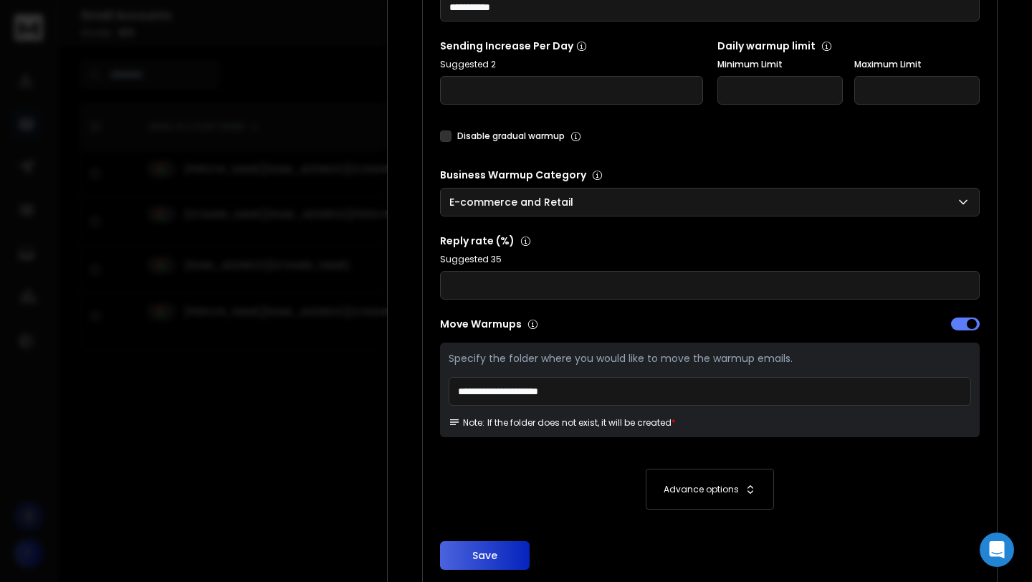
scroll to position [307, 0]
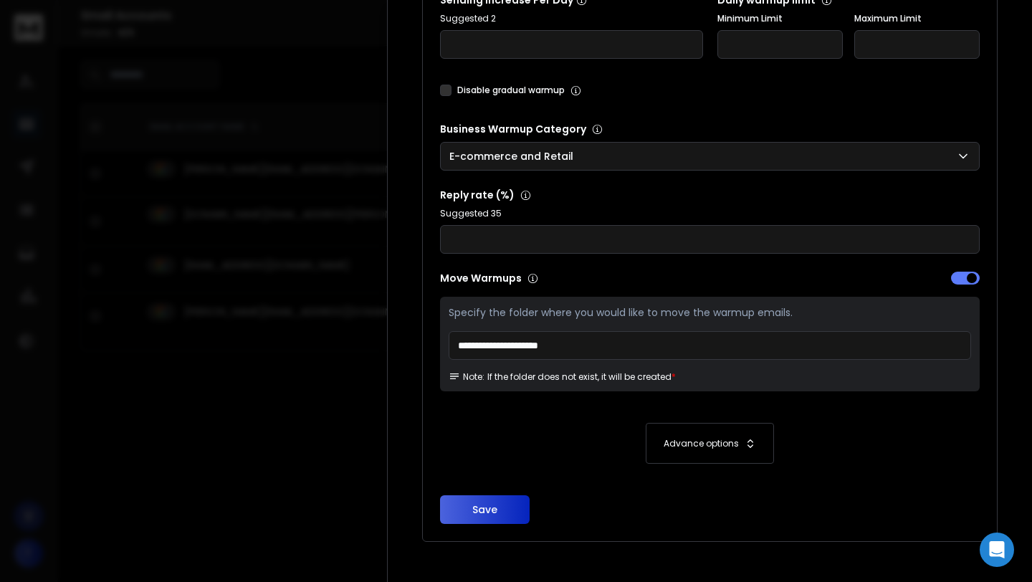
click at [500, 516] on button "Save" at bounding box center [485, 509] width 90 height 29
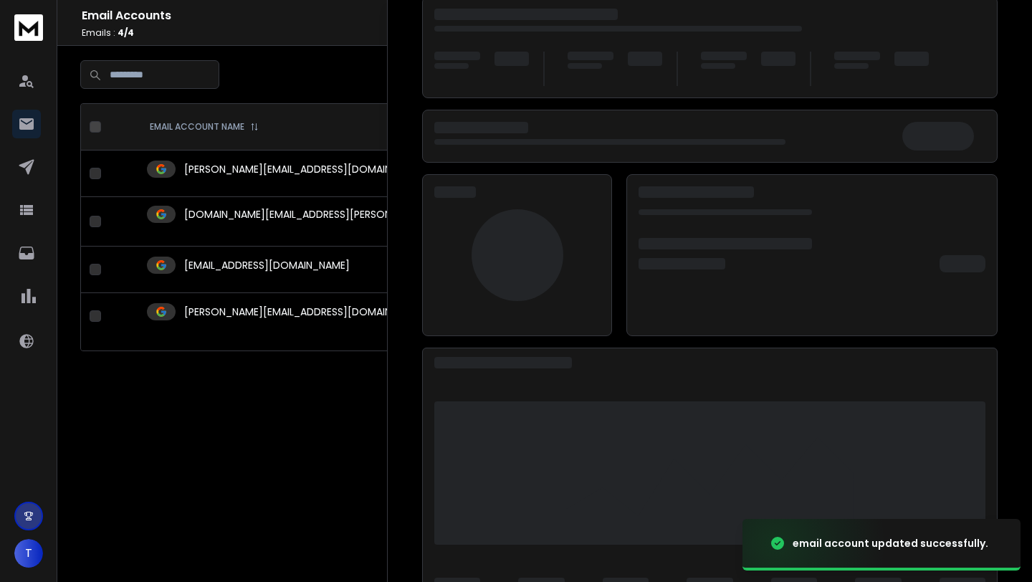
scroll to position [0, 0]
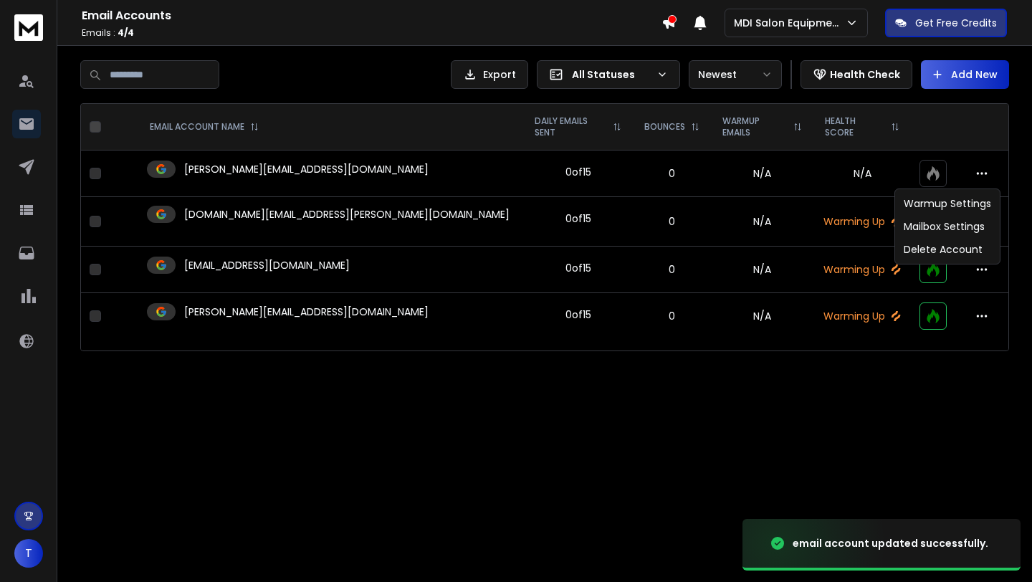
click at [975, 176] on icon at bounding box center [981, 173] width 13 height 13
click at [934, 226] on div "Mailbox Settings" at bounding box center [947, 226] width 99 height 23
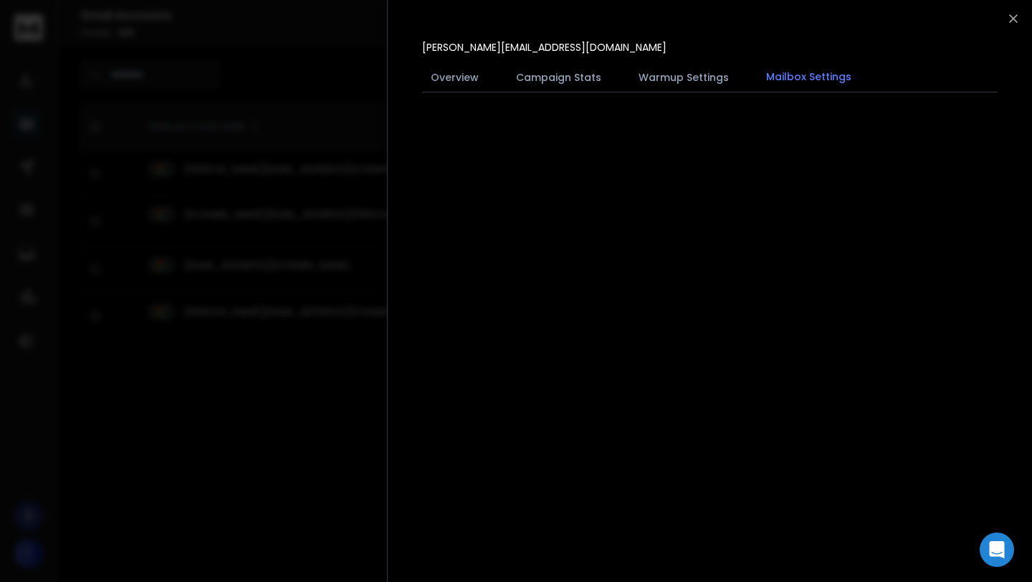
click at [681, 64] on button "Warmup Settings" at bounding box center [683, 78] width 107 height 32
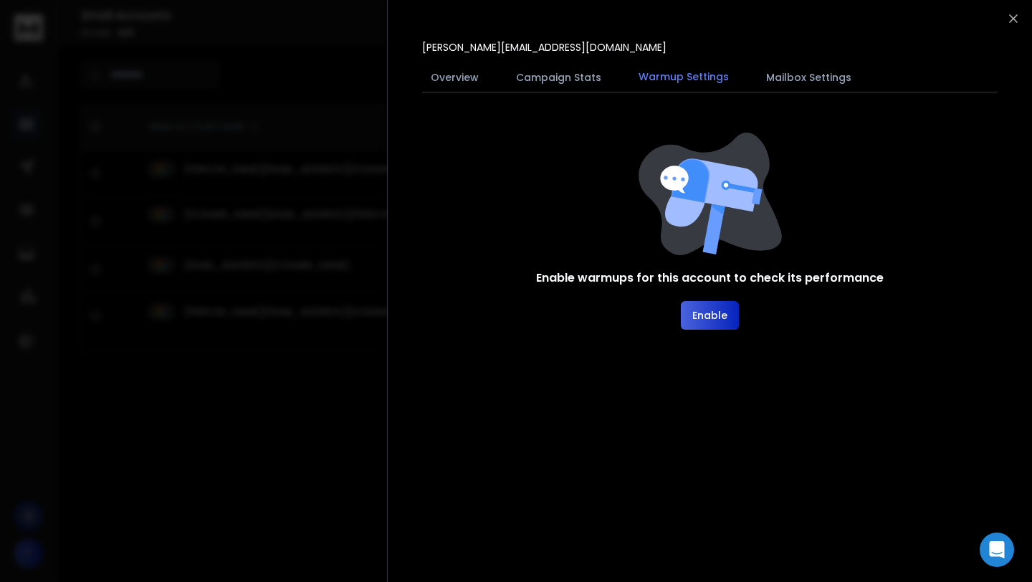
click at [706, 313] on button "Enable" at bounding box center [710, 315] width 58 height 29
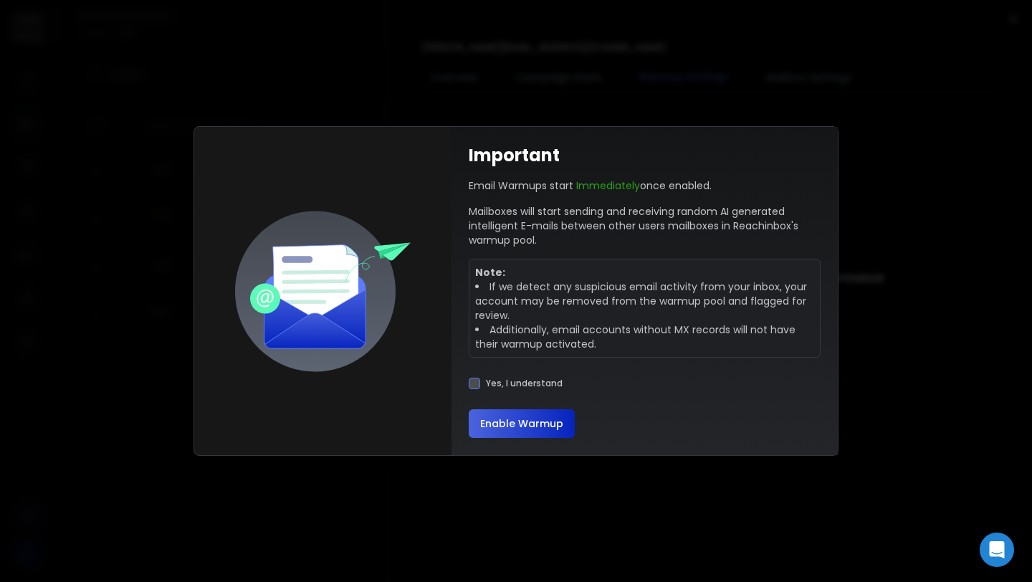
click at [492, 379] on label "Yes, I understand" at bounding box center [524, 383] width 77 height 11
click at [474, 383] on button "Yes, I understand" at bounding box center [474, 383] width 11 height 11
click at [495, 424] on button "Enable Warmup" at bounding box center [522, 423] width 106 height 29
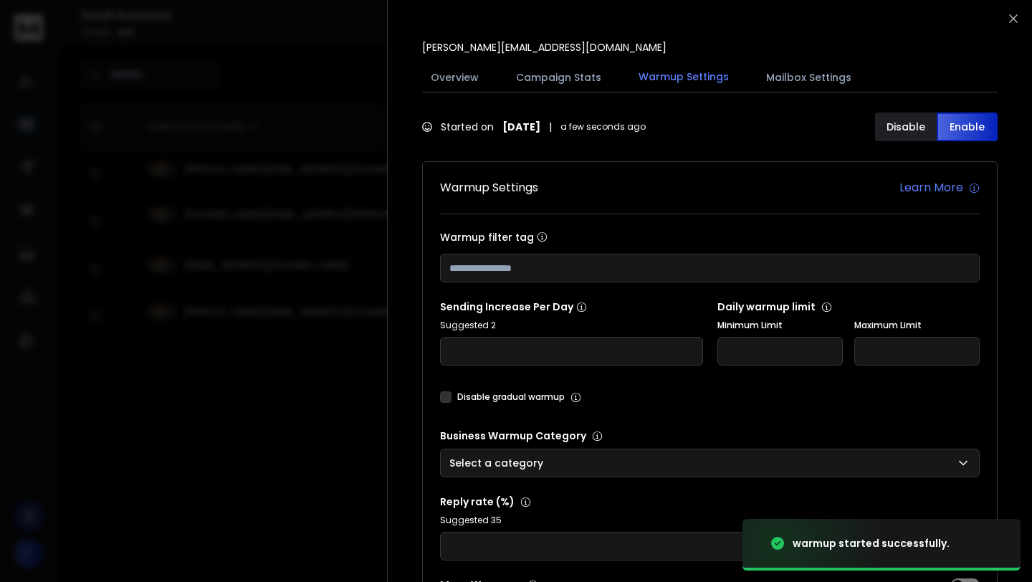
type input "**********"
type input "*"
type input "**"
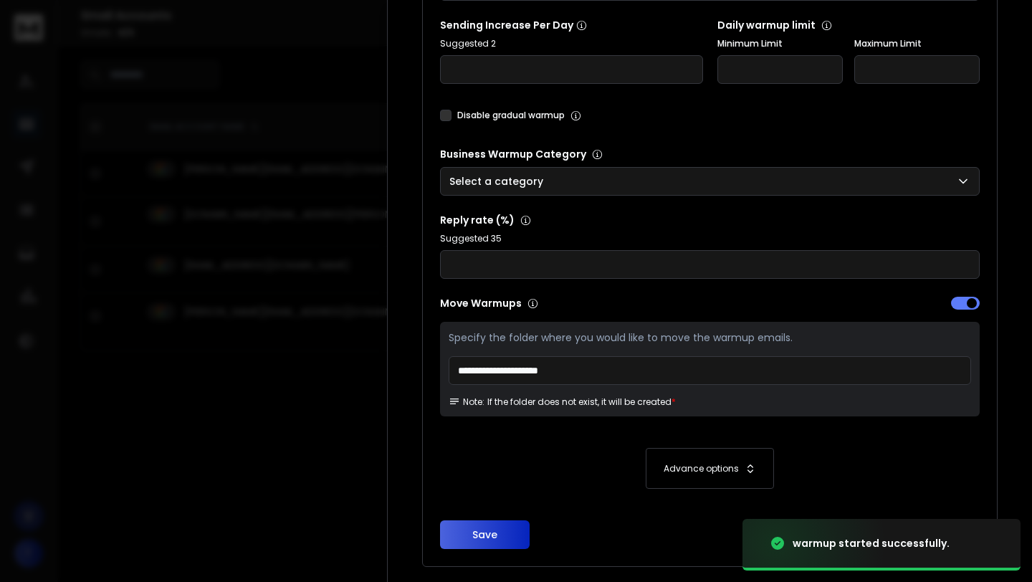
scroll to position [287, 0]
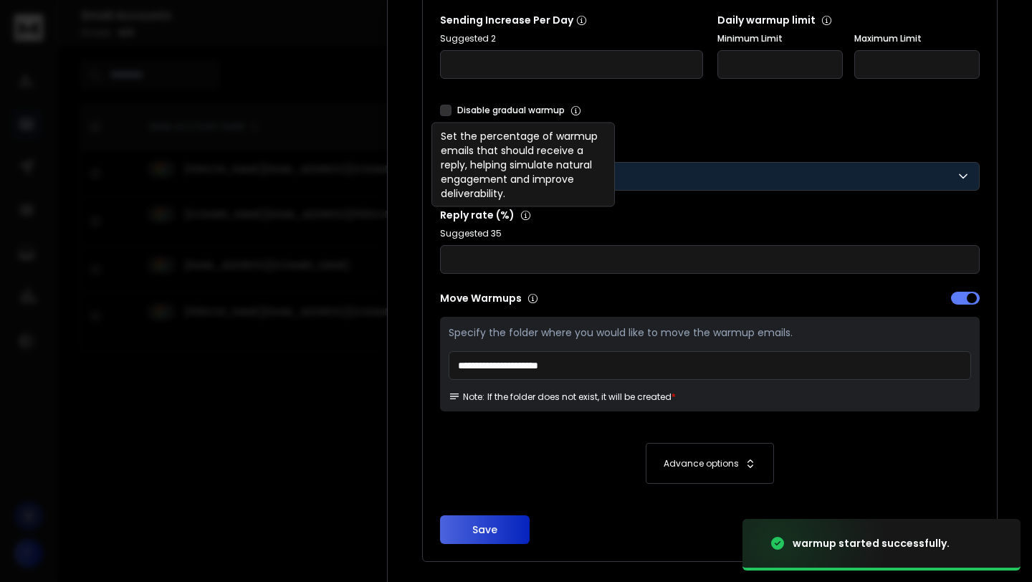
click at [696, 166] on button "Select a category" at bounding box center [709, 176] width 539 height 29
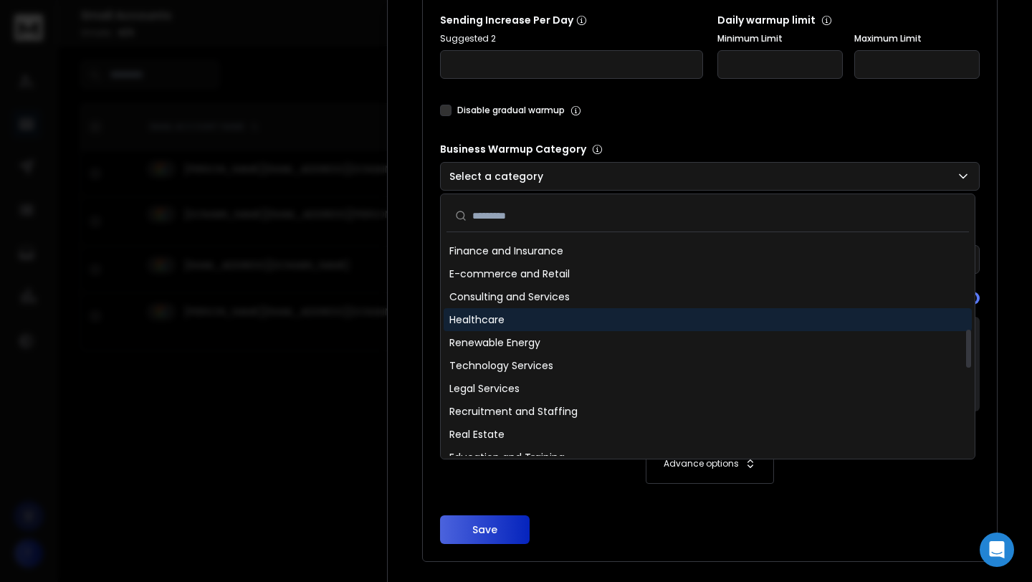
scroll to position [502, 0]
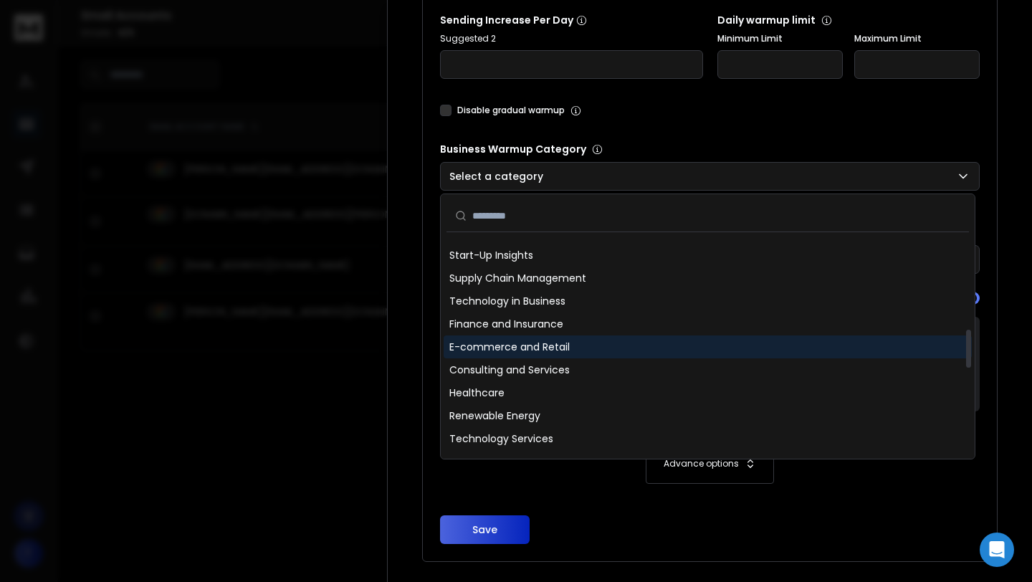
click at [568, 340] on span "E-commerce and Retail" at bounding box center [509, 347] width 120 height 14
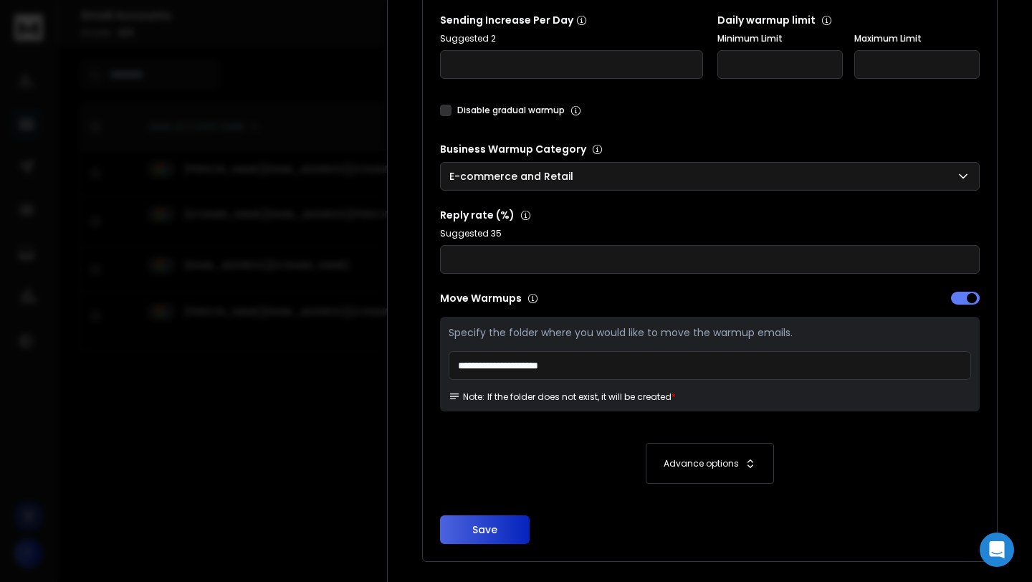
click at [486, 529] on button "Save" at bounding box center [485, 529] width 90 height 29
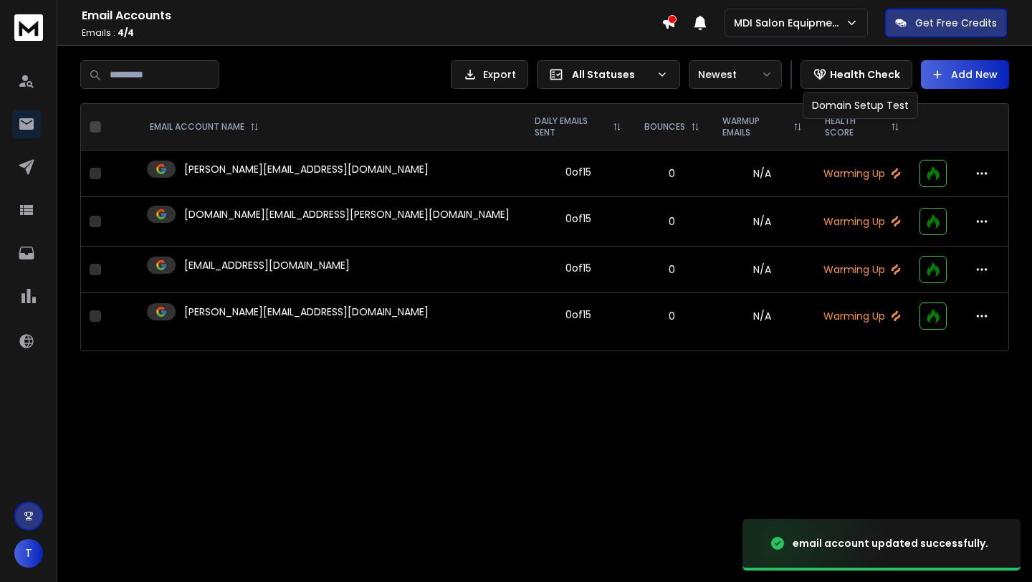
click at [809, 38] on div "Email Accounts Emails : 4 / 4 MDI Salon Equipment Get Free Credits" at bounding box center [516, 23] width 1032 height 46
click at [808, 29] on button "MDI Salon Equipment" at bounding box center [795, 23] width 143 height 29
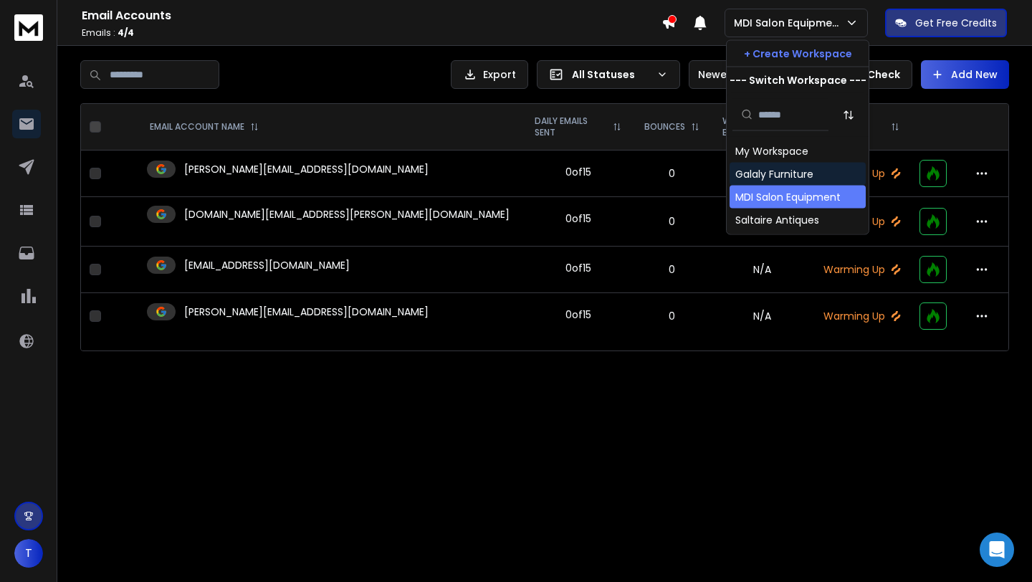
click at [764, 171] on div "Galaly Furniture" at bounding box center [774, 174] width 78 height 14
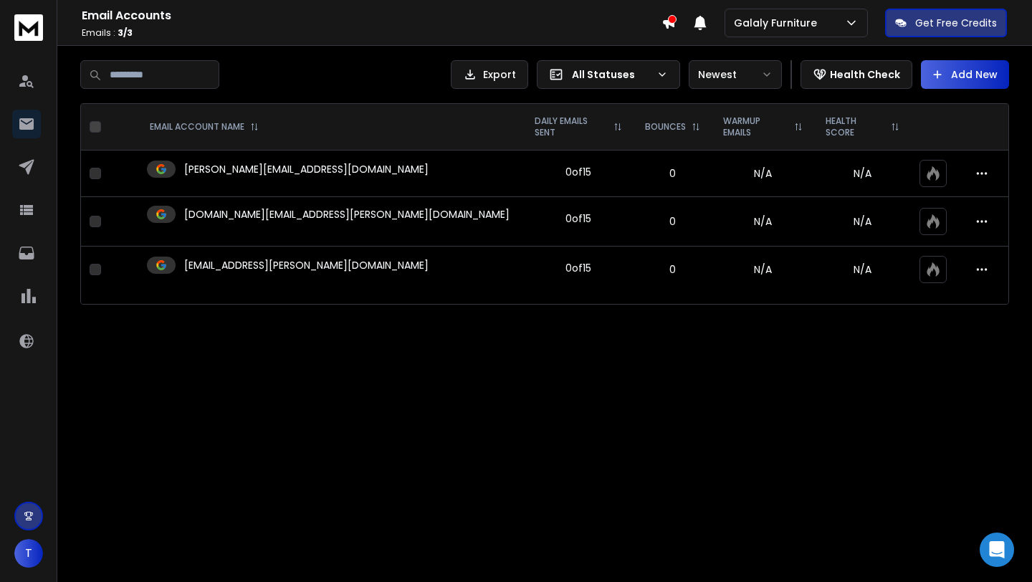
click at [975, 171] on icon at bounding box center [981, 173] width 13 height 13
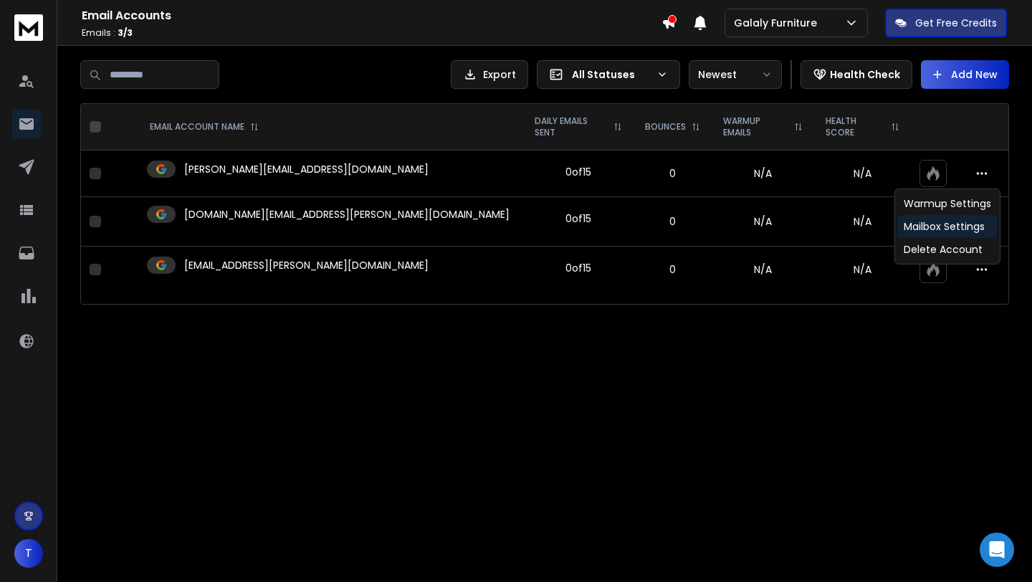
click at [961, 225] on div "Mailbox Settings" at bounding box center [947, 226] width 99 height 23
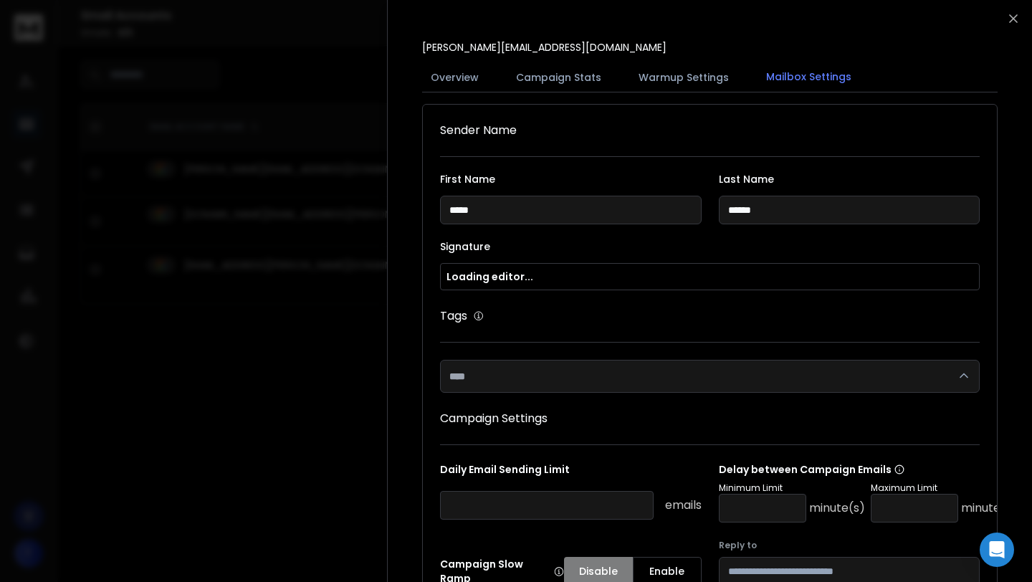
click at [687, 70] on button "Warmup Settings" at bounding box center [683, 78] width 107 height 32
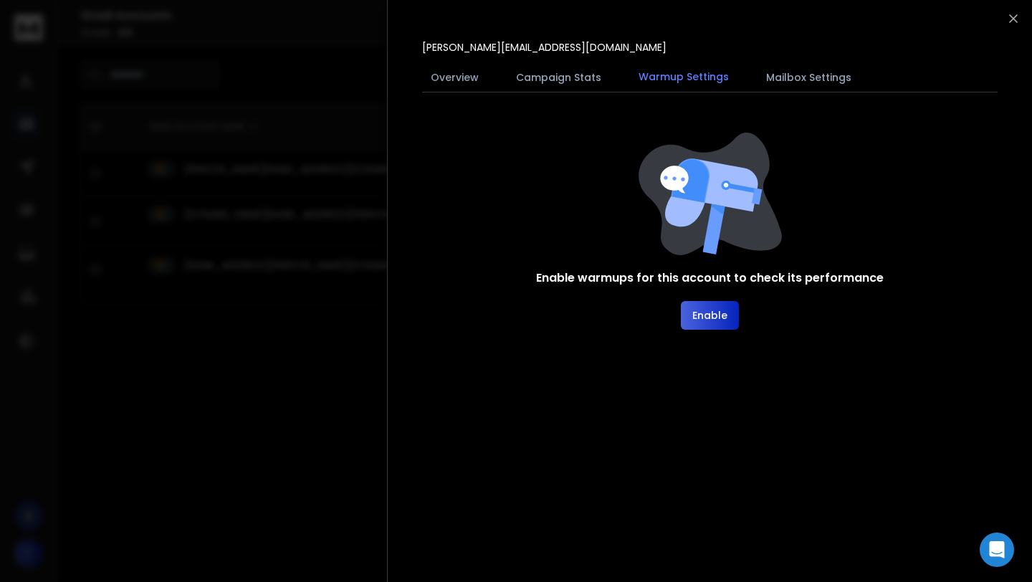
click at [704, 318] on button "Enable" at bounding box center [710, 315] width 58 height 29
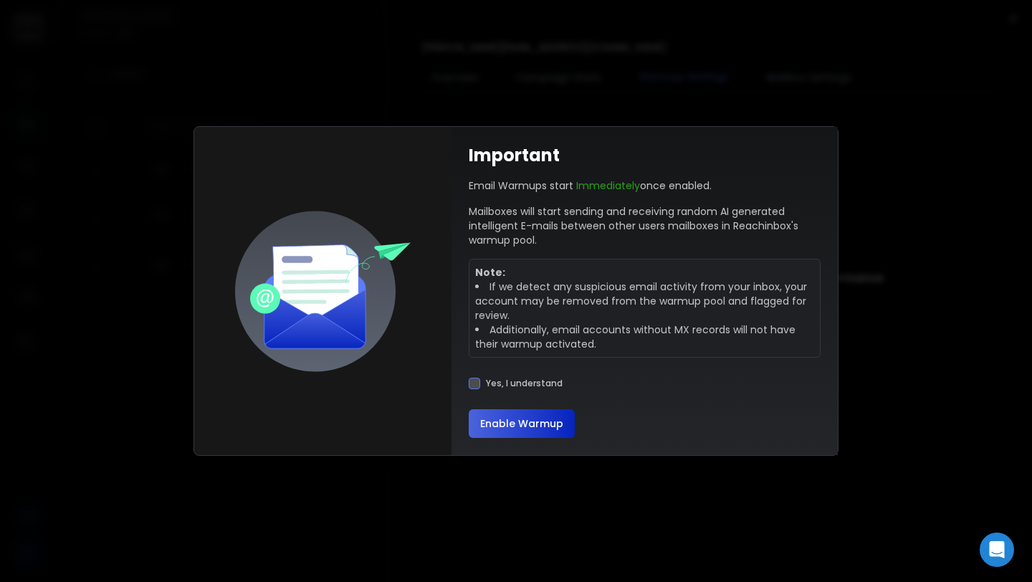
click at [481, 384] on div "Yes, I understand" at bounding box center [516, 383] width 94 height 11
click at [480, 385] on button "Yes, I understand" at bounding box center [474, 383] width 11 height 11
click at [475, 384] on button "Yes, I understand" at bounding box center [474, 383] width 11 height 11
click at [476, 388] on button "Yes, I understand" at bounding box center [474, 383] width 11 height 11
click at [484, 429] on button "Enable Warmup" at bounding box center [522, 423] width 106 height 29
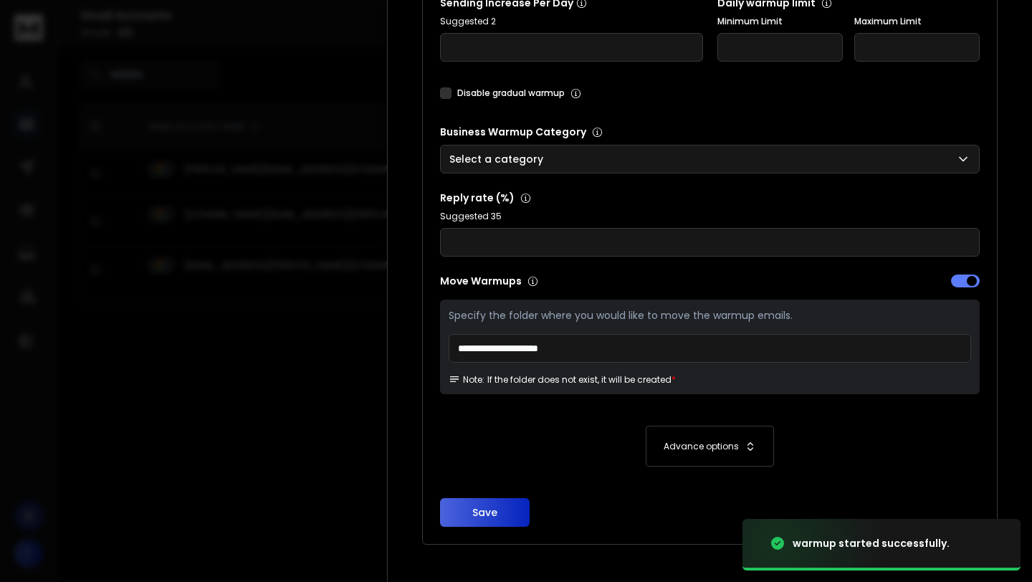
scroll to position [307, 0]
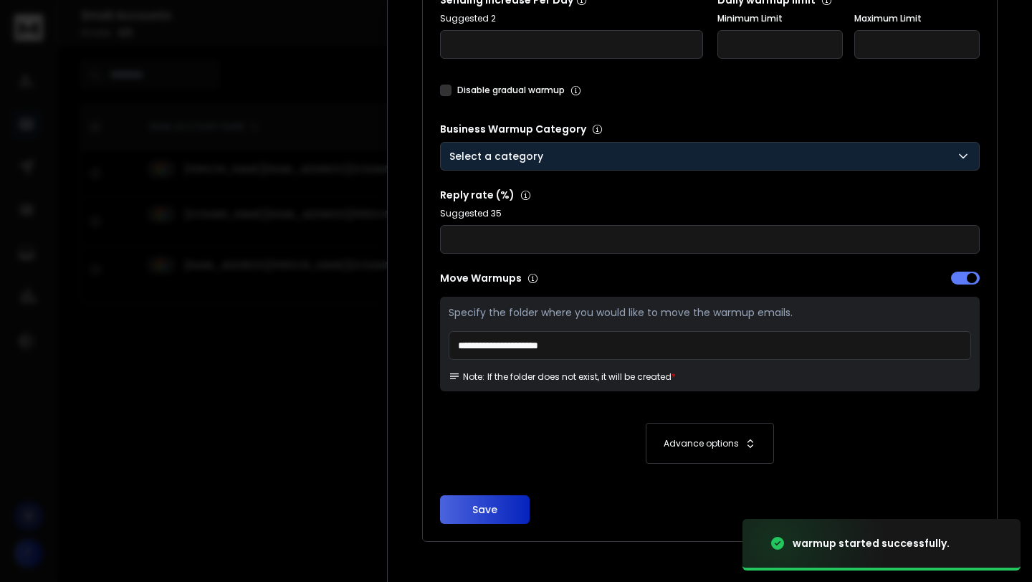
click at [503, 150] on p "Select a category" at bounding box center [499, 156] width 100 height 14
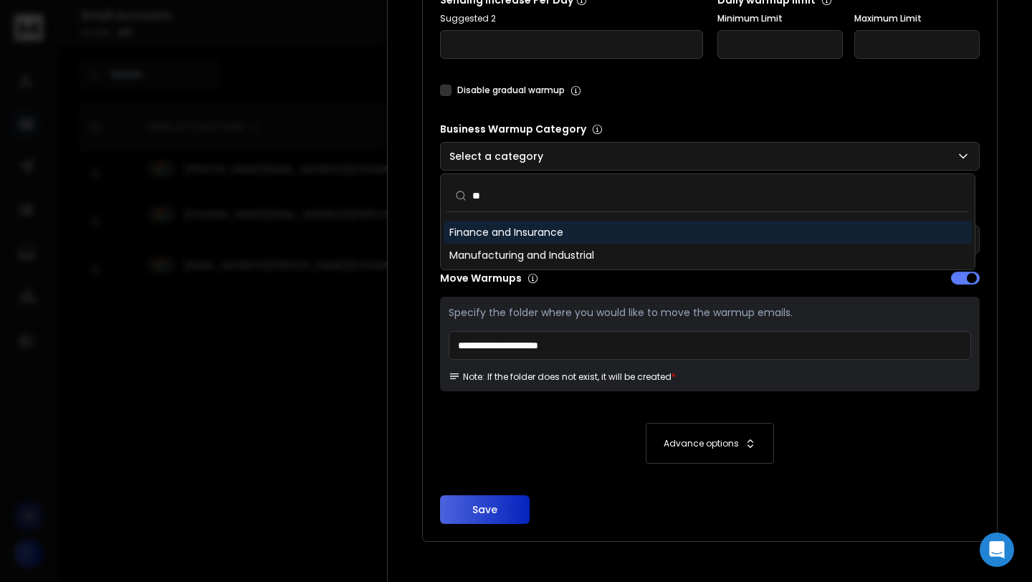
type input "*"
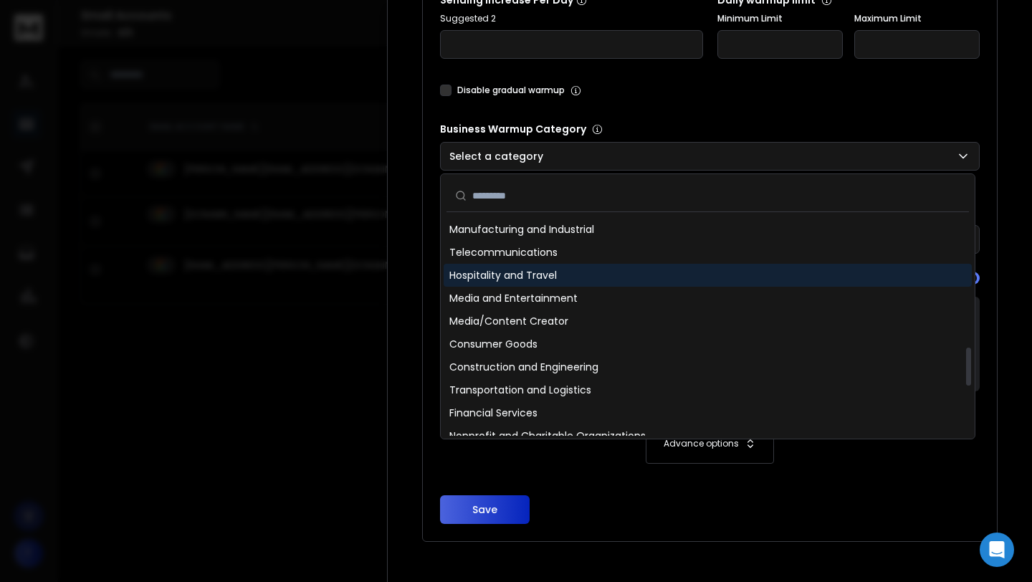
scroll to position [714, 0]
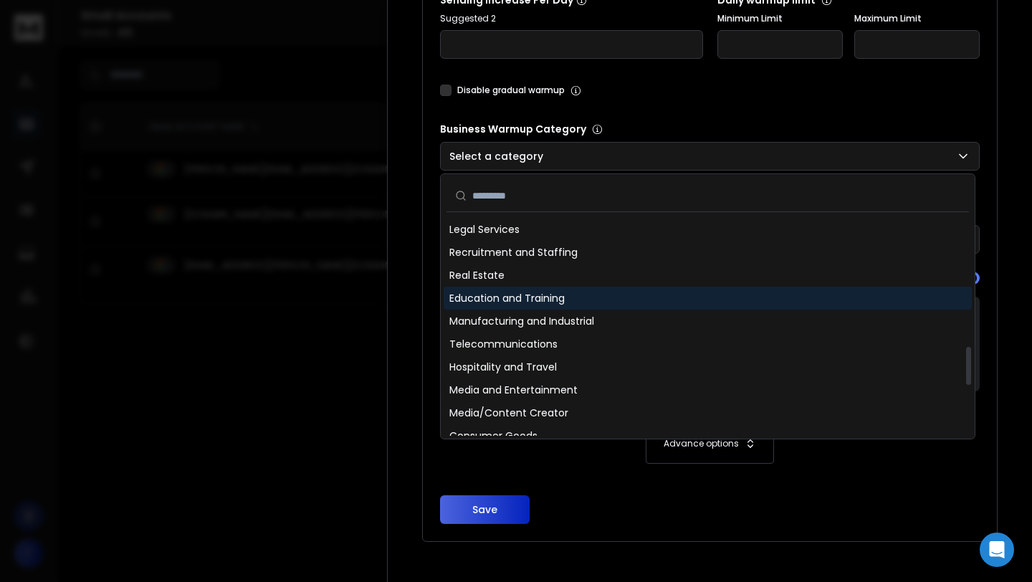
click at [570, 293] on div "Education and Training" at bounding box center [707, 298] width 528 height 23
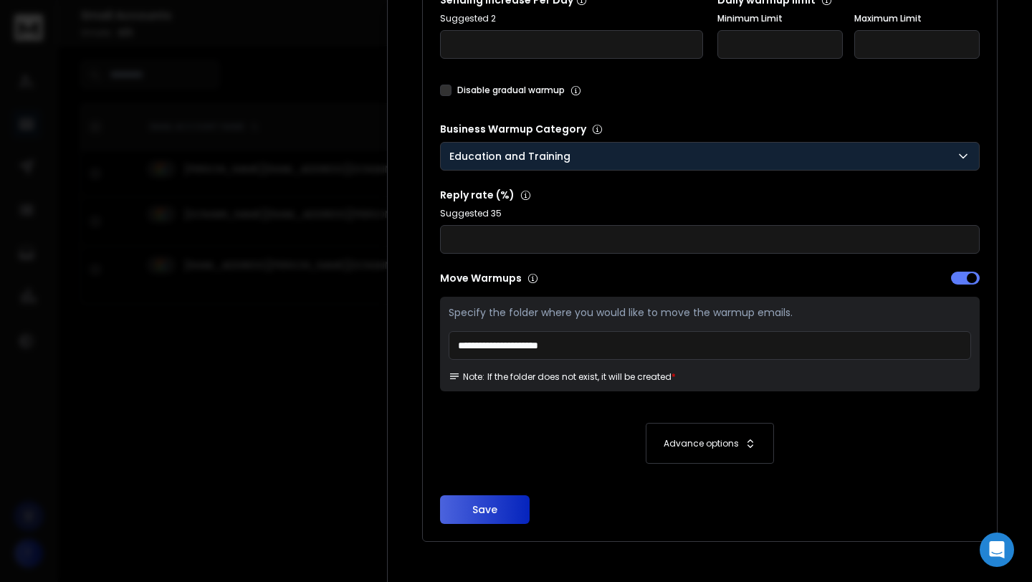
click at [565, 158] on p "Education and Training" at bounding box center [512, 156] width 127 height 14
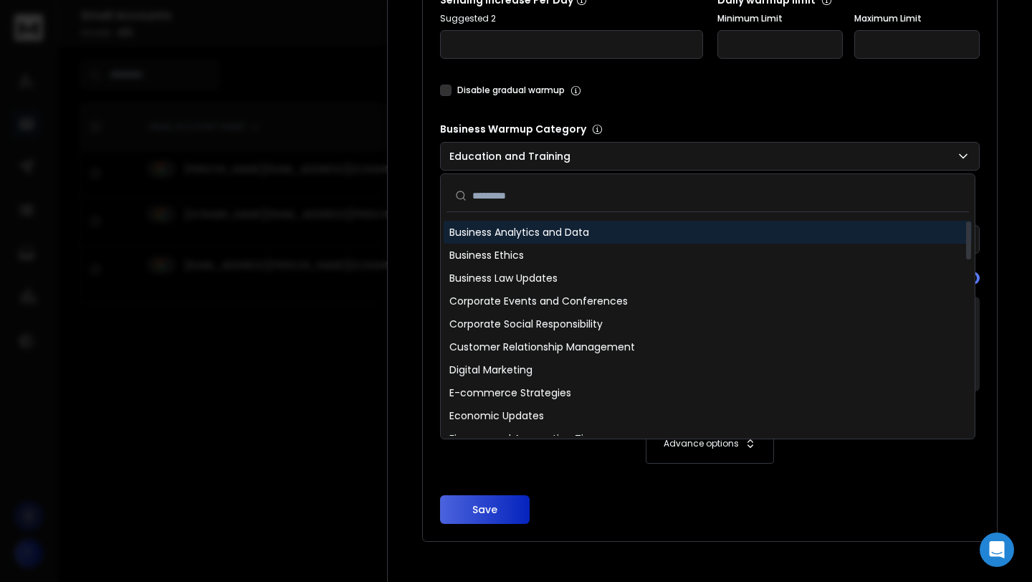
click at [539, 190] on input "text" at bounding box center [716, 196] width 488 height 32
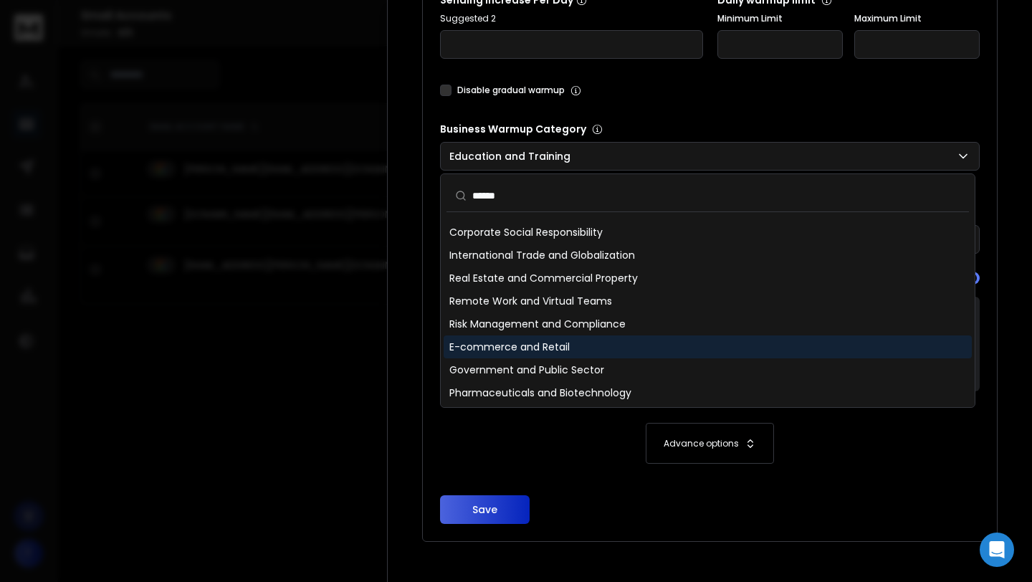
type input "******"
click at [540, 339] on div "E-commerce and Retail" at bounding box center [707, 346] width 528 height 23
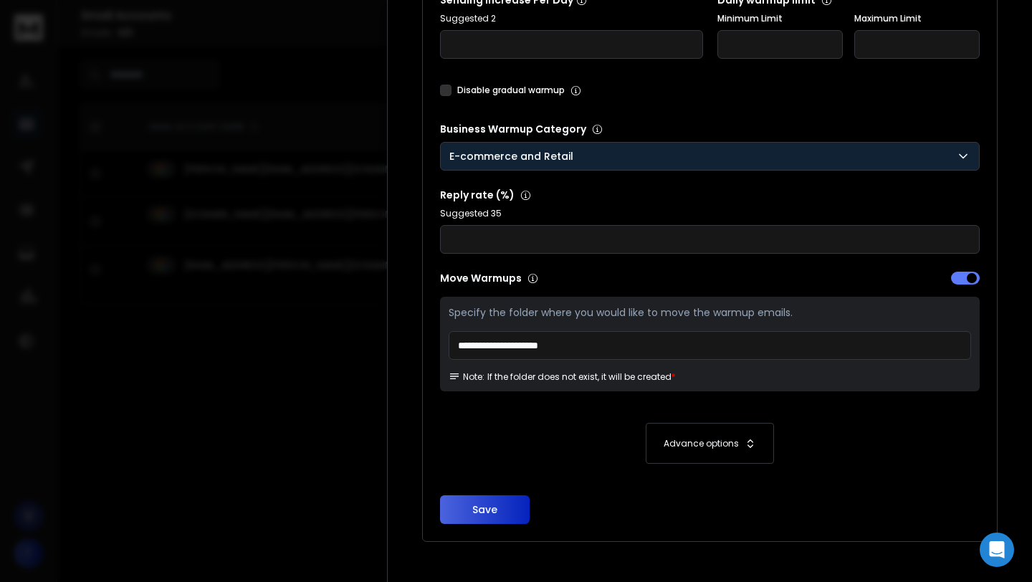
click at [587, 148] on button "E-commerce and Retail" at bounding box center [709, 156] width 539 height 29
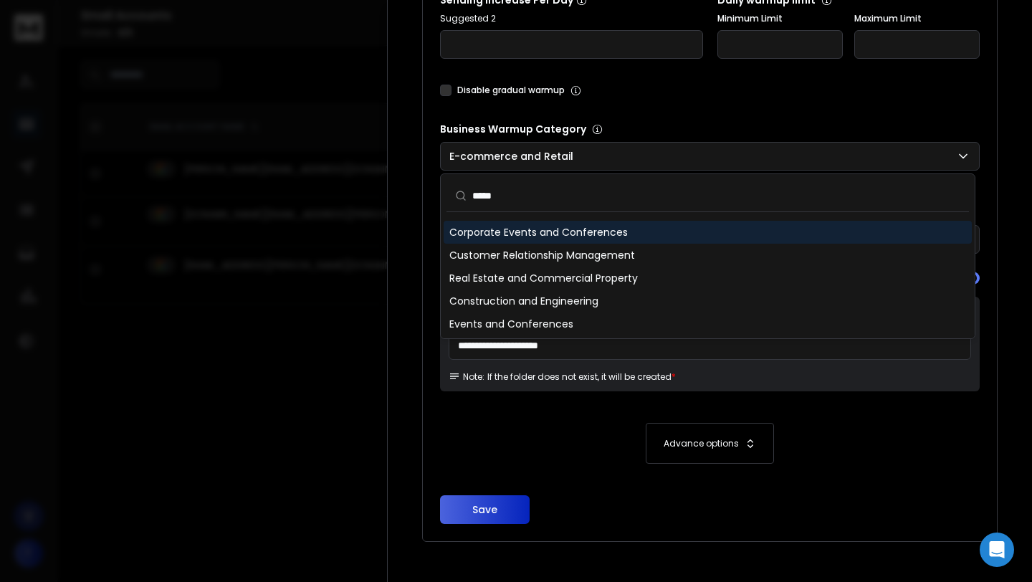
click at [577, 198] on input "*****" at bounding box center [716, 196] width 488 height 32
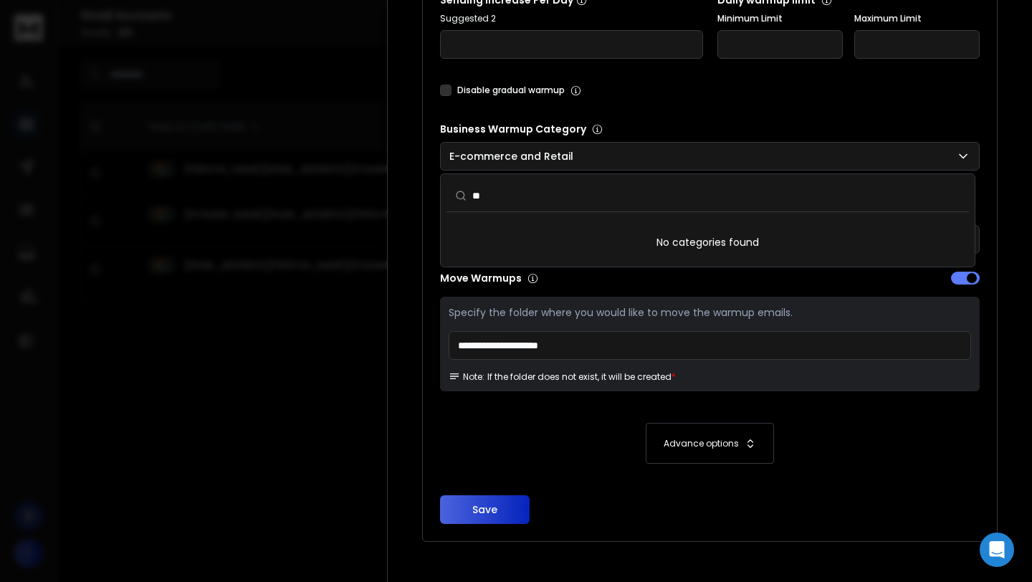
type input "*"
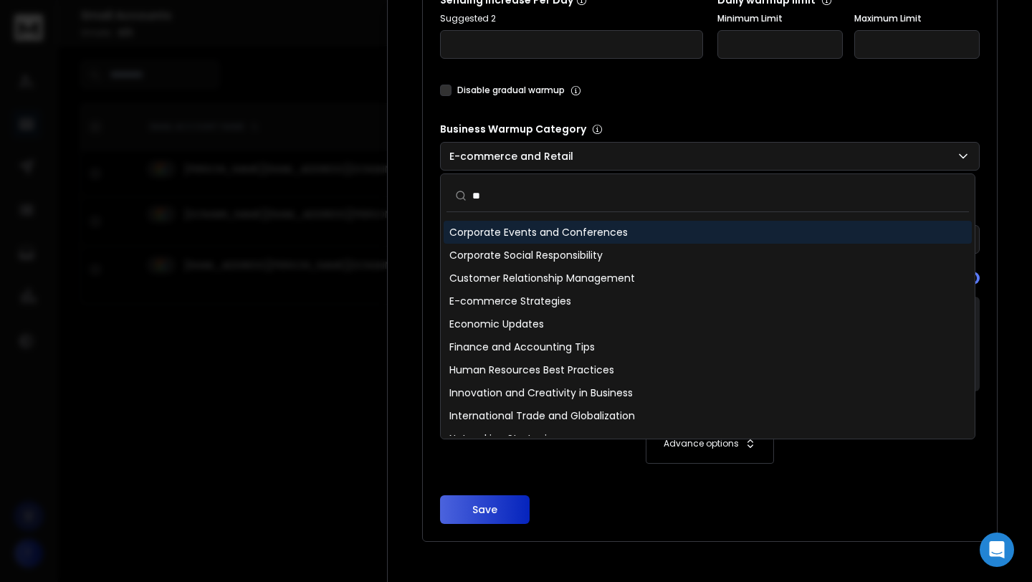
type input "*"
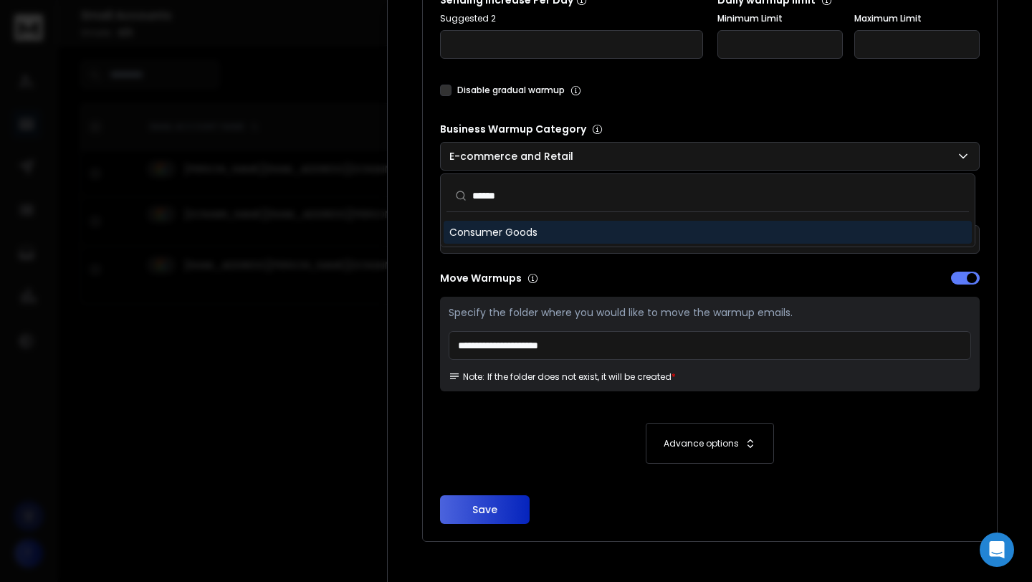
type input "******"
click at [570, 259] on div at bounding box center [516, 291] width 1032 height 582
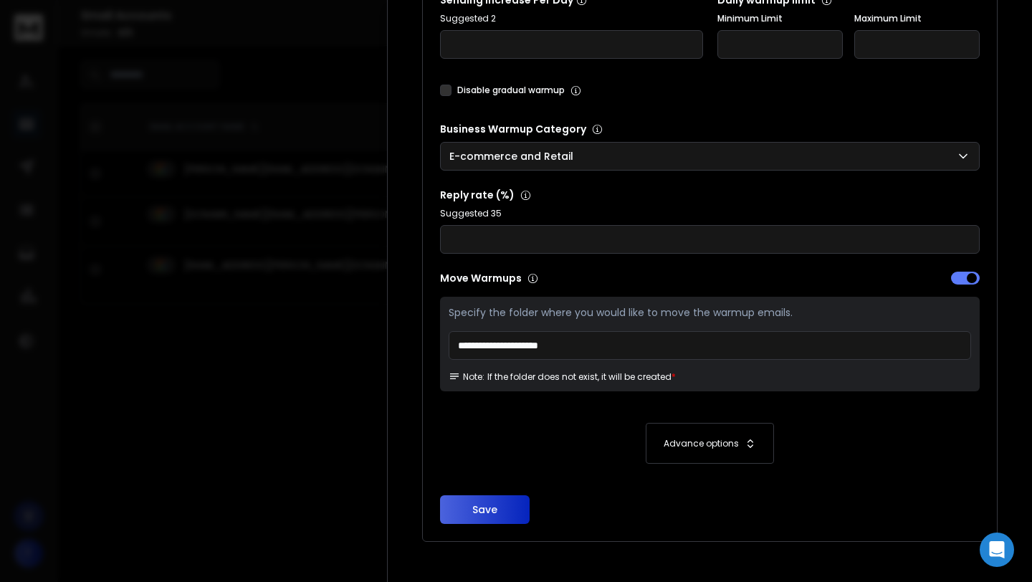
click at [492, 512] on button "Save" at bounding box center [485, 509] width 90 height 29
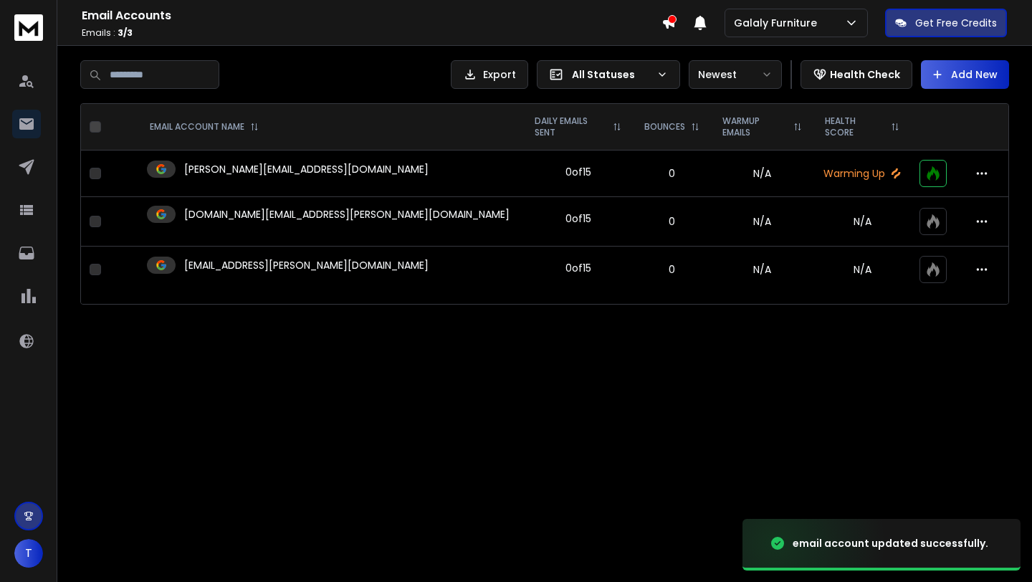
click at [976, 171] on icon at bounding box center [981, 173] width 13 height 13
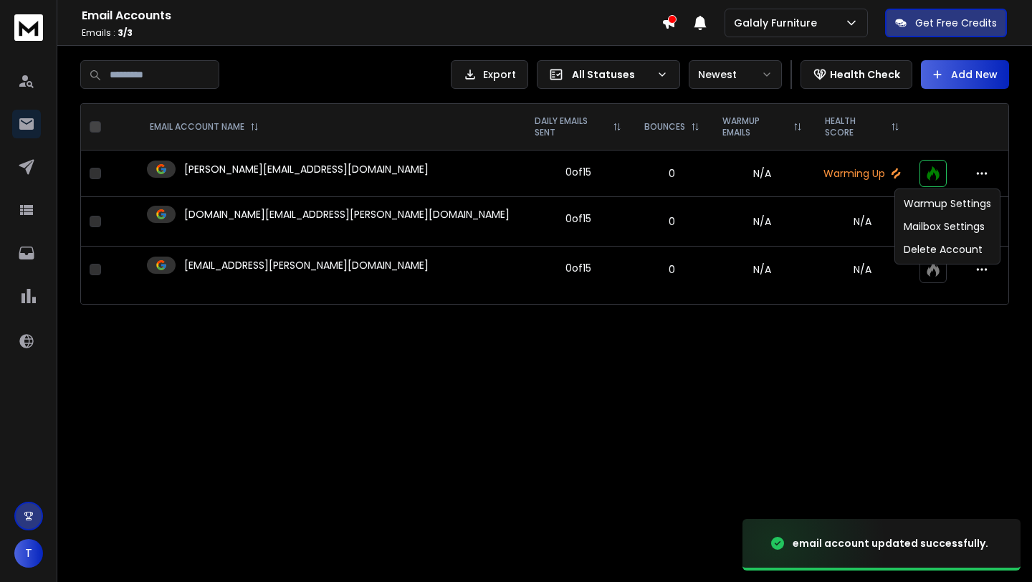
click at [876, 345] on div "Get only verified leads with our AI-powered Lead Finder, starting at $22/mo Try…" at bounding box center [516, 291] width 1032 height 582
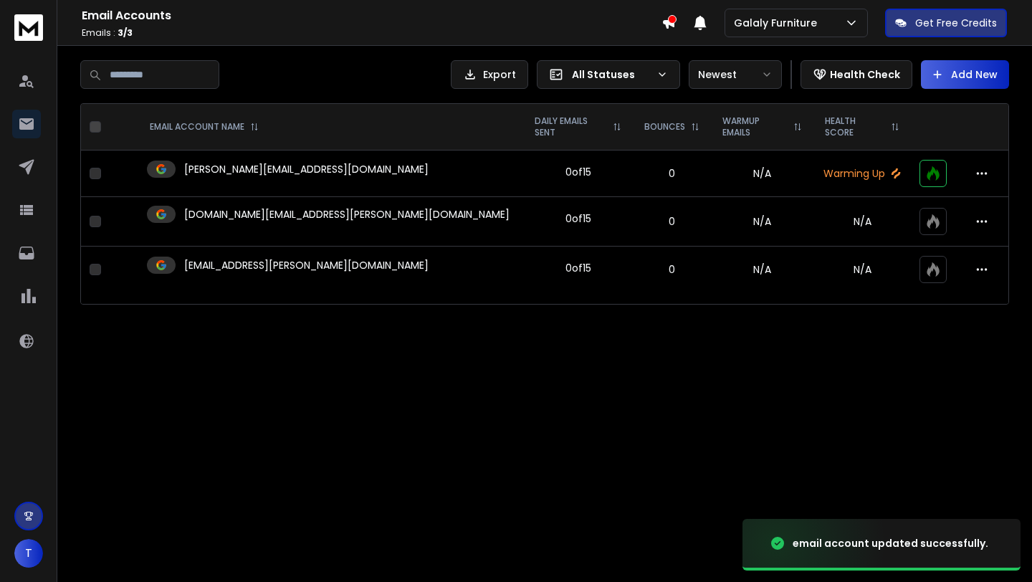
click at [982, 220] on icon at bounding box center [981, 221] width 13 height 13
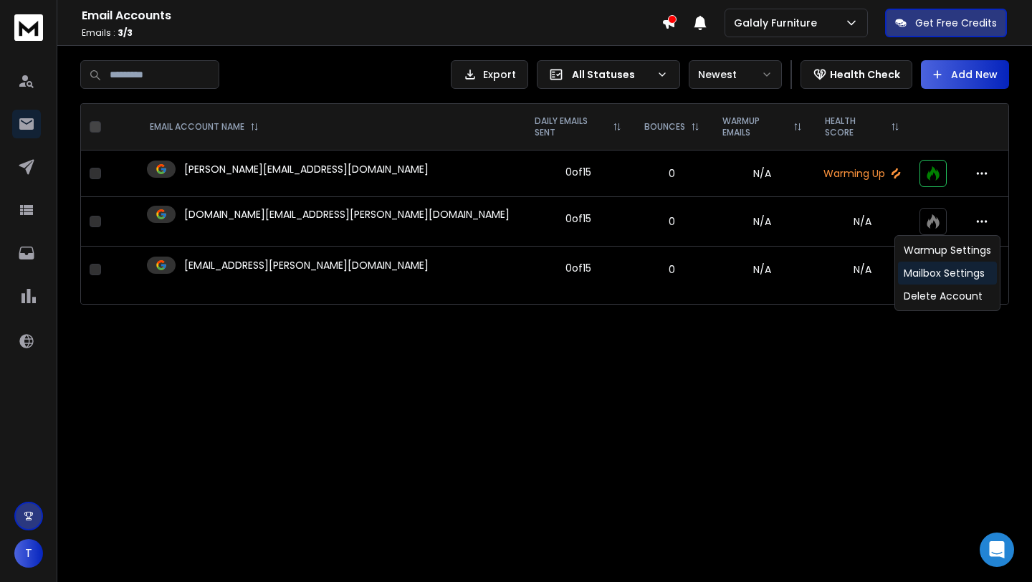
click at [949, 273] on div "Mailbox Settings" at bounding box center [947, 273] width 99 height 23
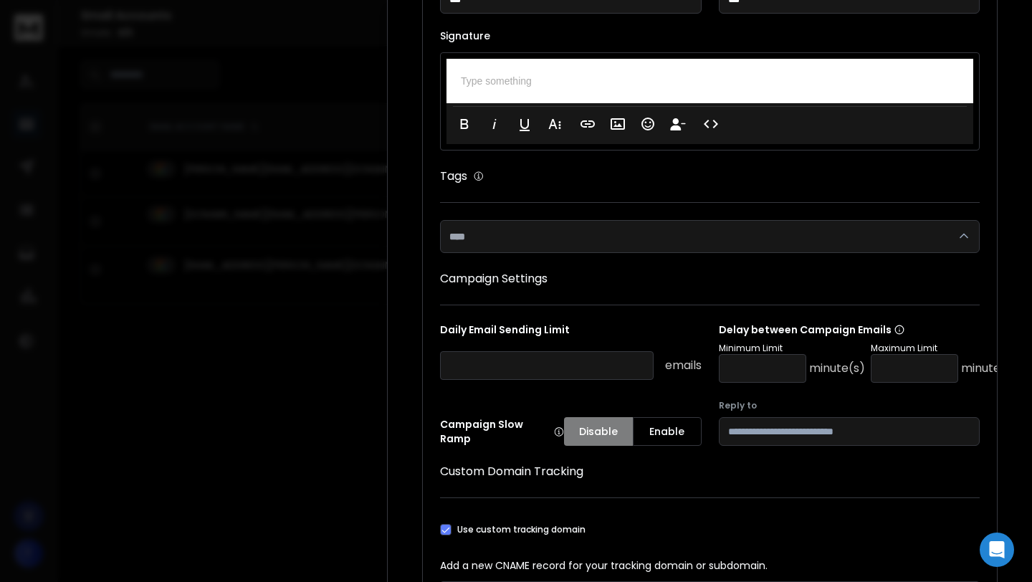
scroll to position [215, 0]
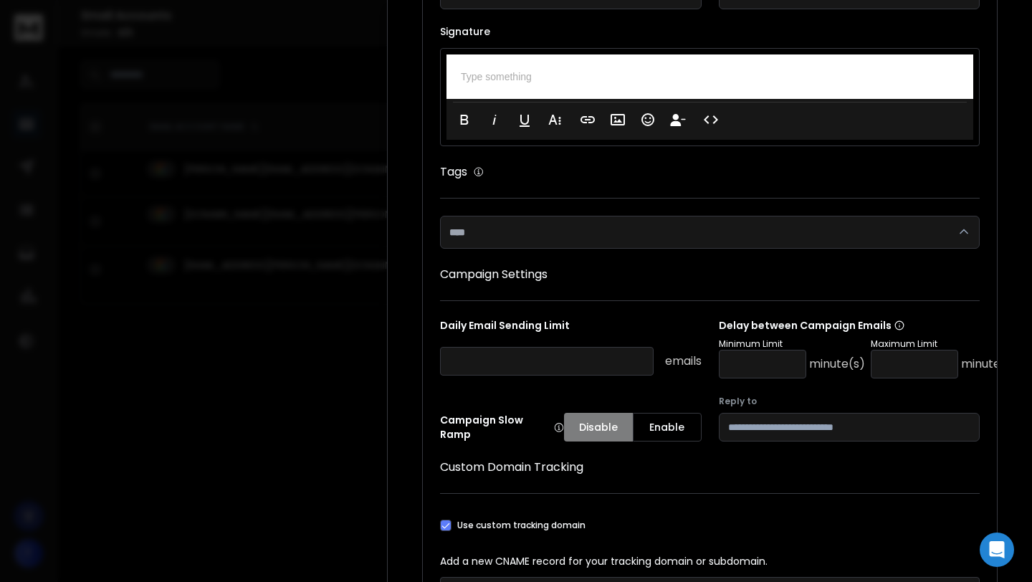
click at [514, 234] on input at bounding box center [499, 232] width 112 height 26
click at [534, 190] on form "**********" at bounding box center [709, 388] width 539 height 858
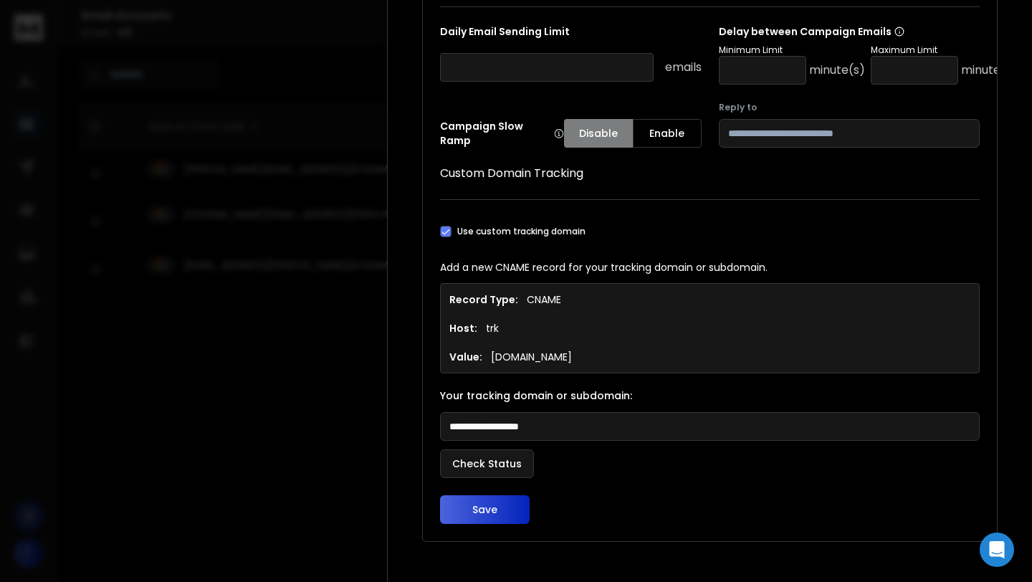
scroll to position [519, 0]
drag, startPoint x: 625, startPoint y: 380, endPoint x: 649, endPoint y: 380, distance: 24.4
click at [646, 390] on label "Your tracking domain or subdomain:" at bounding box center [709, 395] width 539 height 10
click at [649, 390] on label "Your tracking domain or subdomain:" at bounding box center [709, 395] width 539 height 10
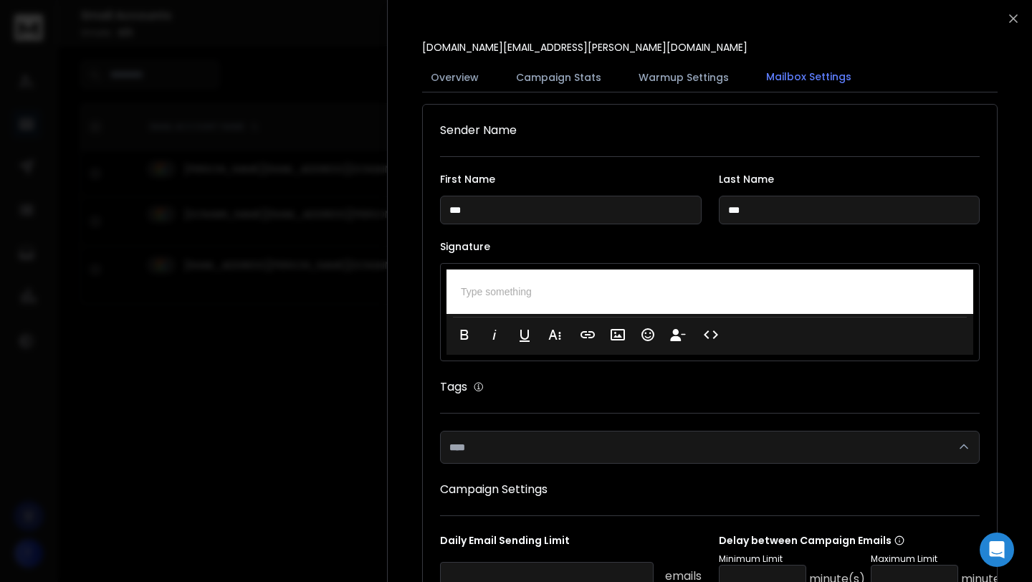
scroll to position [0, 0]
click at [666, 71] on button "Warmup Settings" at bounding box center [683, 78] width 107 height 32
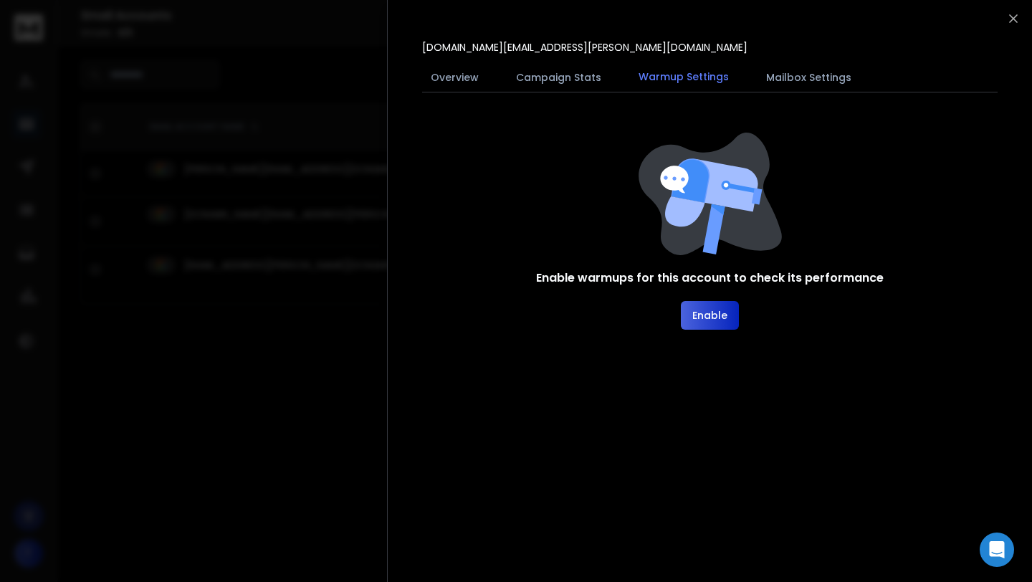
click at [715, 313] on button "Enable" at bounding box center [710, 315] width 58 height 29
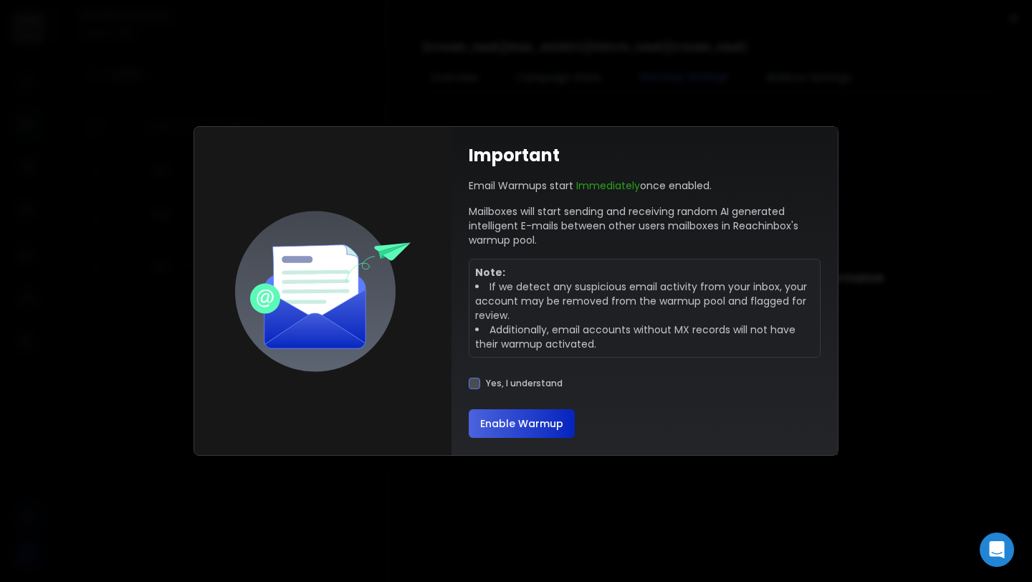
click at [476, 383] on button "Yes, I understand" at bounding box center [474, 383] width 11 height 11
click at [492, 419] on button "Enable Warmup" at bounding box center [522, 423] width 106 height 29
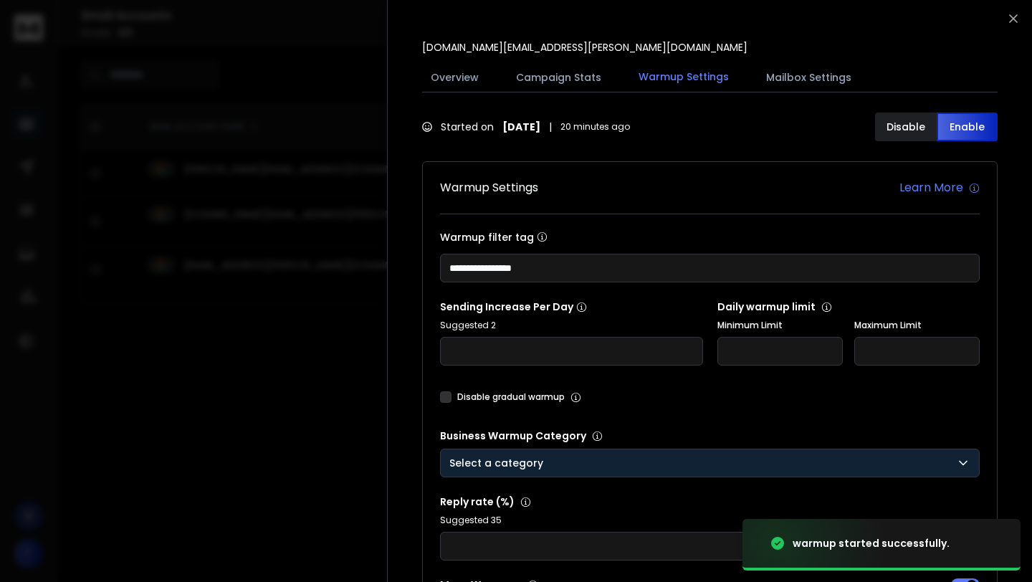
click at [587, 459] on div "Select a category" at bounding box center [709, 463] width 521 height 14
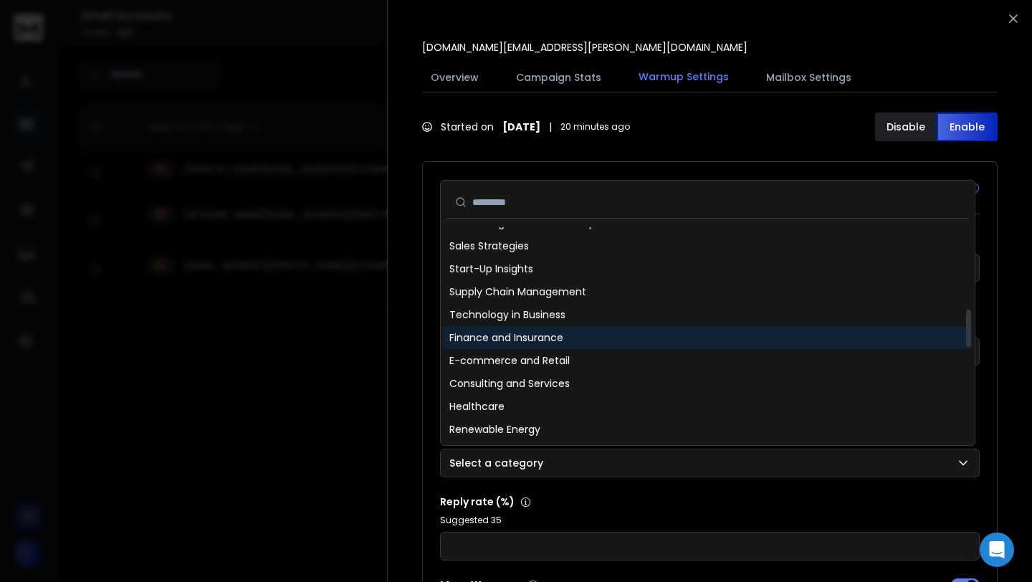
scroll to position [502, 0]
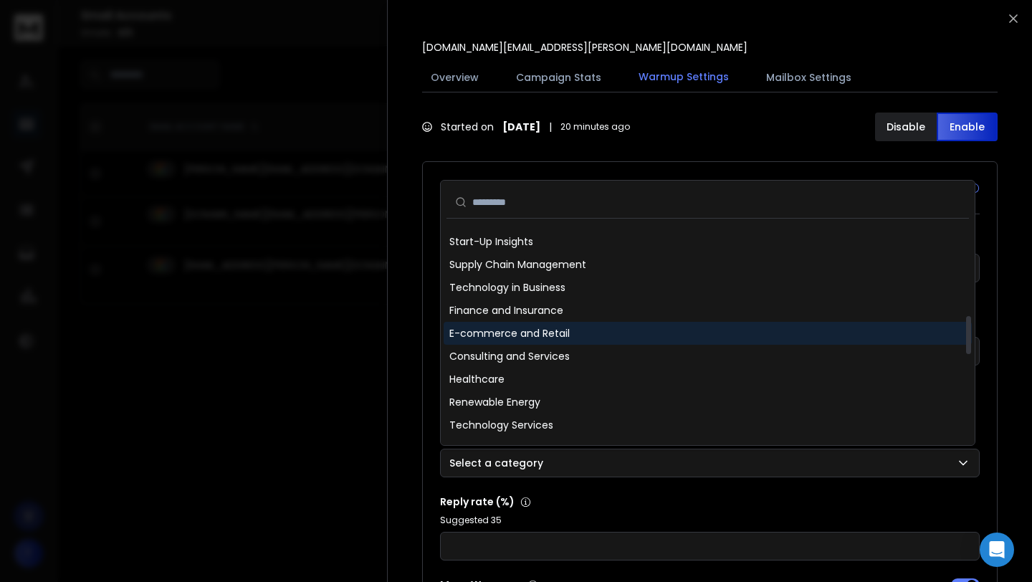
click at [556, 331] on span "E-commerce and Retail" at bounding box center [509, 333] width 120 height 14
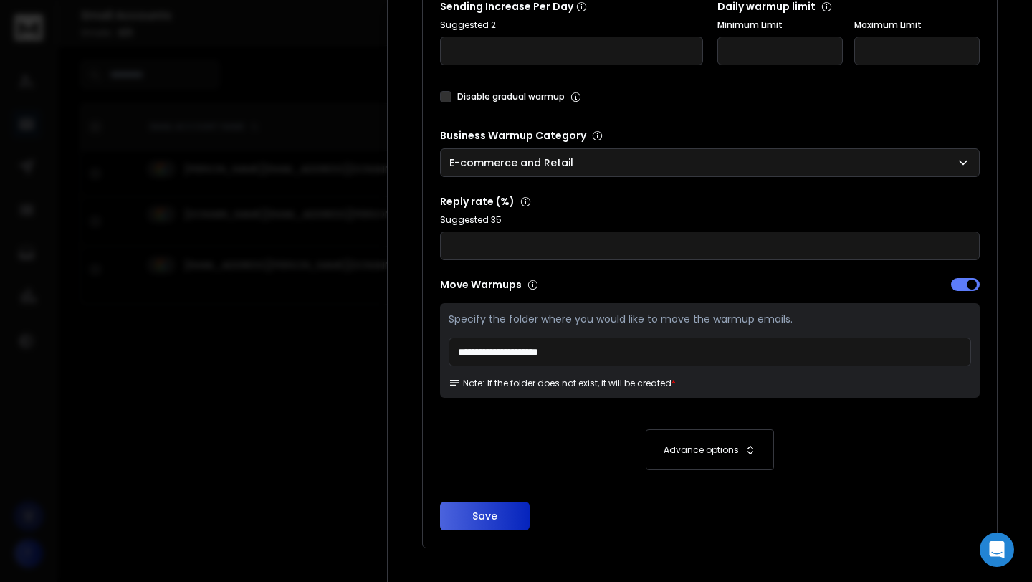
scroll to position [307, 0]
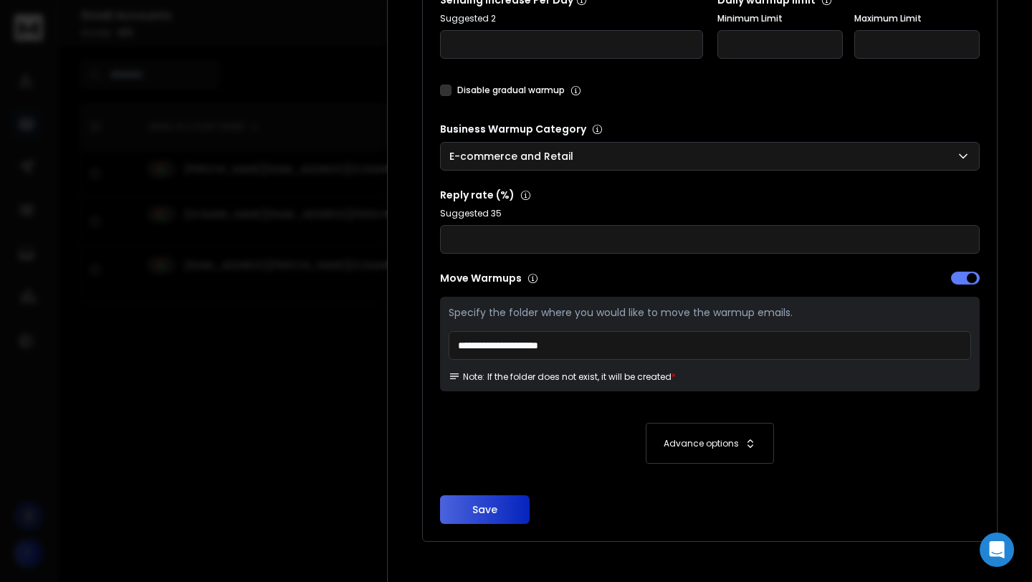
click at [502, 504] on button "Save" at bounding box center [485, 509] width 90 height 29
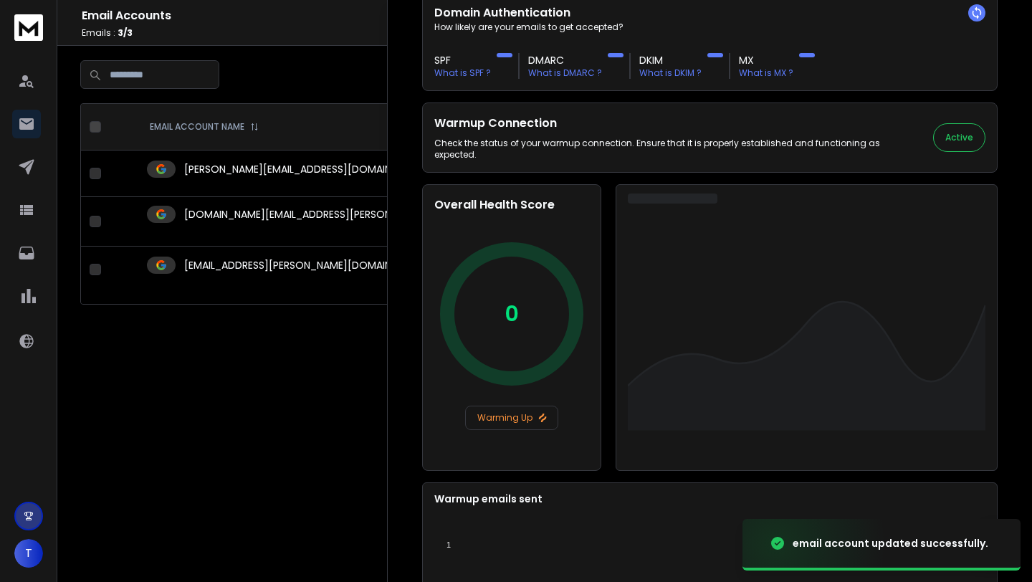
scroll to position [0, 0]
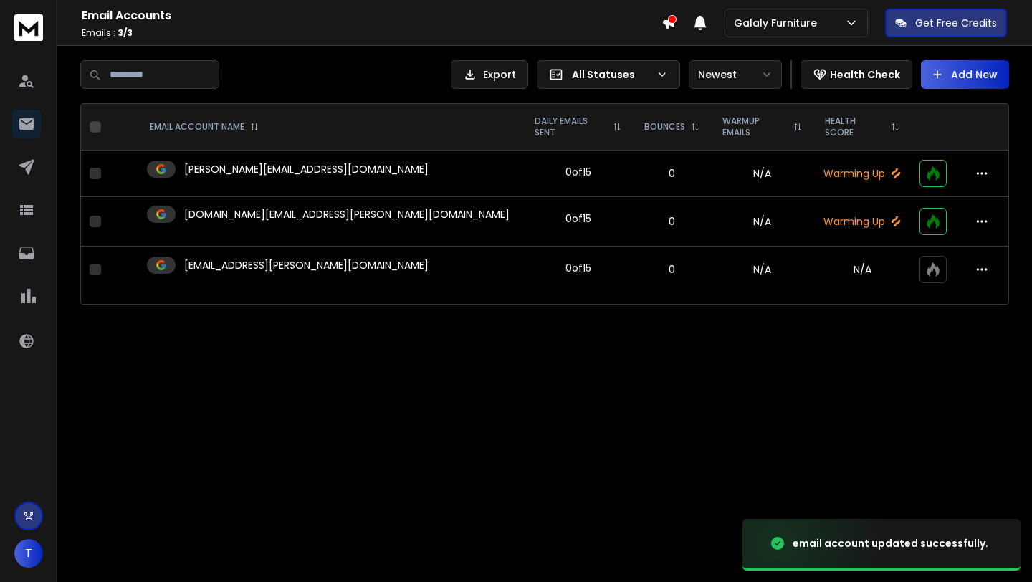
click at [988, 272] on button at bounding box center [982, 269] width 36 height 24
click at [942, 320] on div "Mailbox Settings" at bounding box center [947, 319] width 99 height 23
click at [972, 259] on button at bounding box center [982, 269] width 36 height 24
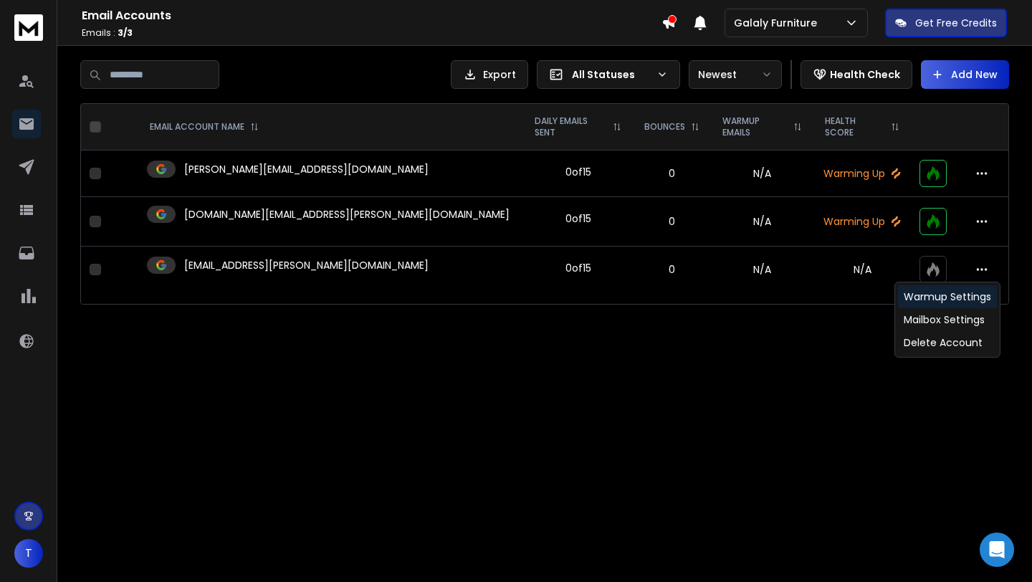
click at [933, 292] on div "Warmup Settings" at bounding box center [947, 296] width 99 height 23
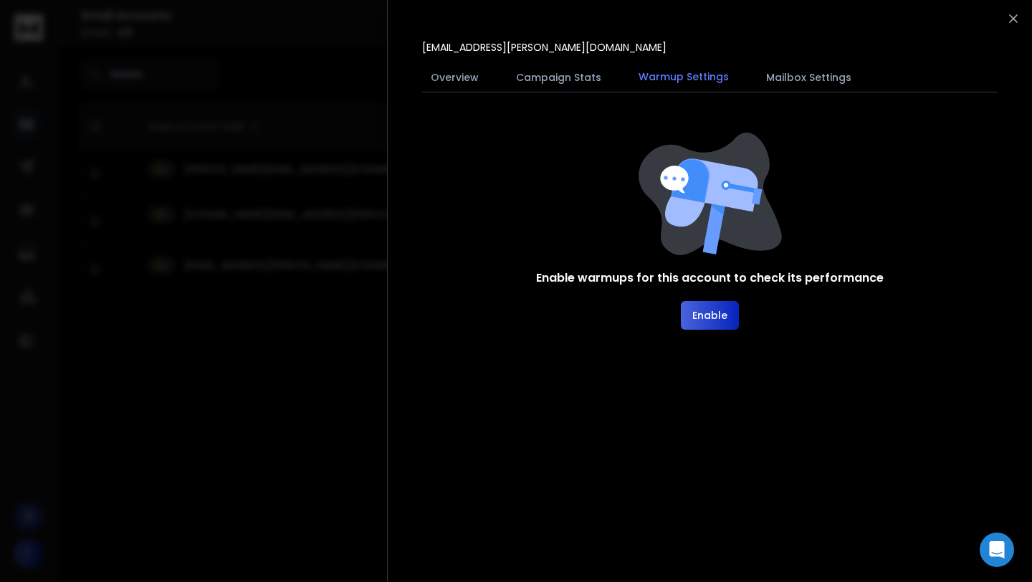
click at [651, 306] on div "Enable warmups for this account to check its performance Enable" at bounding box center [709, 231] width 575 height 197
click at [687, 309] on button "Enable" at bounding box center [710, 315] width 58 height 29
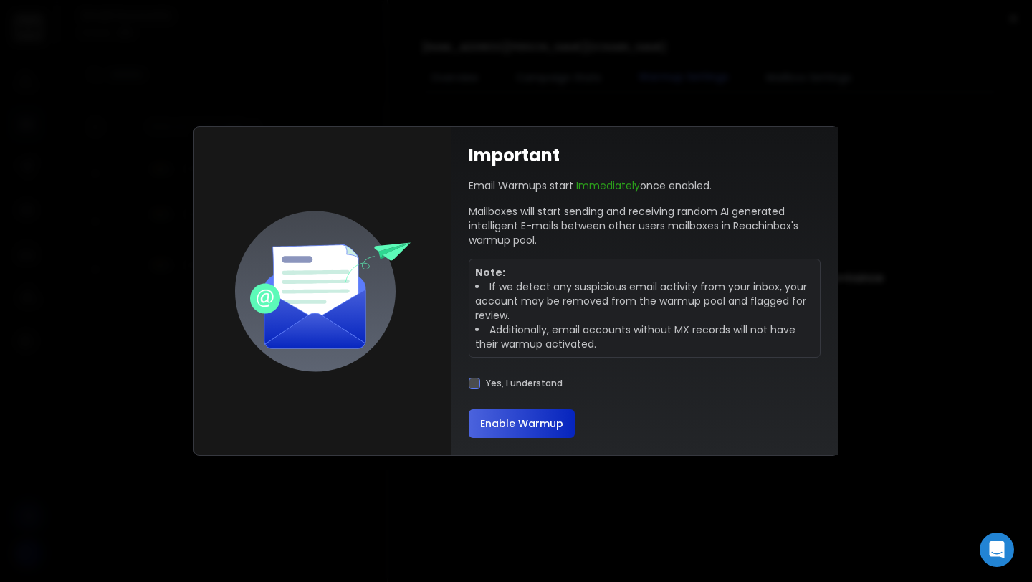
click at [481, 384] on div "Yes, I understand" at bounding box center [516, 383] width 94 height 11
click at [477, 386] on button "Yes, I understand" at bounding box center [474, 383] width 11 height 11
click at [489, 413] on button "Enable Warmup" at bounding box center [522, 423] width 106 height 29
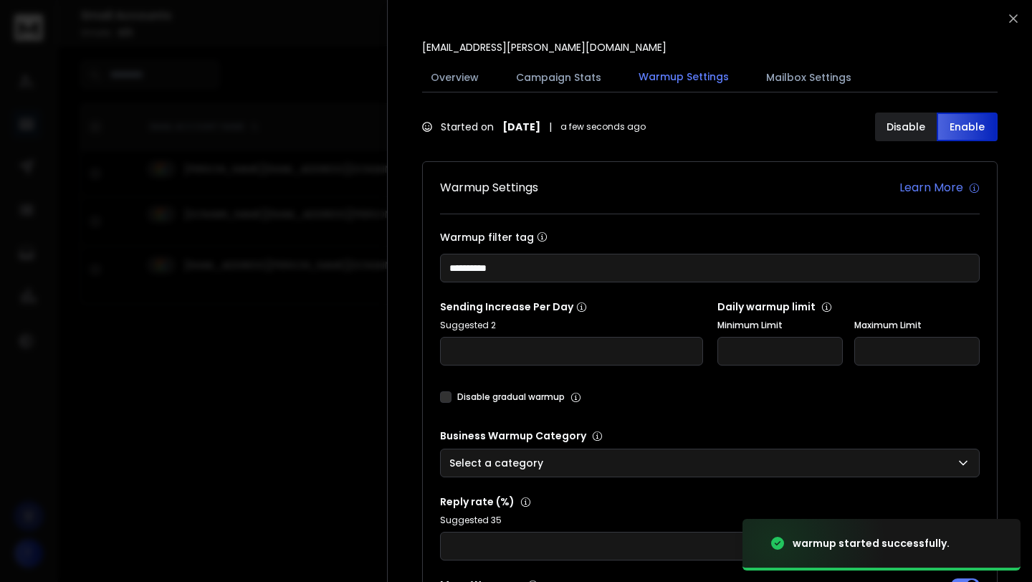
type input "**********"
type input "*"
type input "**"
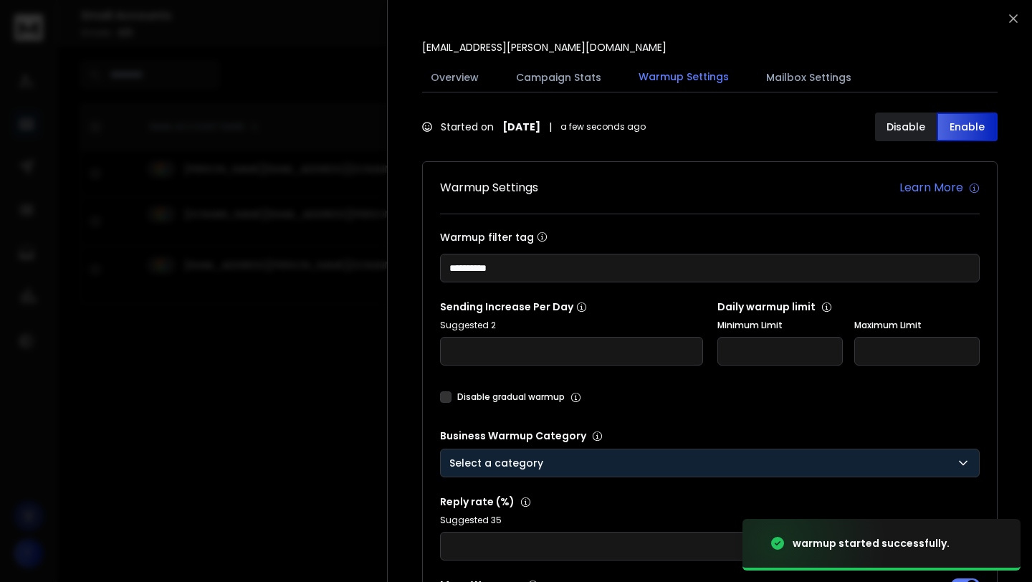
click at [591, 463] on div "Select a category" at bounding box center [709, 463] width 521 height 14
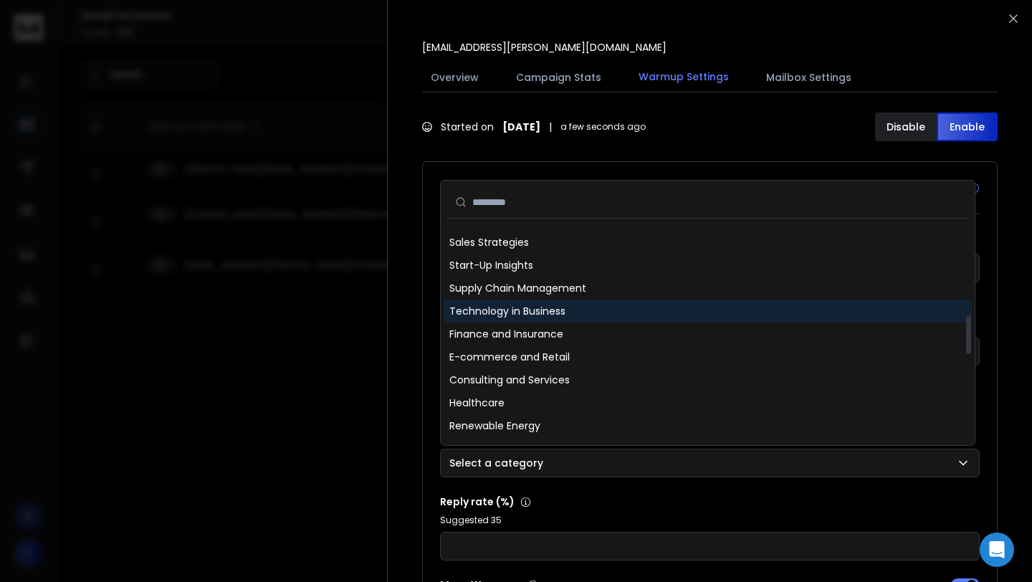
scroll to position [502, 0]
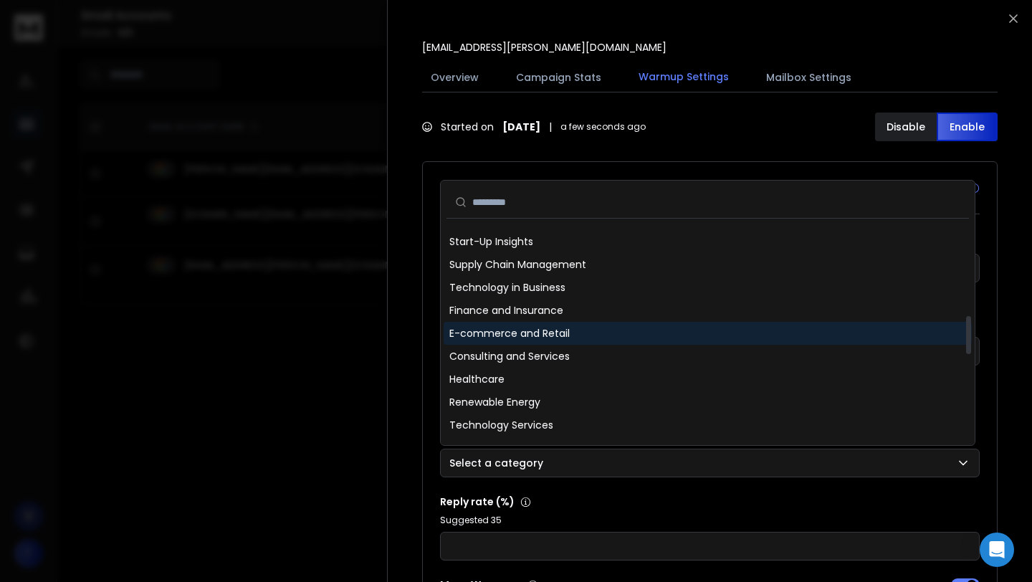
click at [567, 332] on span "E-commerce and Retail" at bounding box center [509, 333] width 120 height 14
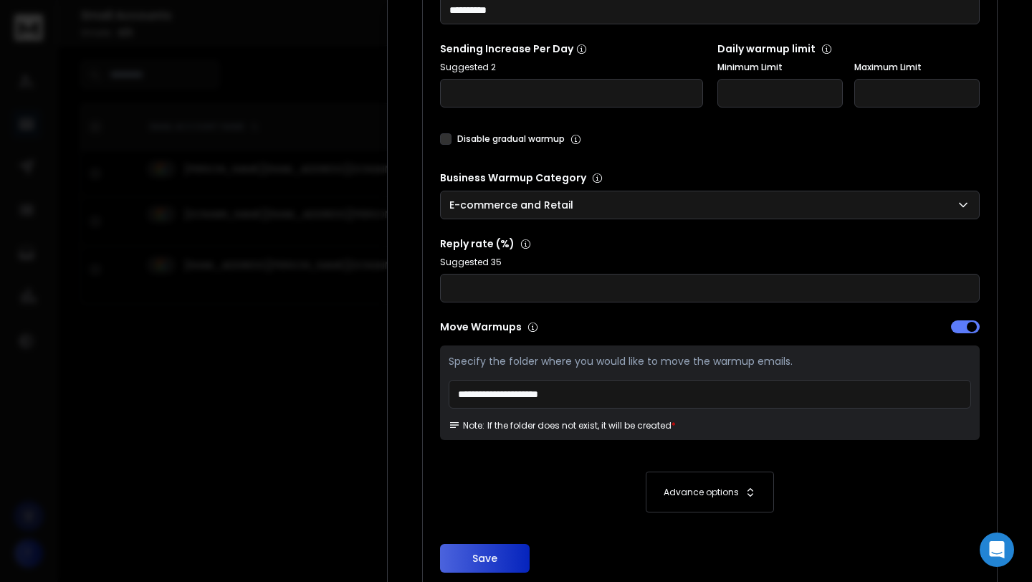
scroll to position [307, 0]
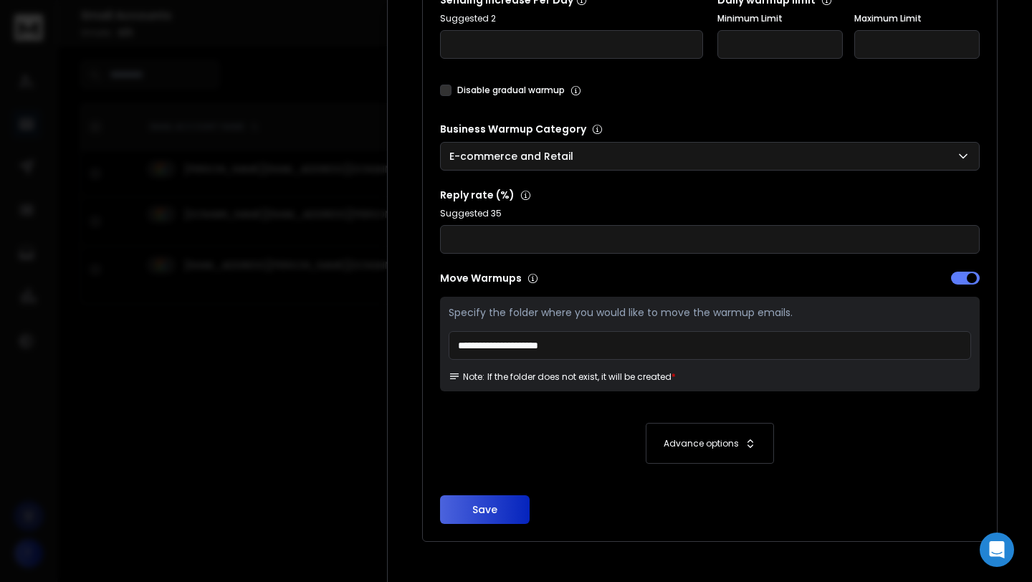
click at [504, 509] on button "Save" at bounding box center [485, 509] width 90 height 29
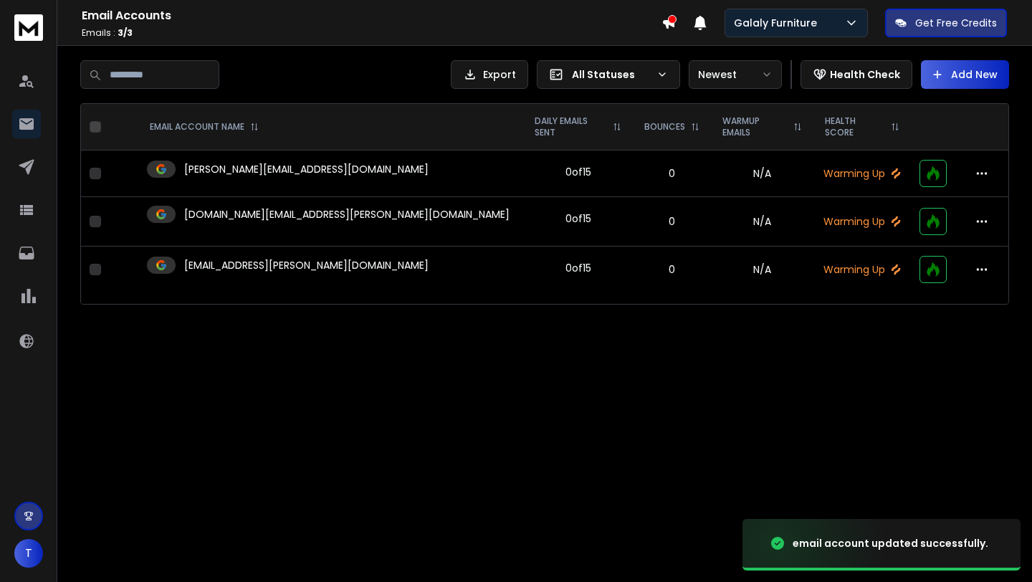
click at [827, 24] on div "Galaly Furniture" at bounding box center [796, 23] width 125 height 14
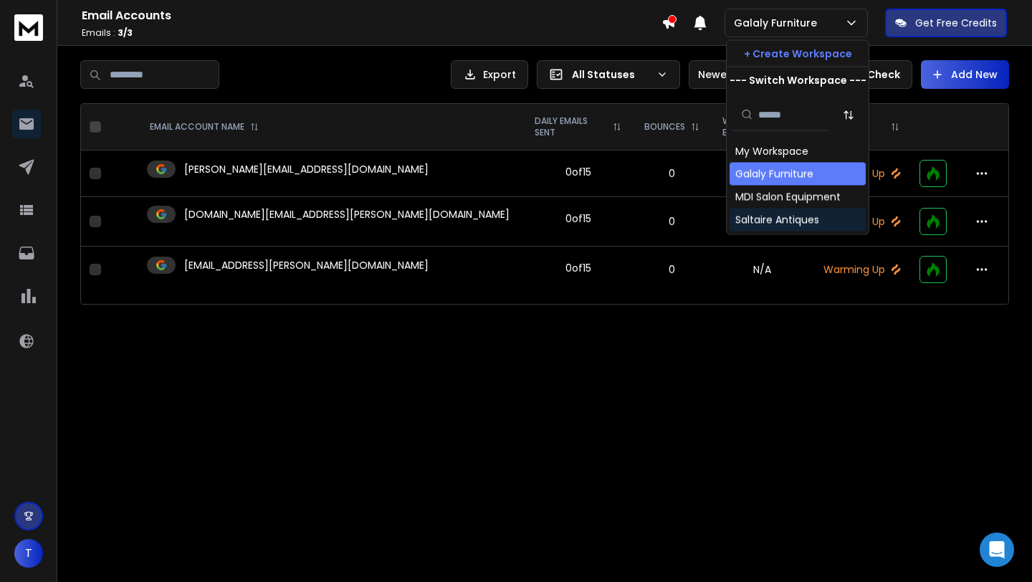
click at [822, 214] on div "Saltaire Antiques" at bounding box center [797, 219] width 136 height 23
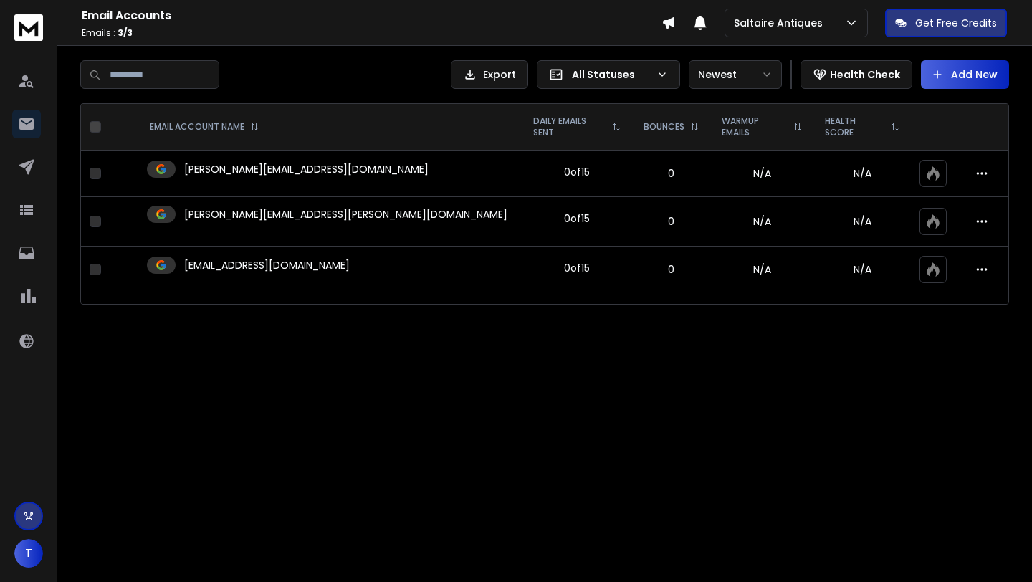
click at [975, 170] on icon at bounding box center [981, 173] width 13 height 13
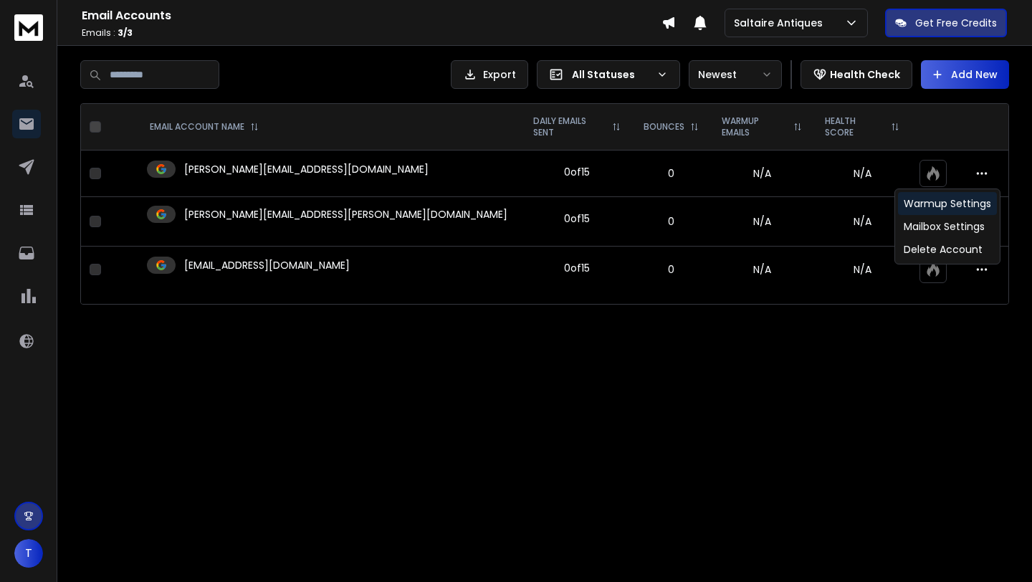
click at [947, 202] on div "Warmup Settings" at bounding box center [947, 203] width 99 height 23
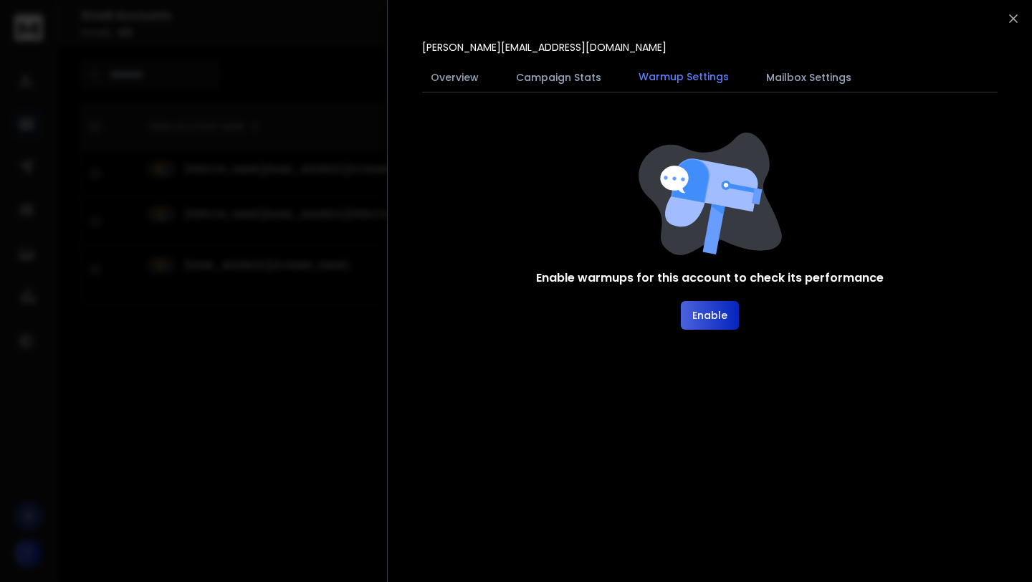
click at [696, 315] on button "Enable" at bounding box center [710, 315] width 58 height 29
click at [711, 320] on button "Enable" at bounding box center [710, 315] width 58 height 29
click at [709, 317] on button "Enable" at bounding box center [710, 315] width 58 height 29
click at [701, 309] on button "Enable" at bounding box center [710, 315] width 58 height 29
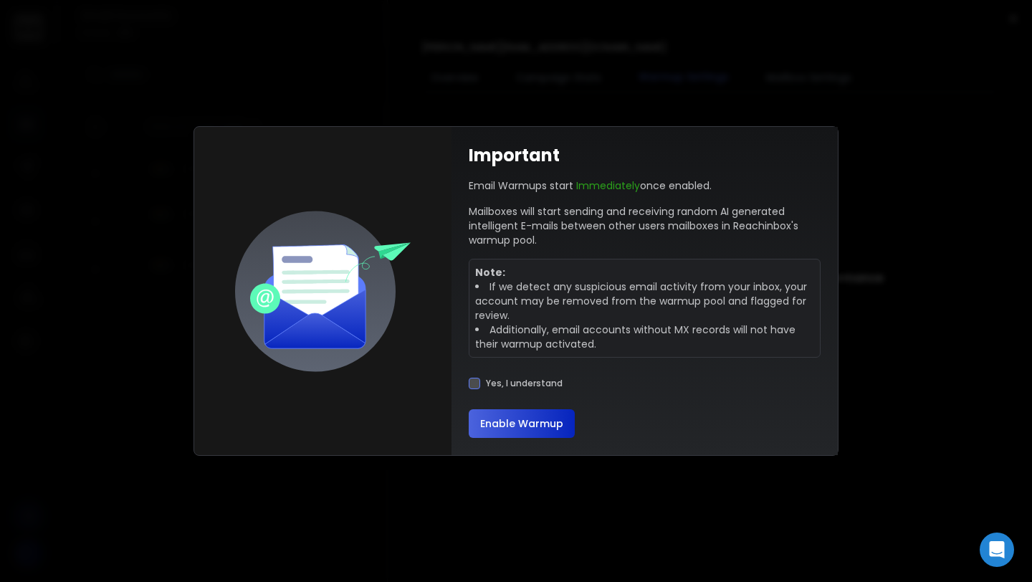
click at [476, 380] on button "Yes, I understand" at bounding box center [474, 383] width 11 height 11
click at [491, 418] on button "Enable Warmup" at bounding box center [522, 423] width 106 height 29
click at [538, 416] on button "Enable Warmup" at bounding box center [522, 423] width 106 height 29
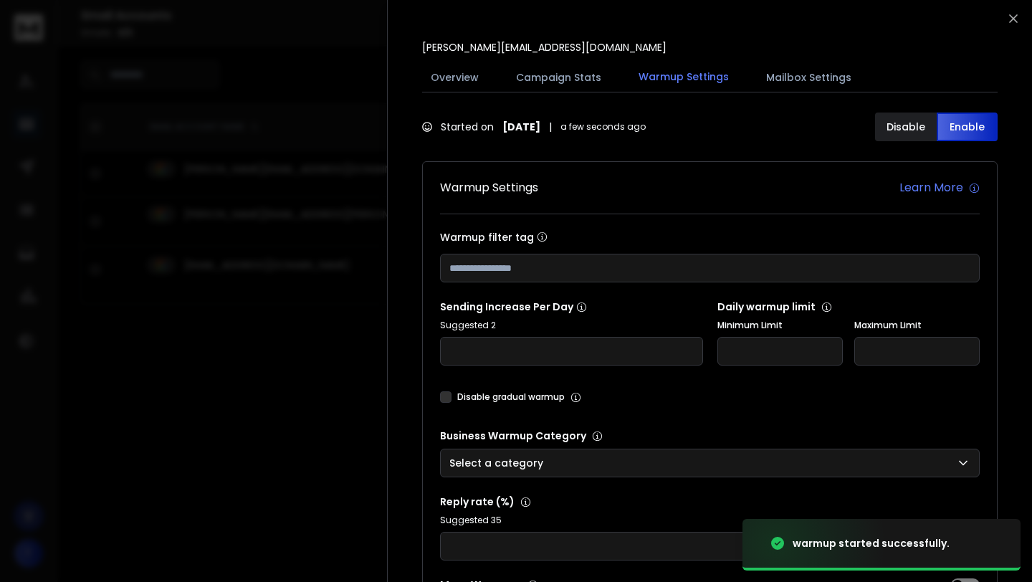
type input "**********"
type input "*"
type input "**"
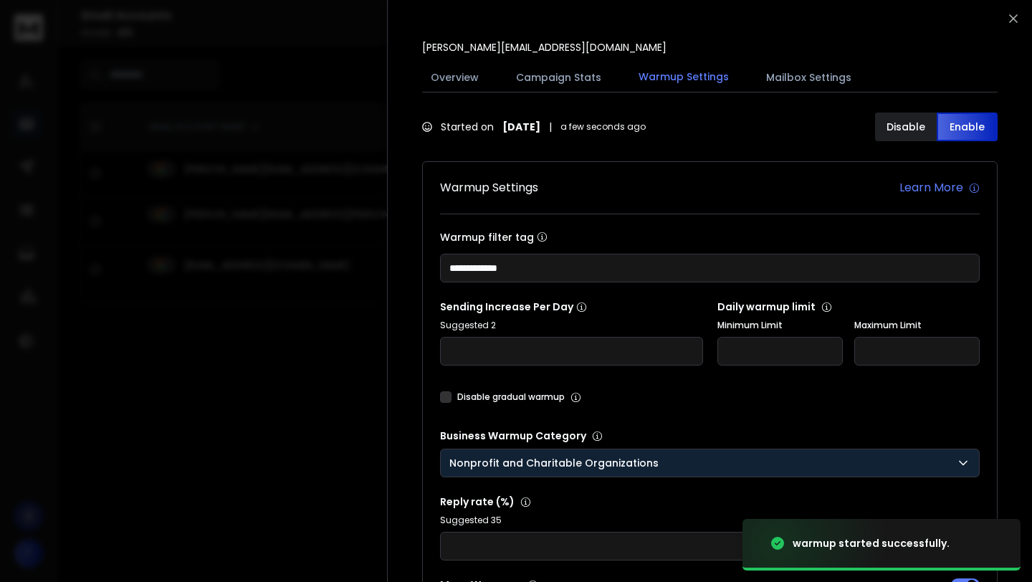
click at [636, 460] on p "Nonprofit and Charitable Organizations" at bounding box center [556, 463] width 215 height 14
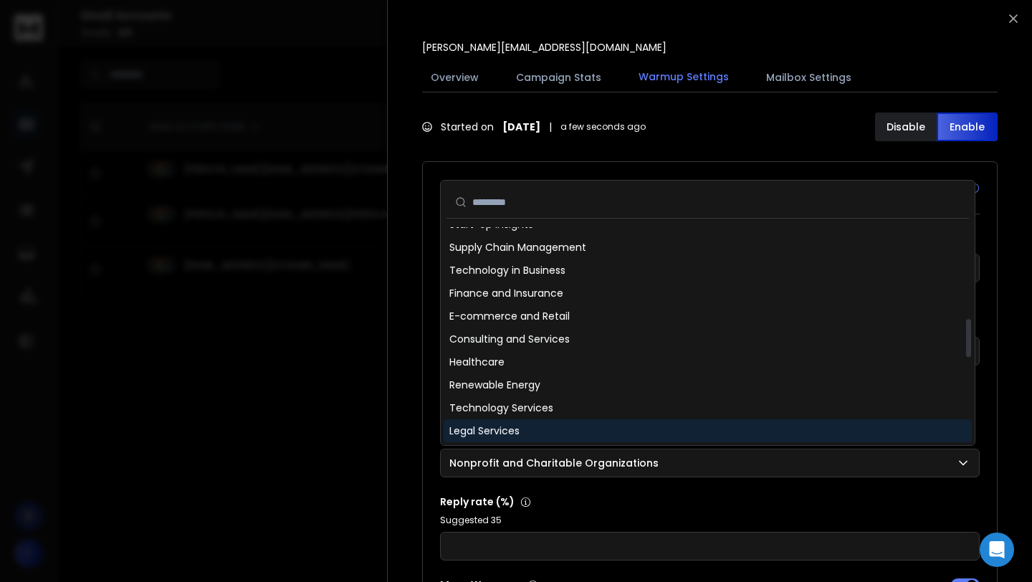
scroll to position [502, 0]
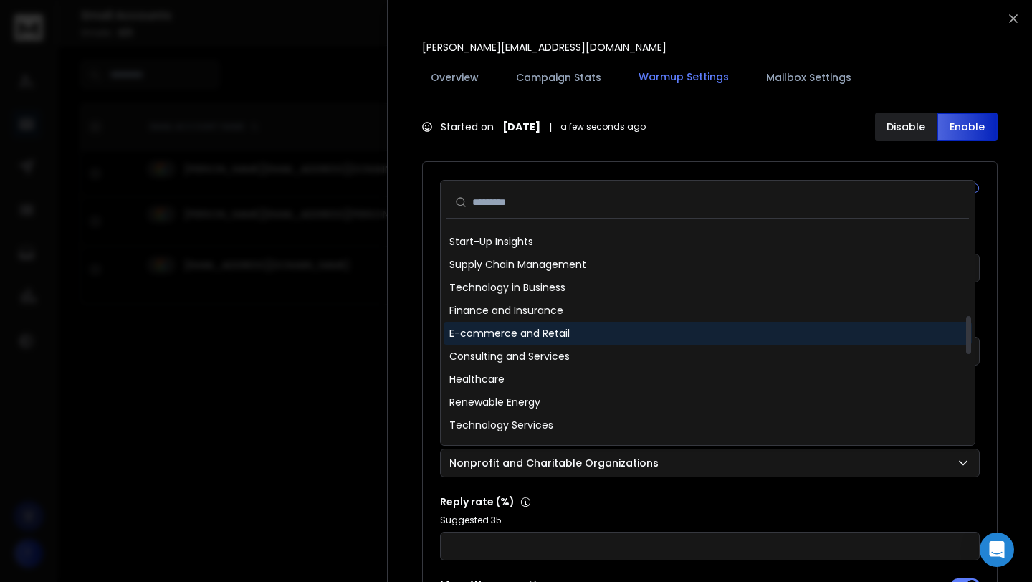
click at [617, 332] on div "E-commerce and Retail" at bounding box center [707, 333] width 528 height 23
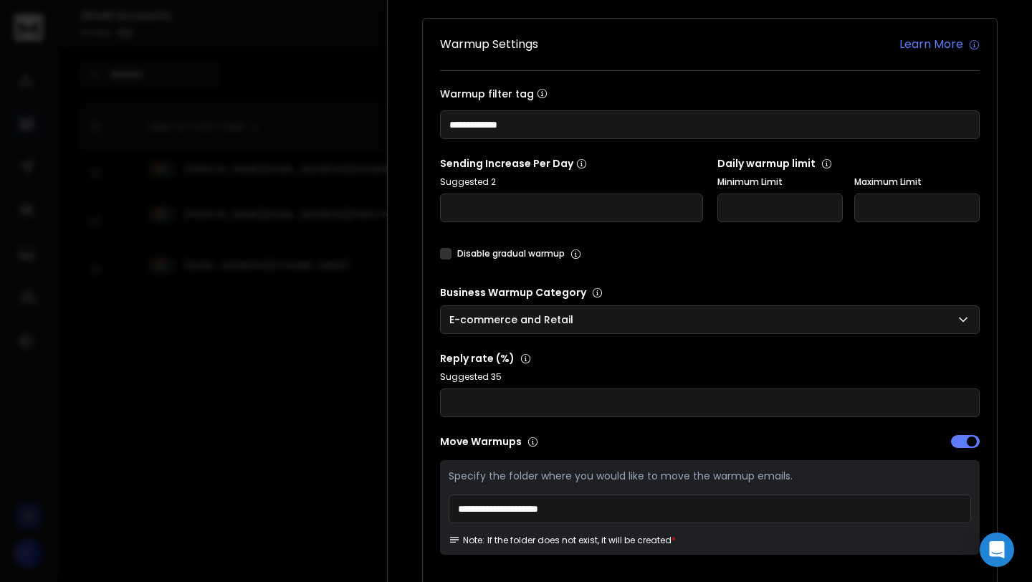
scroll to position [0, 0]
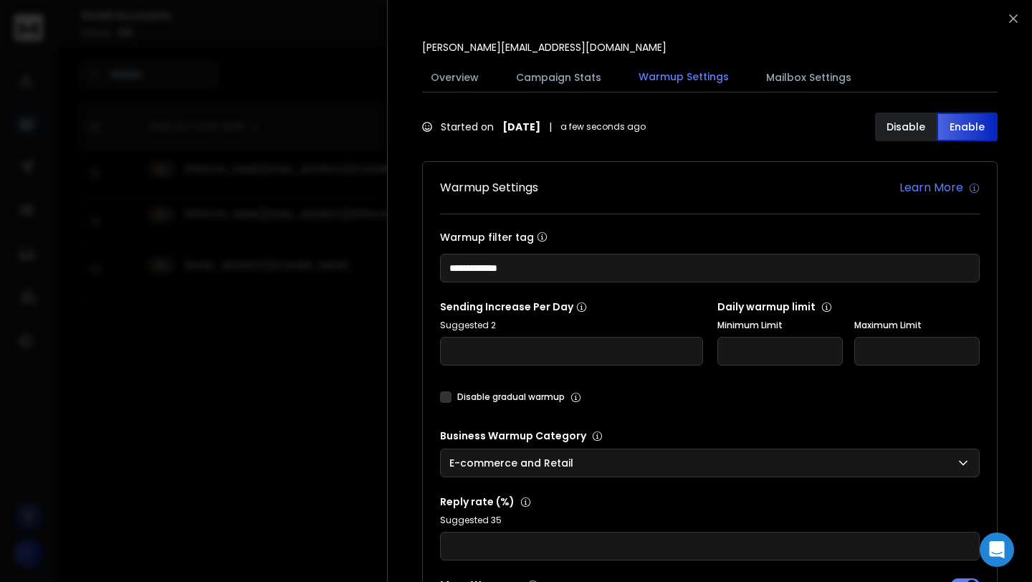
click at [584, 270] on input "**********" at bounding box center [709, 268] width 539 height 29
drag, startPoint x: 523, startPoint y: 266, endPoint x: 537, endPoint y: 269, distance: 14.6
click at [536, 269] on input "**********" at bounding box center [709, 268] width 539 height 29
click at [636, 231] on label "Warmup filter tag" at bounding box center [709, 236] width 539 height 11
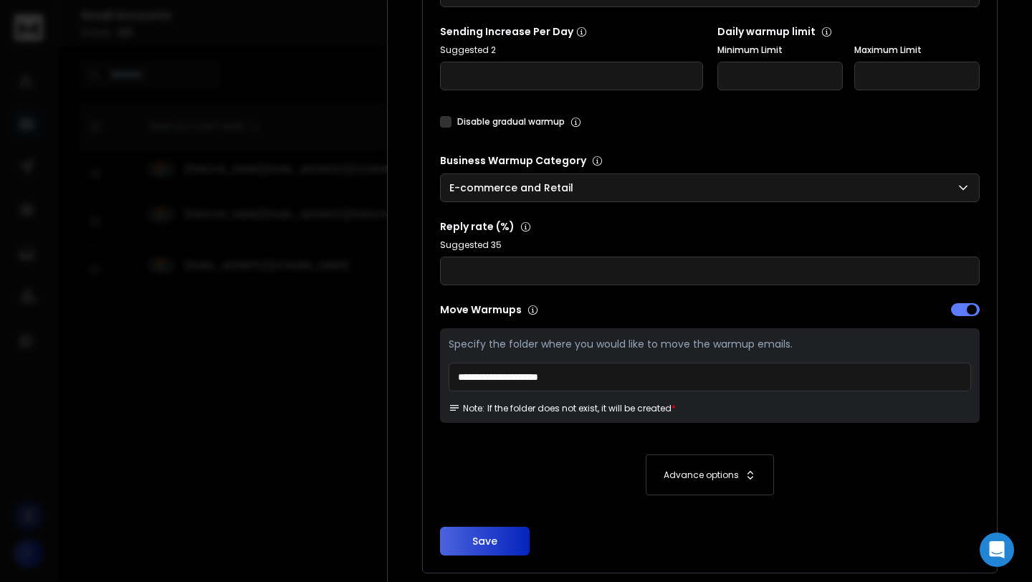
scroll to position [307, 0]
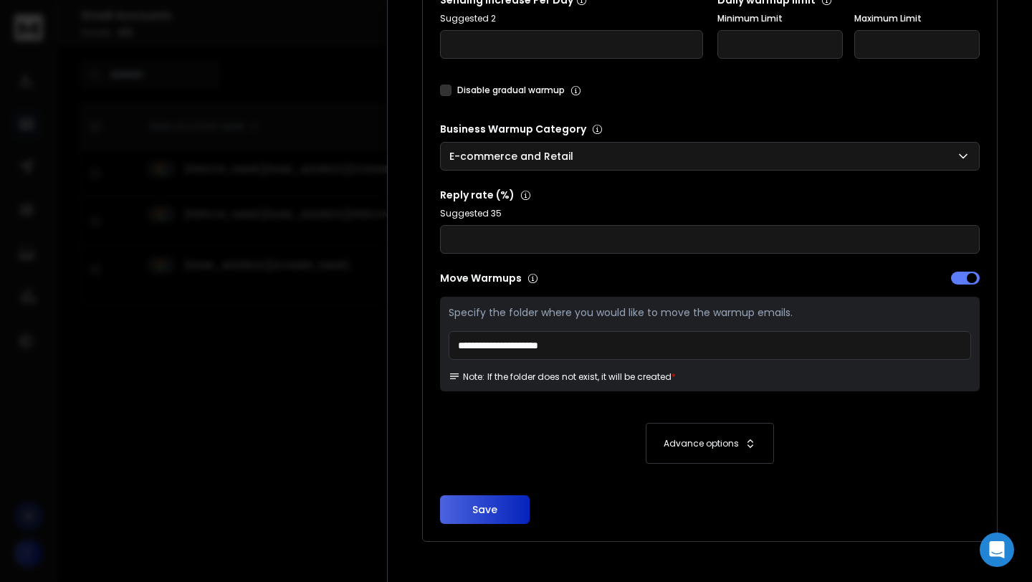
click at [489, 504] on button "Save" at bounding box center [485, 509] width 90 height 29
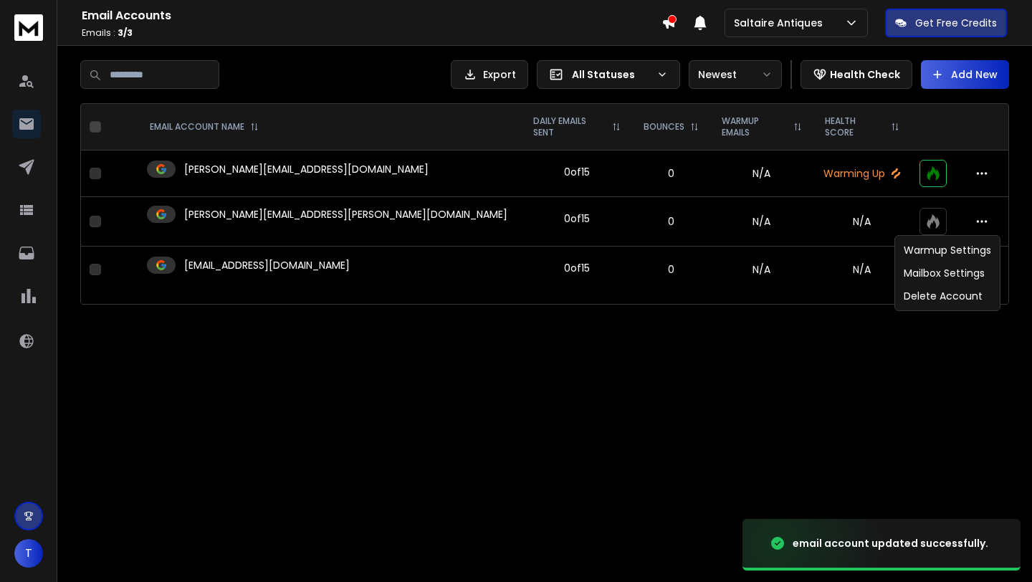
click at [977, 218] on icon at bounding box center [981, 221] width 13 height 13
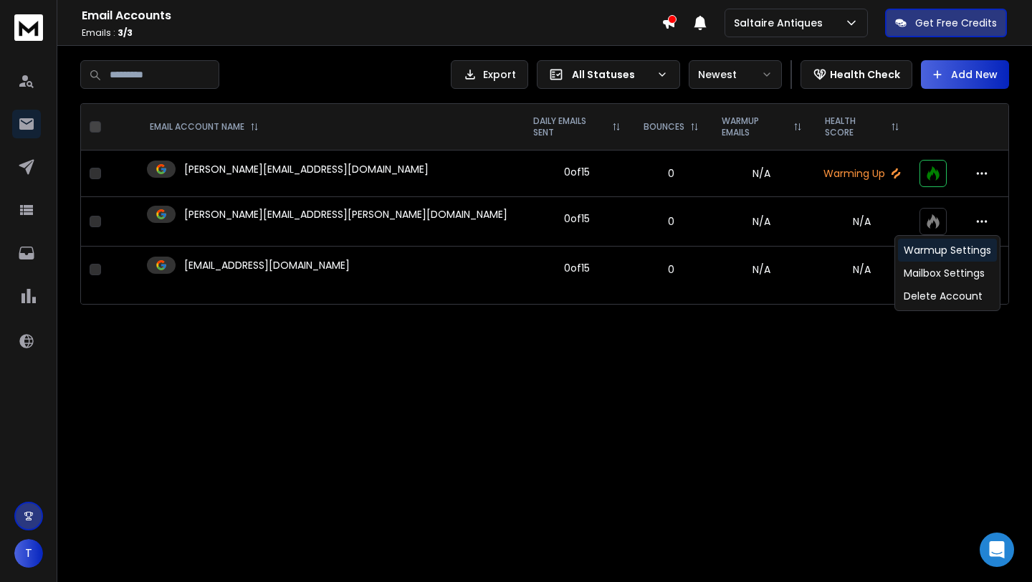
click at [957, 250] on div "Warmup Settings" at bounding box center [947, 250] width 99 height 23
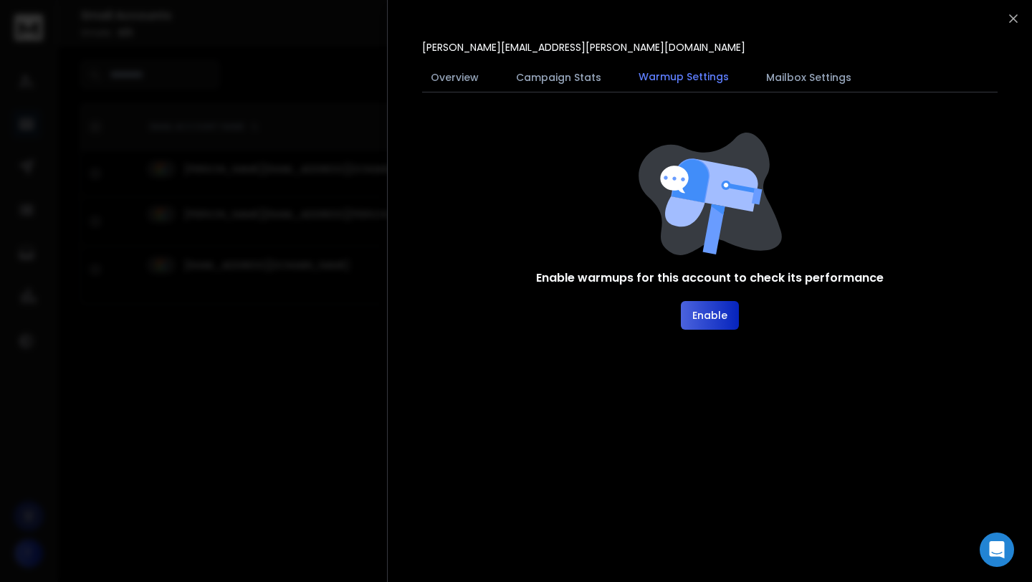
click at [687, 332] on div "julian.ortiz@saltairemail.com Overview Campaign Stats Warmup Settings Mailbox S…" at bounding box center [710, 184] width 610 height 335
click at [695, 328] on button "Enable" at bounding box center [710, 315] width 58 height 29
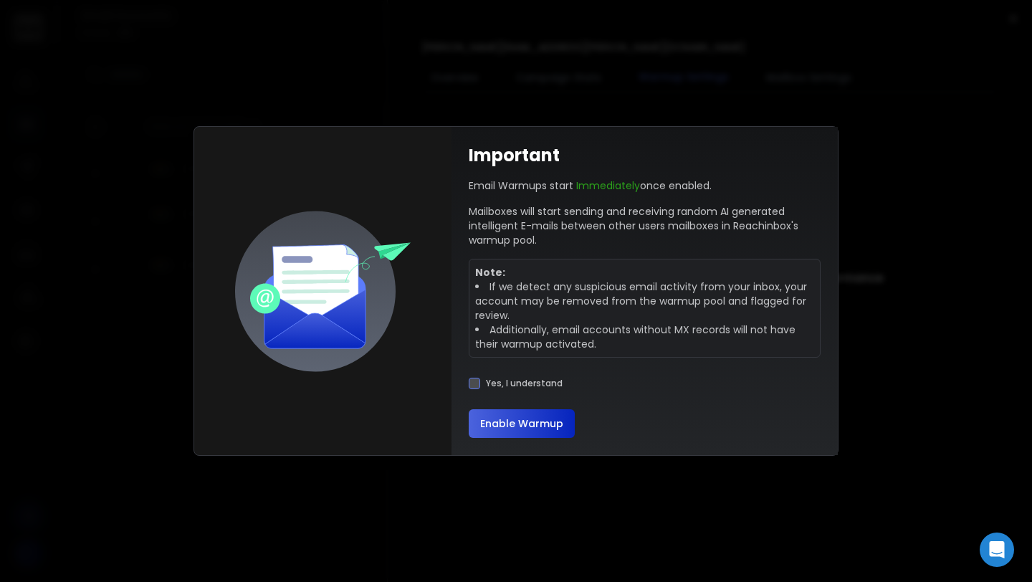
click at [475, 381] on button "Yes, I understand" at bounding box center [474, 383] width 11 height 11
click at [490, 423] on button "Enable Warmup" at bounding box center [522, 423] width 106 height 29
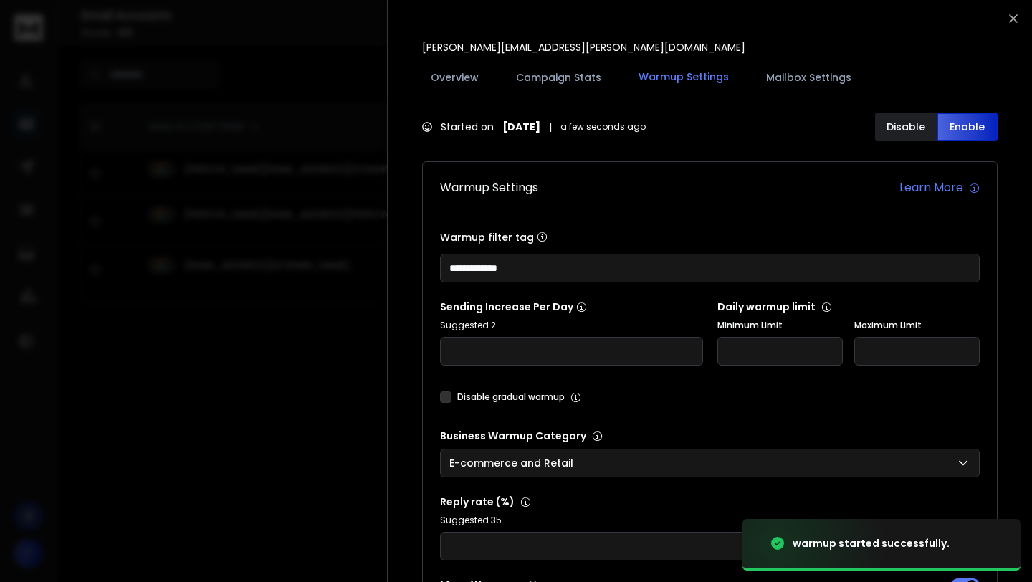
type input "**********"
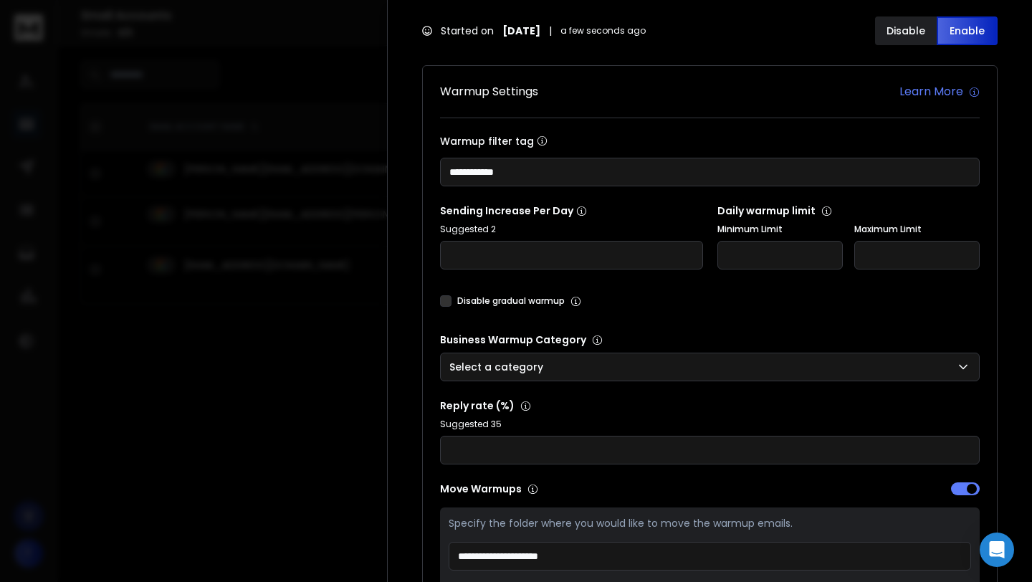
scroll to position [143, 0]
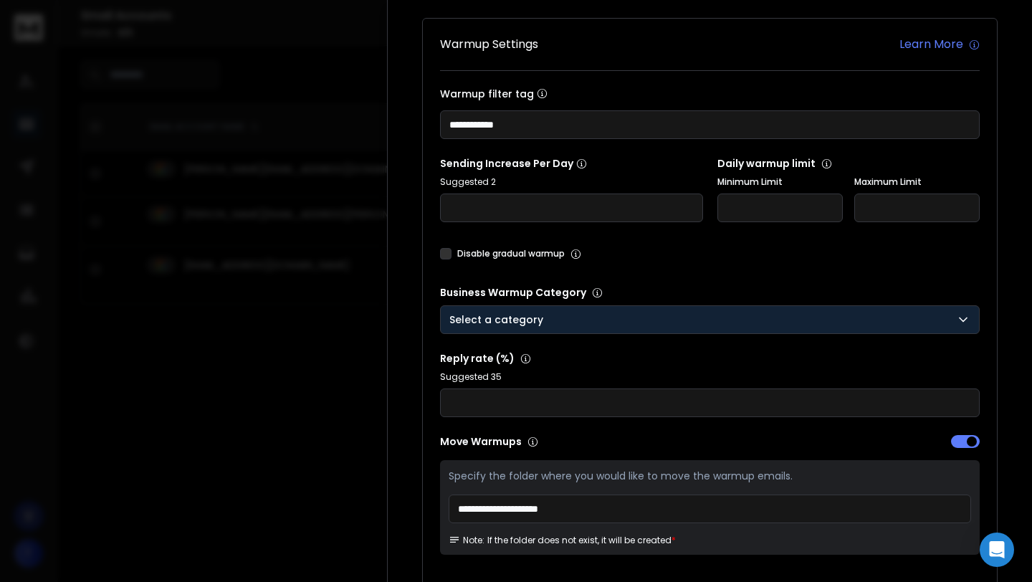
click at [581, 322] on div "Select a category" at bounding box center [709, 319] width 521 height 14
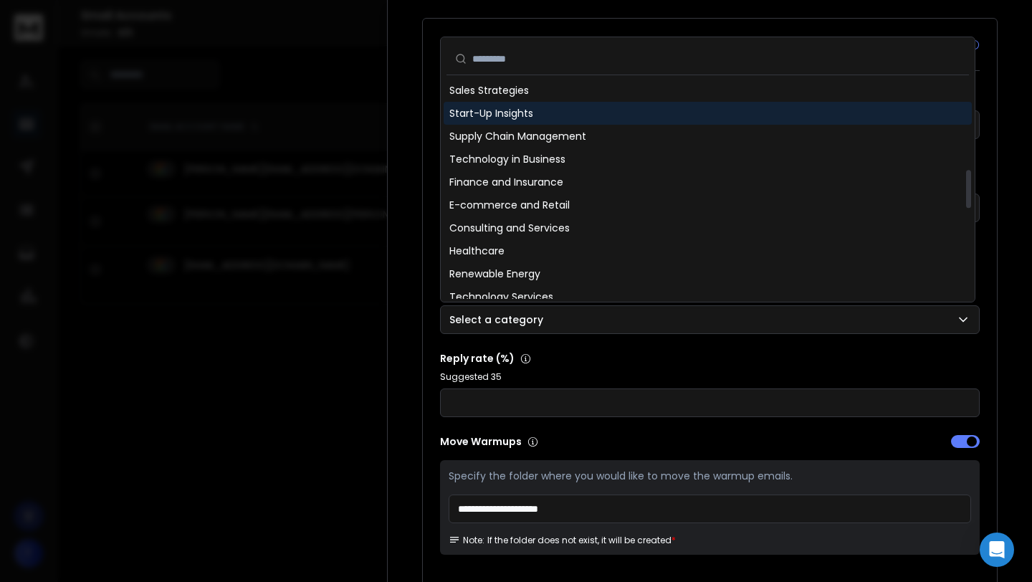
scroll to position [502, 0]
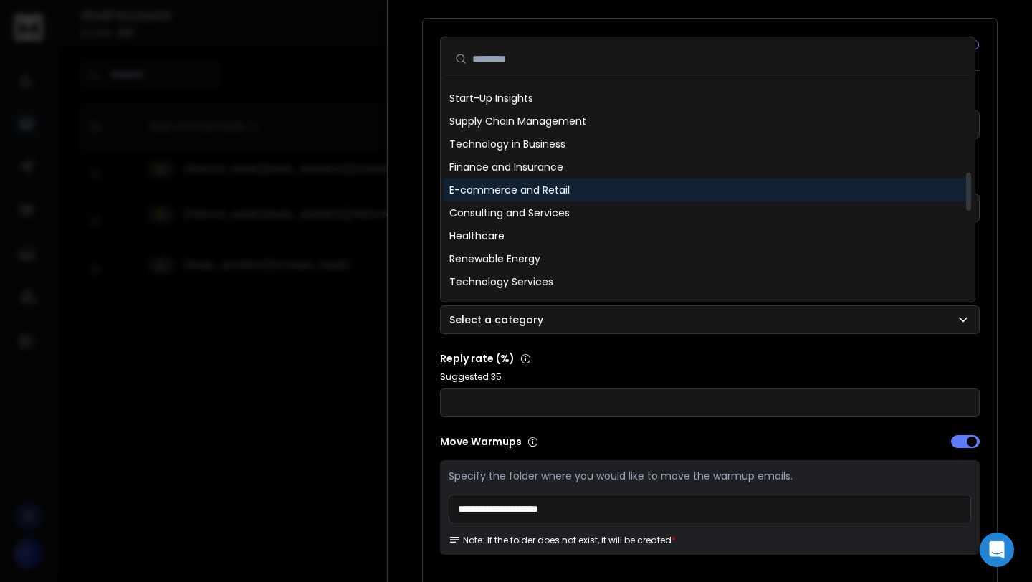
click at [585, 196] on div "E-commerce and Retail" at bounding box center [707, 189] width 528 height 23
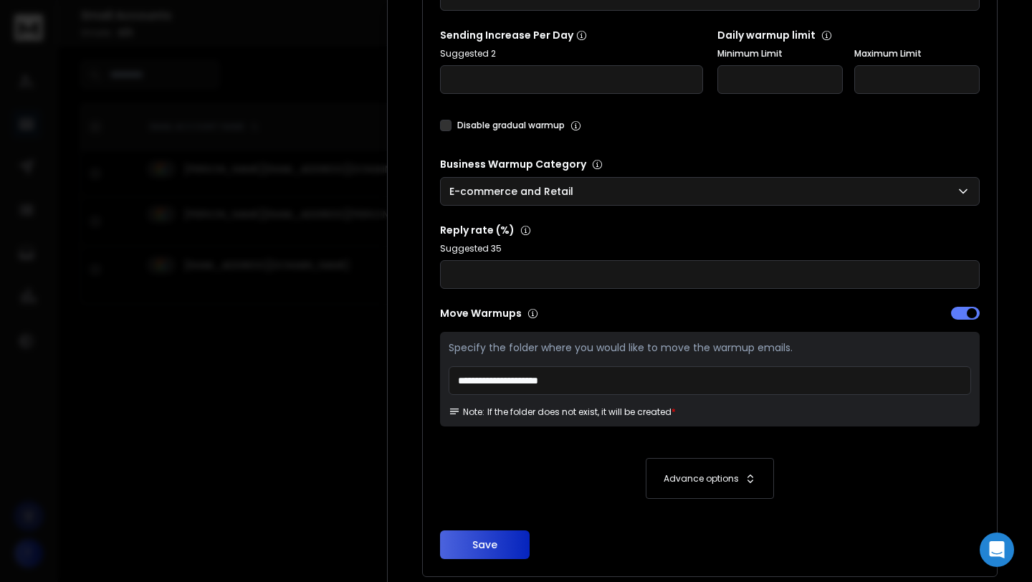
scroll to position [307, 0]
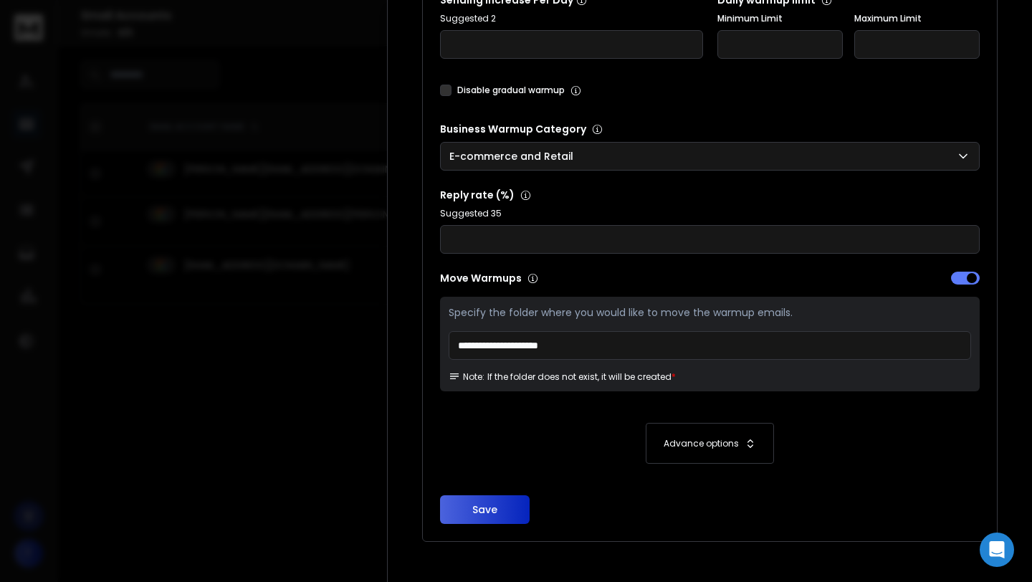
click at [486, 499] on button "Save" at bounding box center [485, 509] width 90 height 29
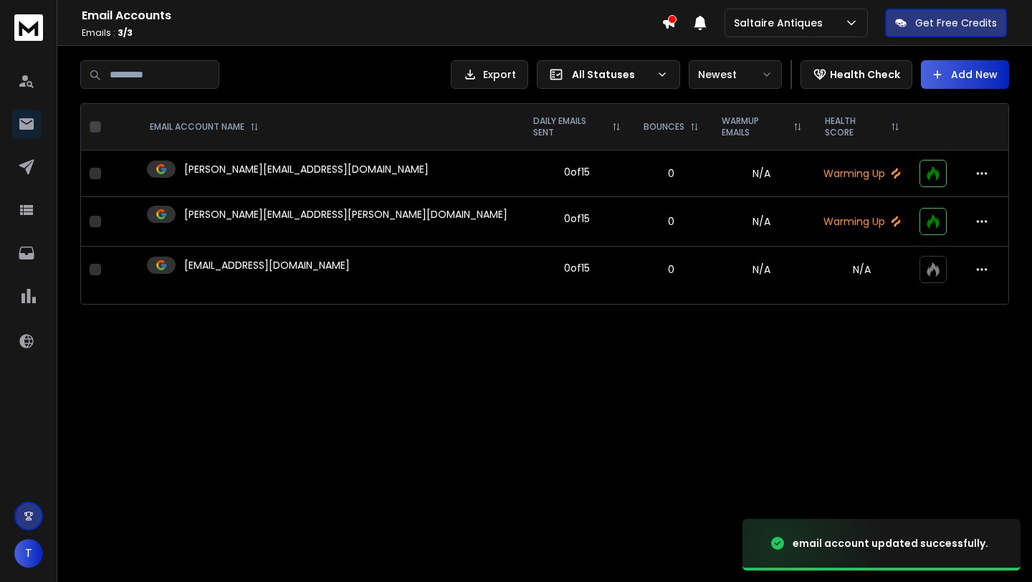
click at [982, 259] on button at bounding box center [982, 269] width 36 height 24
click at [959, 303] on div "Warmup Settings" at bounding box center [947, 296] width 99 height 23
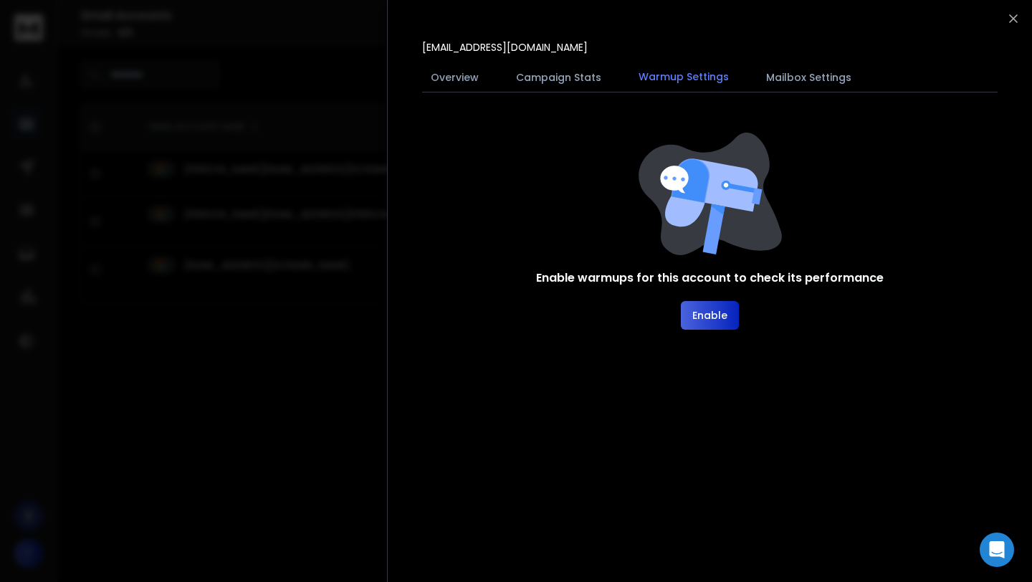
click at [709, 312] on button "Enable" at bounding box center [710, 315] width 58 height 29
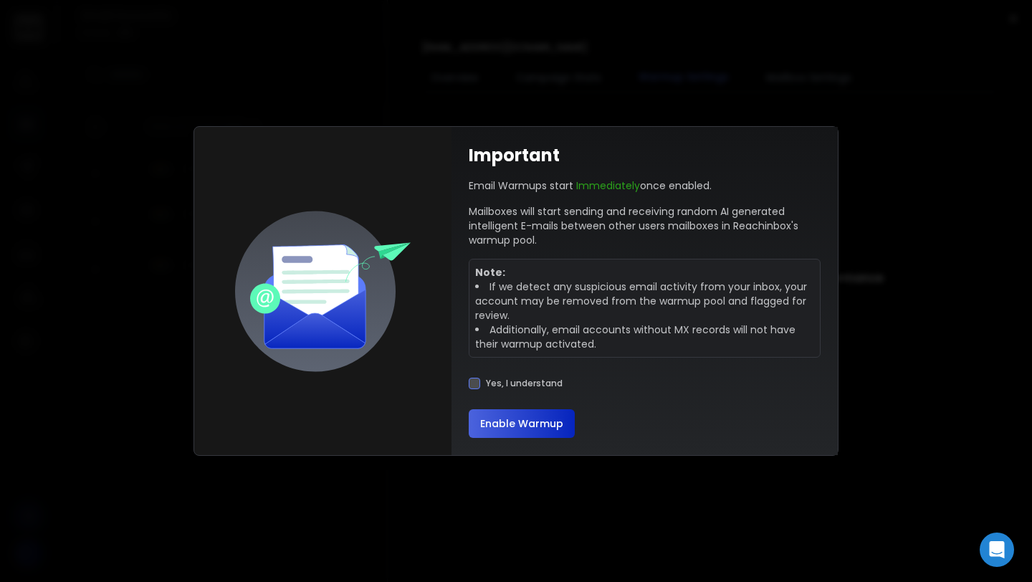
click at [475, 380] on button "Yes, I understand" at bounding box center [474, 383] width 11 height 11
click at [490, 421] on button "Enable Warmup" at bounding box center [522, 423] width 106 height 29
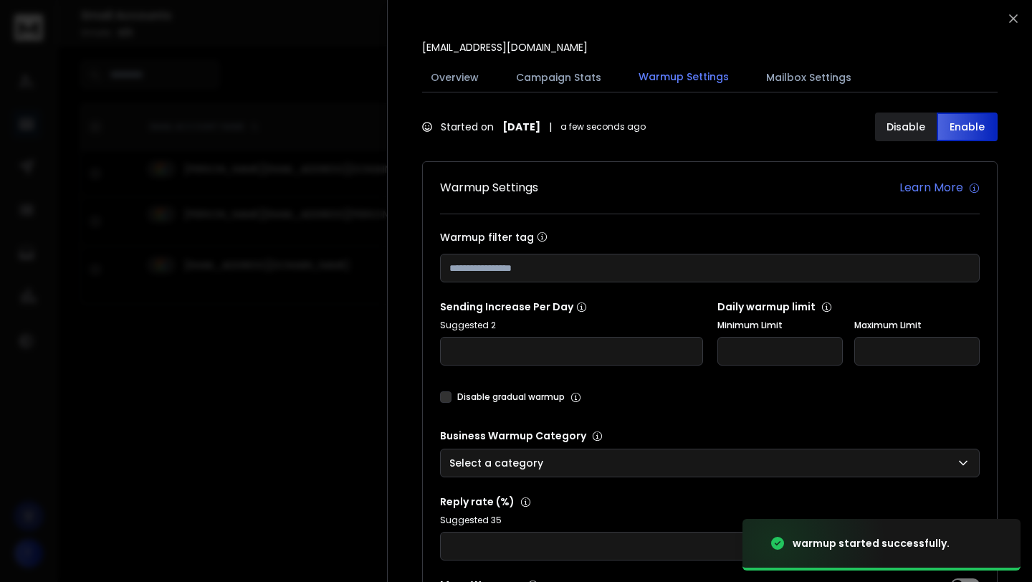
type input "*********"
type input "*"
type input "**"
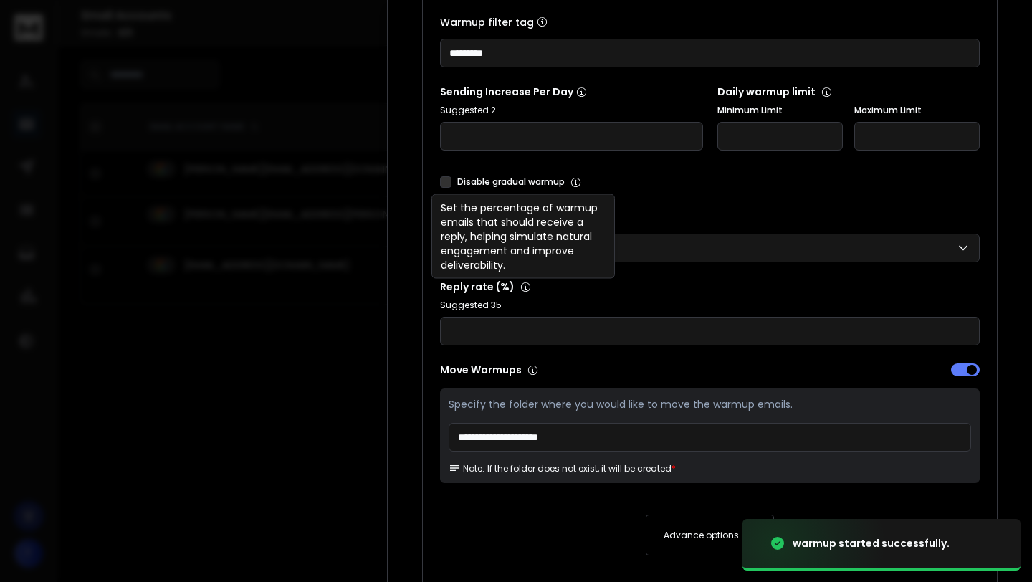
click at [500, 258] on div "Set the percentage of warmup emails that should receive a reply, helping simula…" at bounding box center [522, 236] width 183 height 85
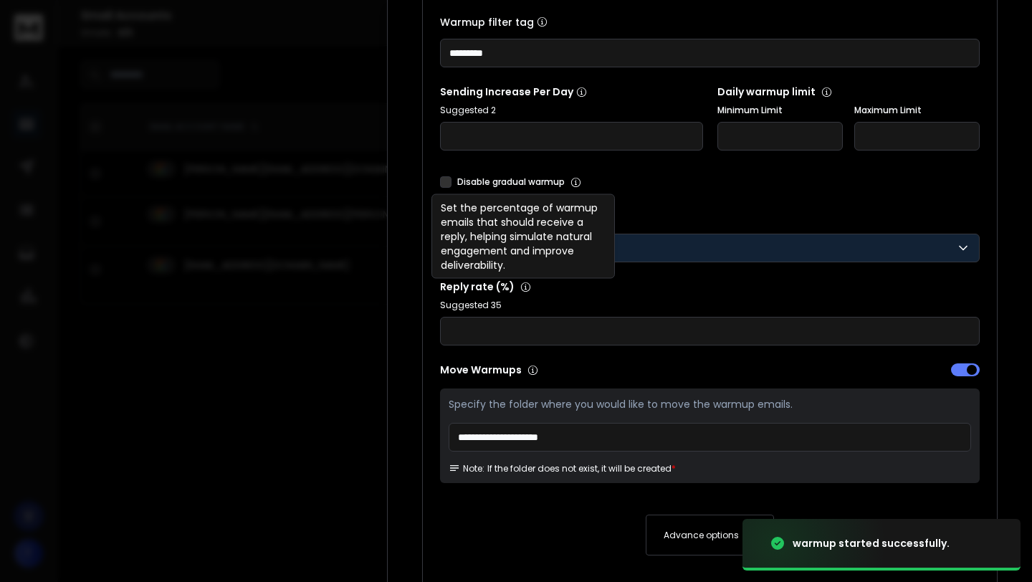
click at [643, 246] on div "Select a category" at bounding box center [709, 248] width 521 height 14
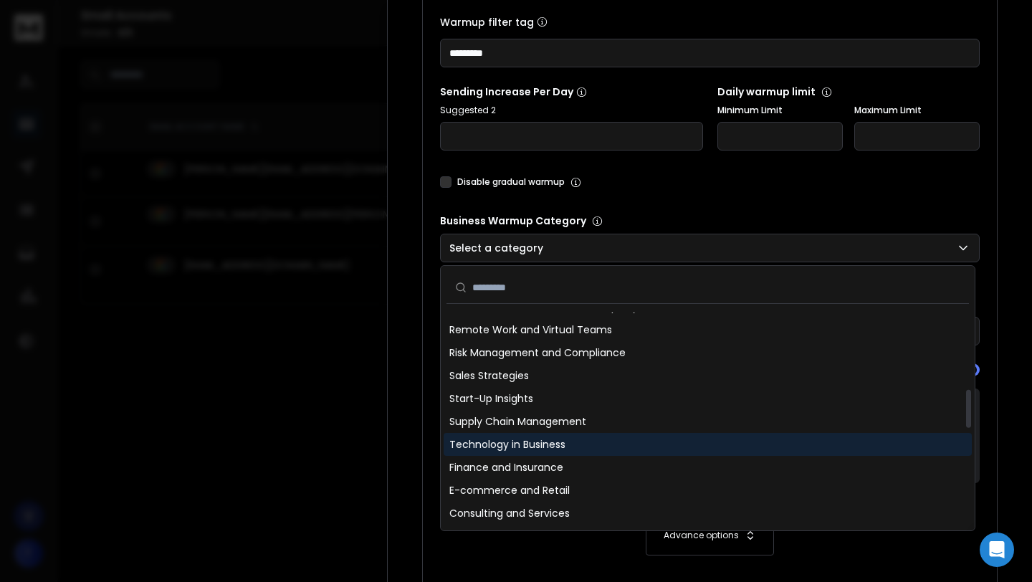
scroll to position [502, 0]
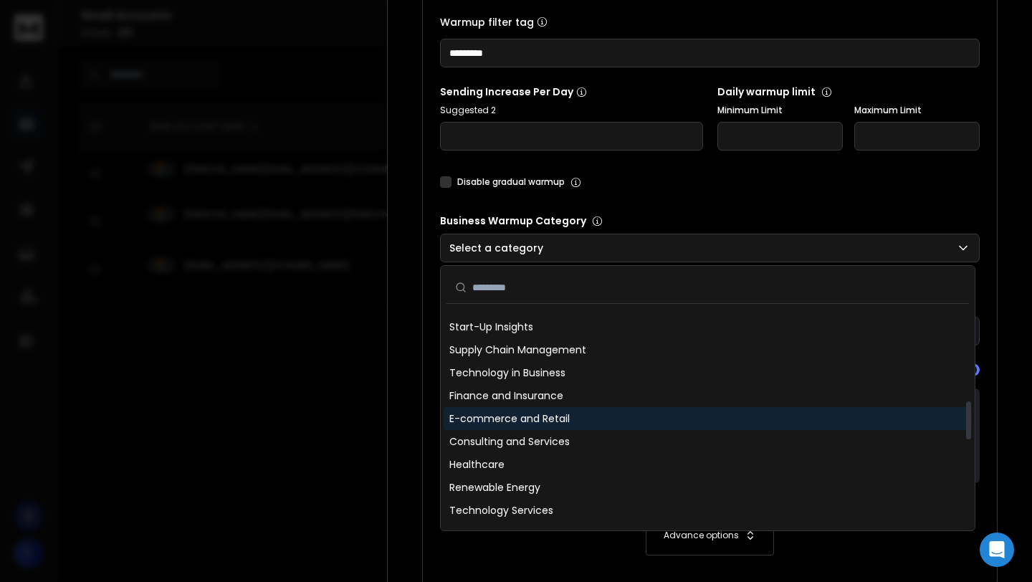
click at [557, 418] on span "E-commerce and Retail" at bounding box center [509, 418] width 120 height 14
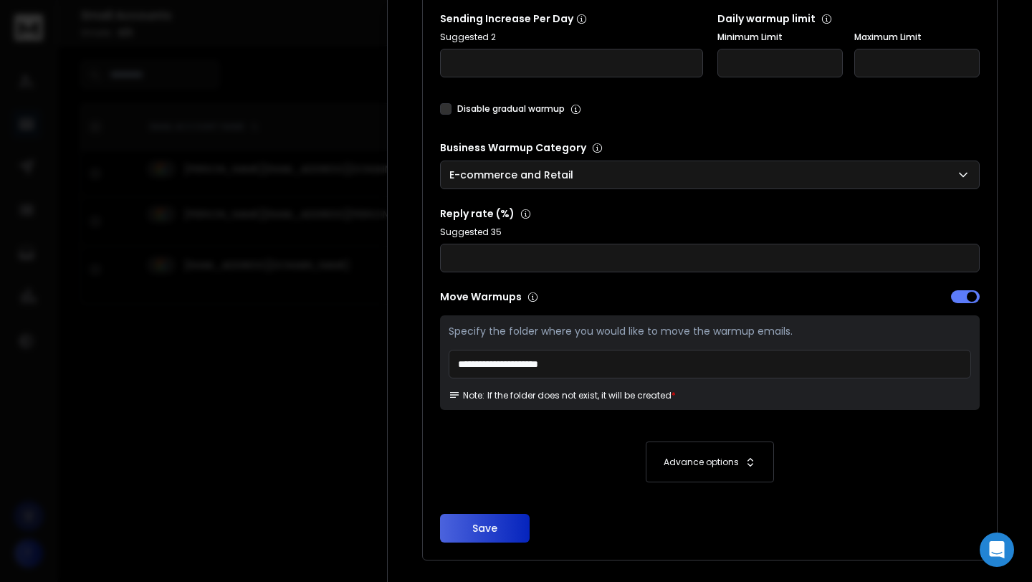
scroll to position [307, 0]
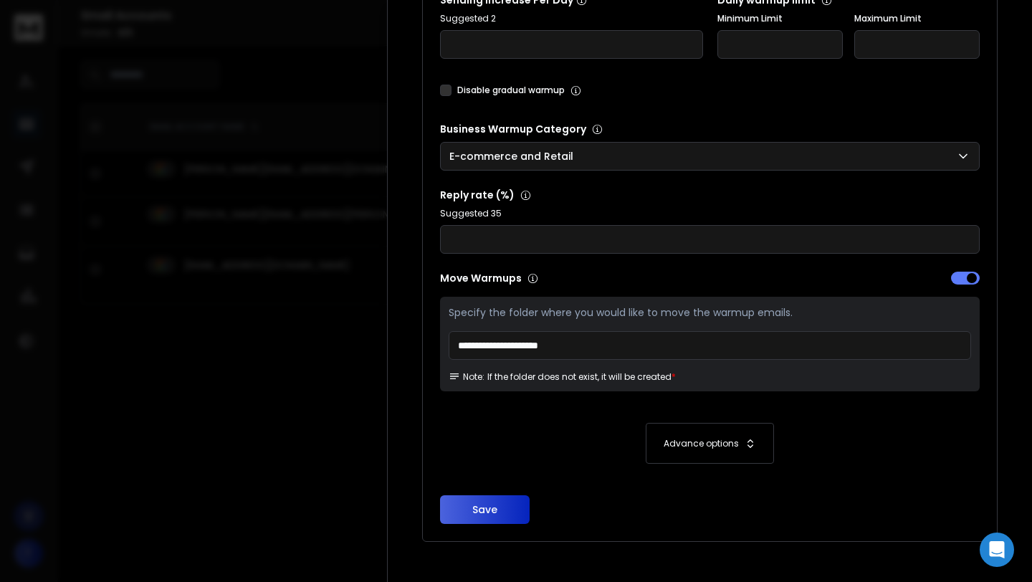
click at [517, 506] on button "Save" at bounding box center [485, 509] width 90 height 29
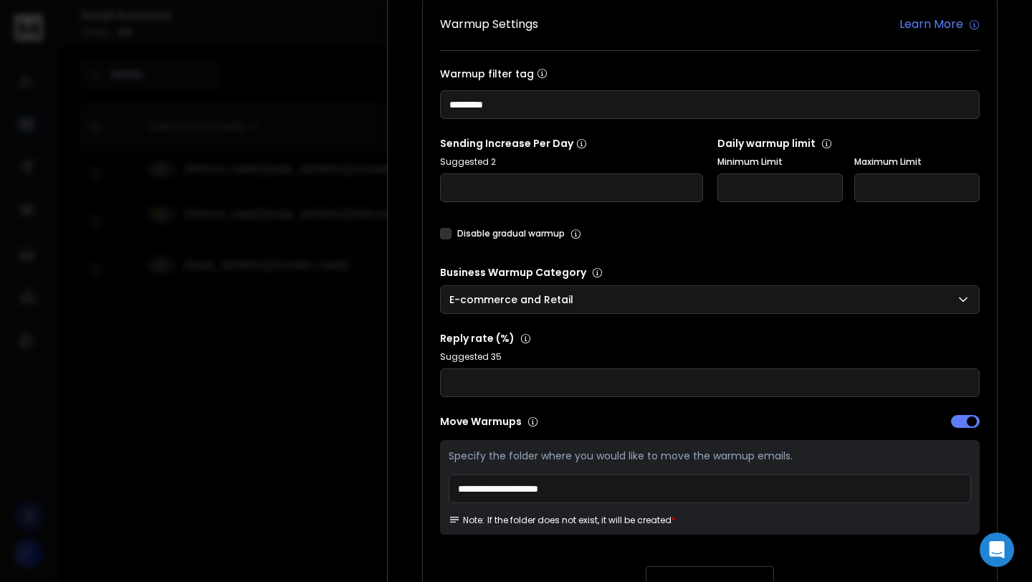
scroll to position [0, 0]
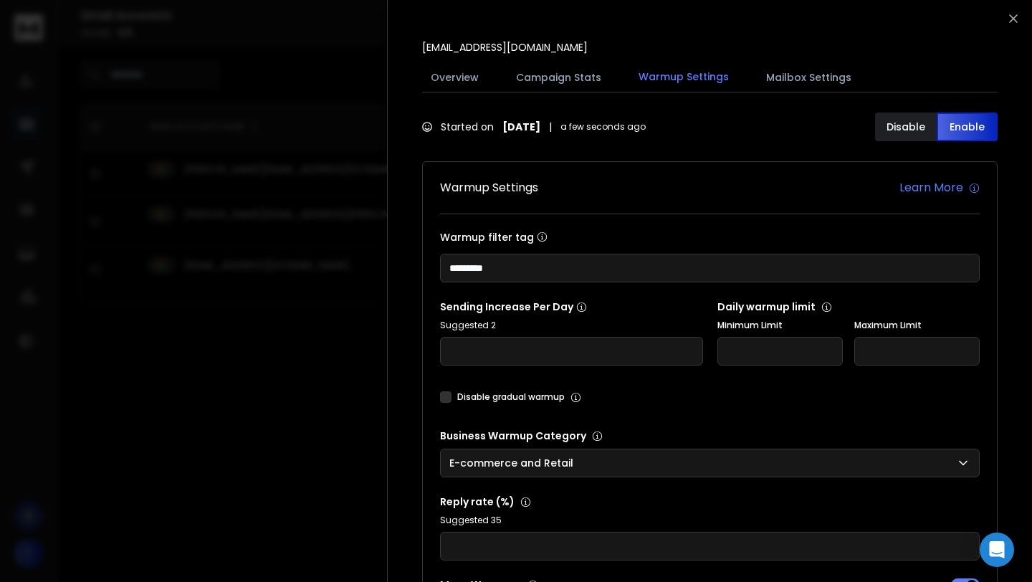
click at [921, 183] on h3 "Learn More" at bounding box center [939, 187] width 80 height 17
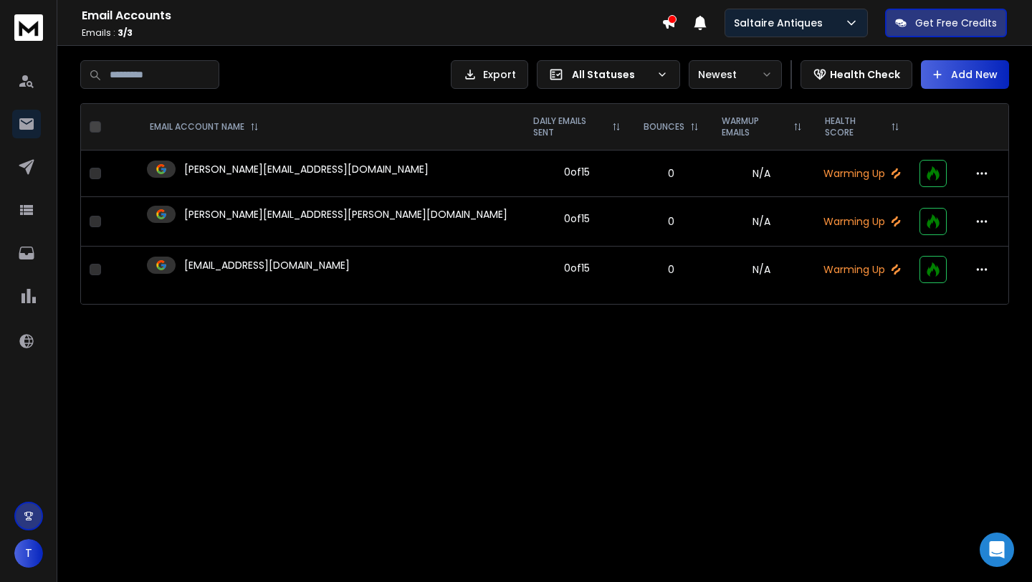
click at [792, 21] on p "Saltaire Antiques" at bounding box center [781, 23] width 95 height 14
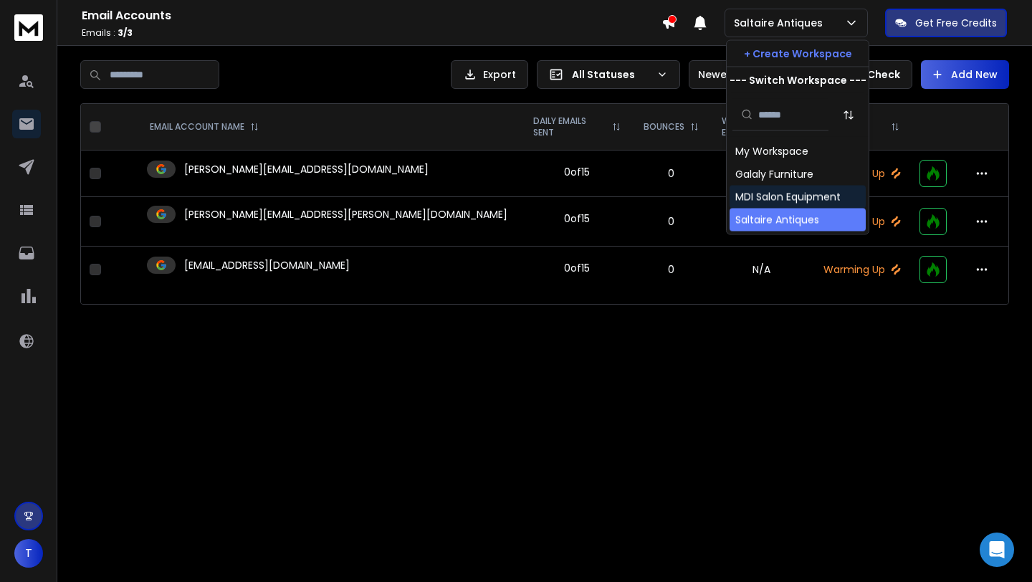
click at [759, 199] on div "MDI Salon Equipment" at bounding box center [787, 197] width 105 height 14
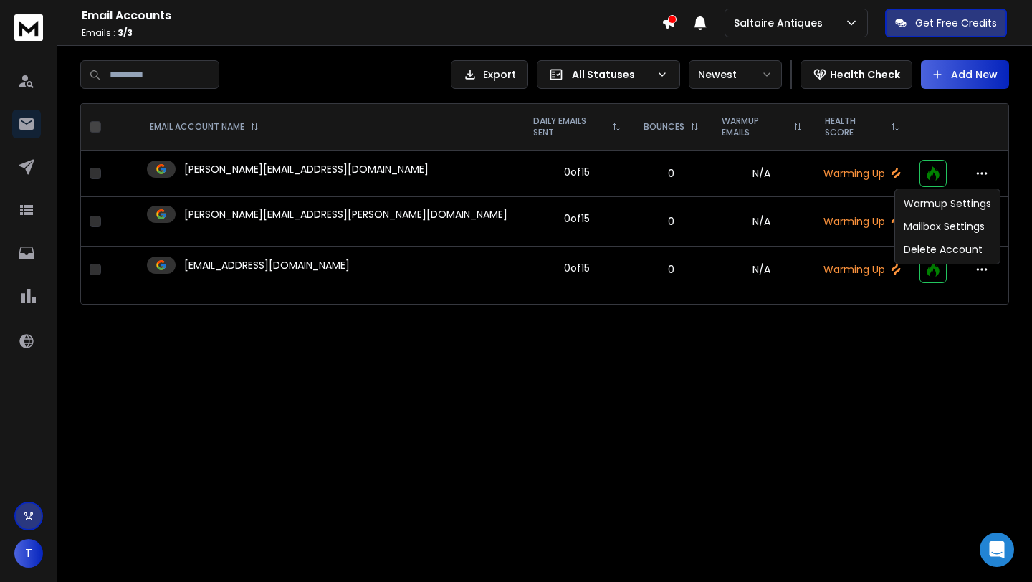
click at [975, 171] on icon at bounding box center [981, 173] width 13 height 13
click at [796, 376] on div "Your warmest leads are on your site – Turn visits into conversations Reach Out …" at bounding box center [516, 291] width 1032 height 582
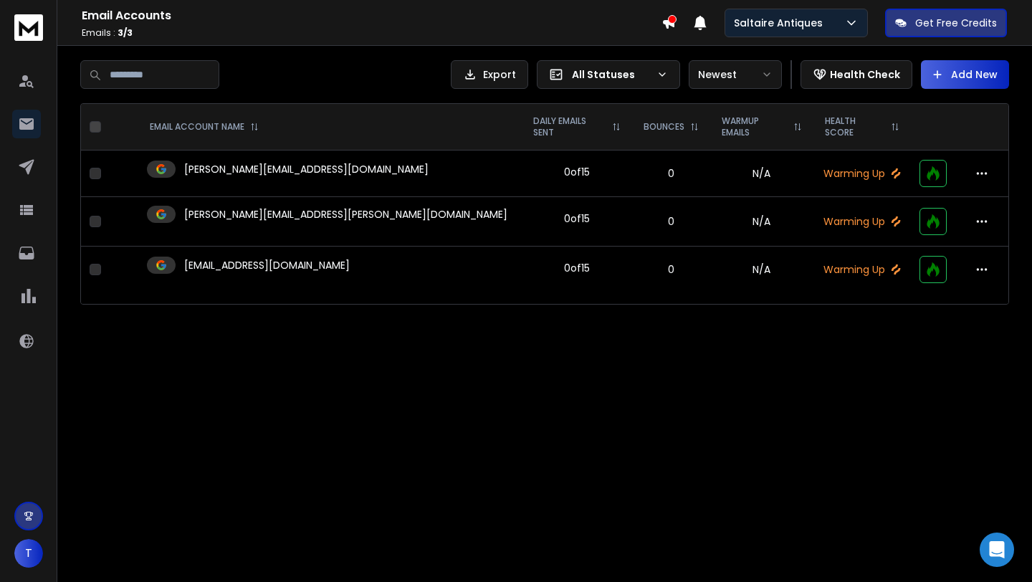
click at [816, 35] on button "Saltaire Antiques" at bounding box center [795, 23] width 143 height 29
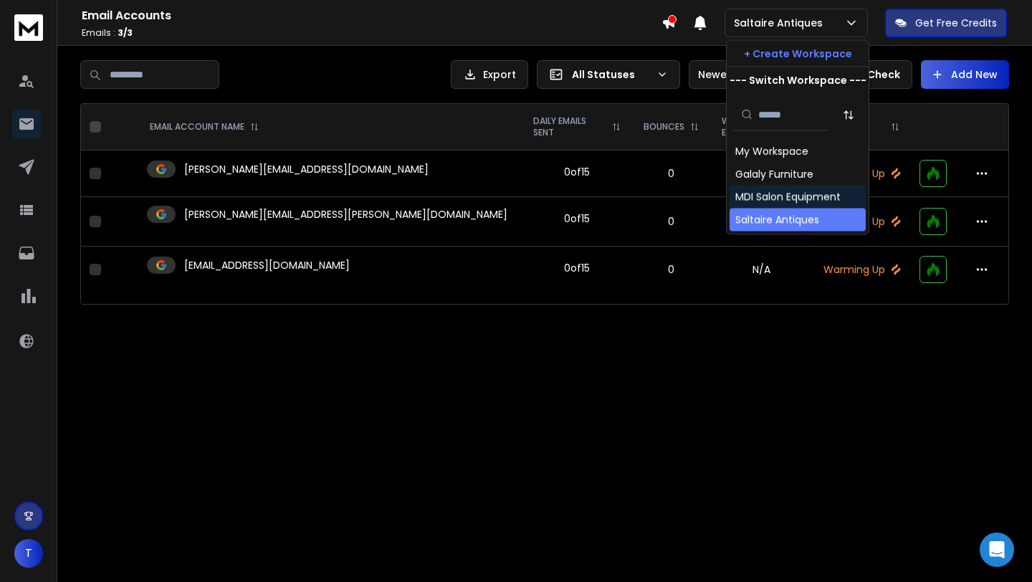
click at [780, 198] on div "MDI Salon Equipment" at bounding box center [787, 197] width 105 height 14
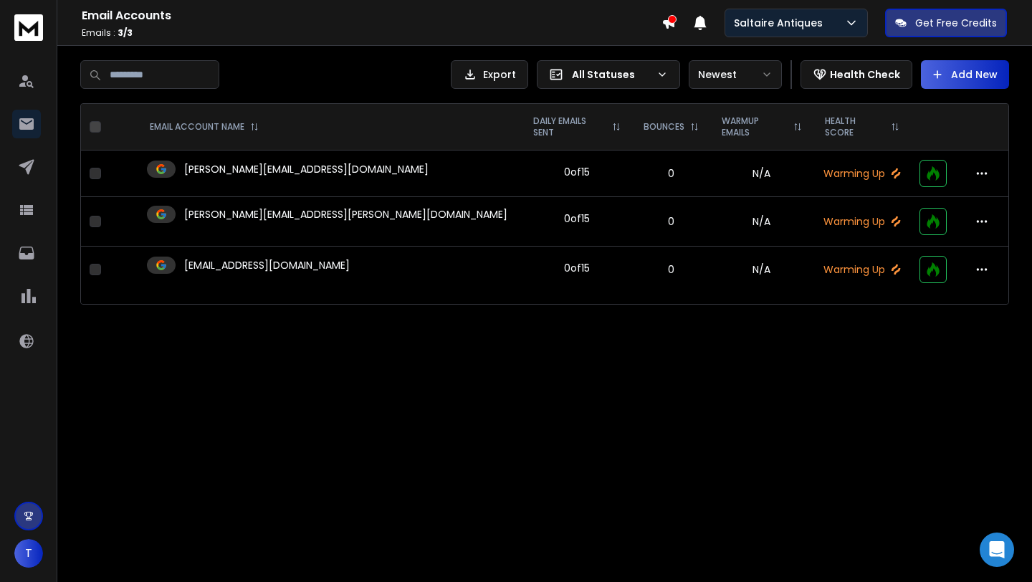
click at [787, 22] on p "Saltaire Antiques" at bounding box center [781, 23] width 95 height 14
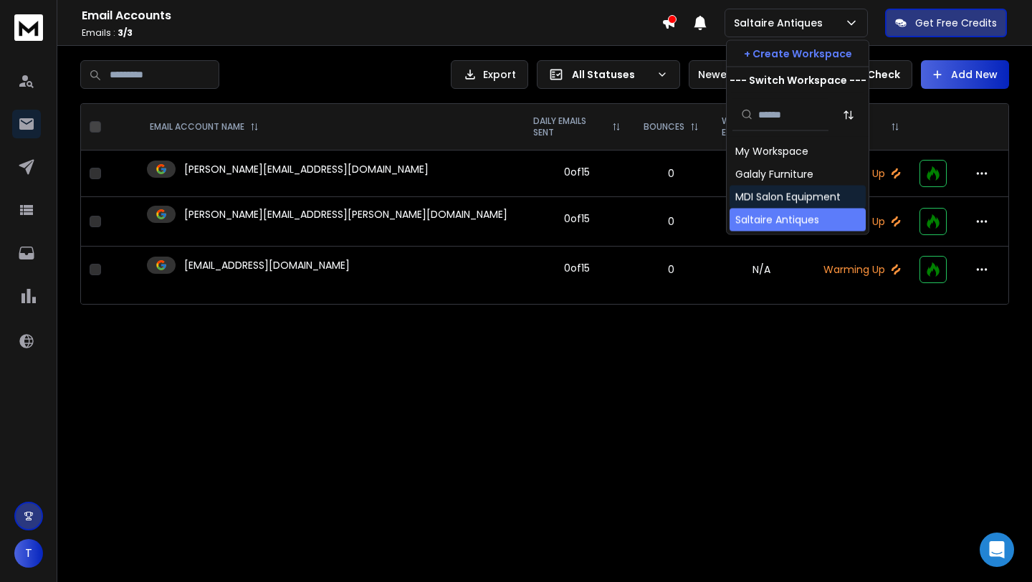
click at [782, 198] on div "MDI Salon Equipment" at bounding box center [787, 197] width 105 height 14
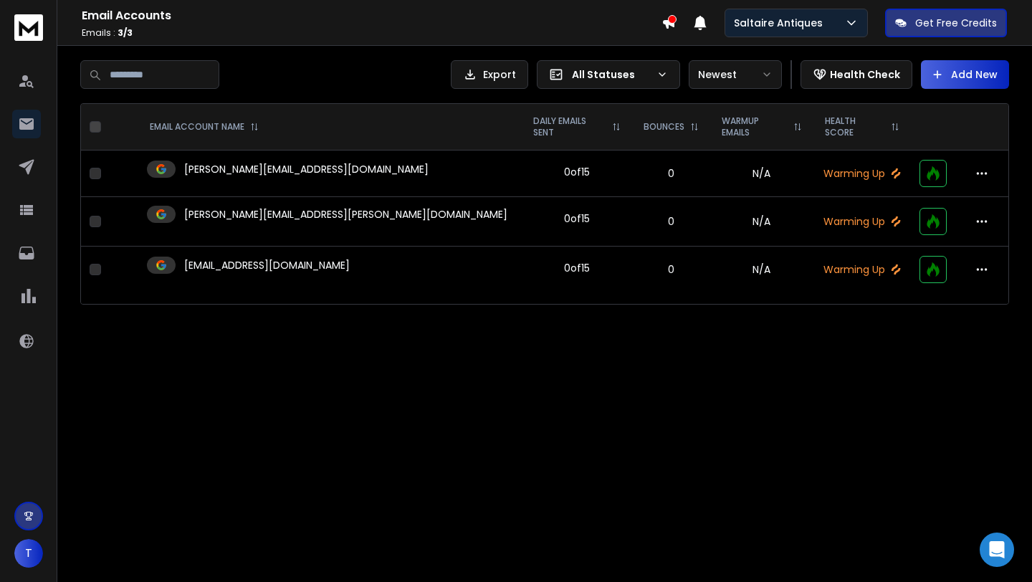
click at [772, 27] on p "Saltaire Antiques" at bounding box center [781, 23] width 95 height 14
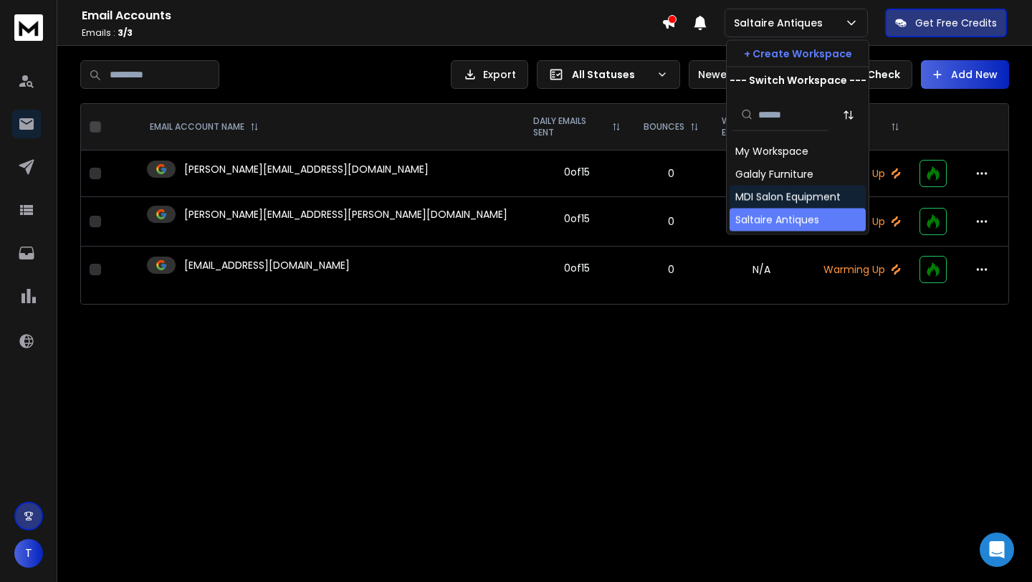
click at [802, 196] on div "MDI Salon Equipment" at bounding box center [787, 197] width 105 height 14
